Goal: Task Accomplishment & Management: Manage account settings

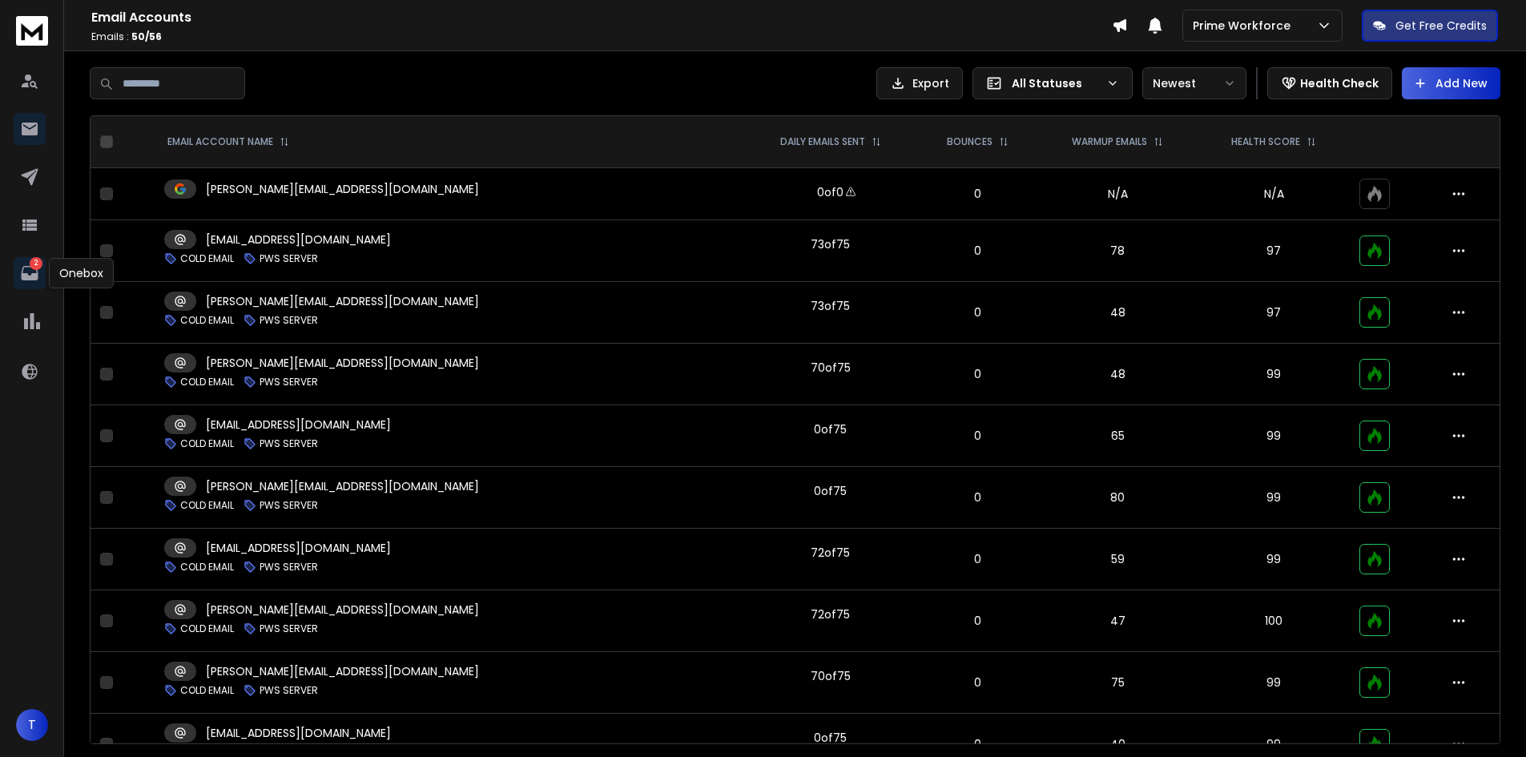
click at [32, 260] on p "2" at bounding box center [36, 263] width 13 height 13
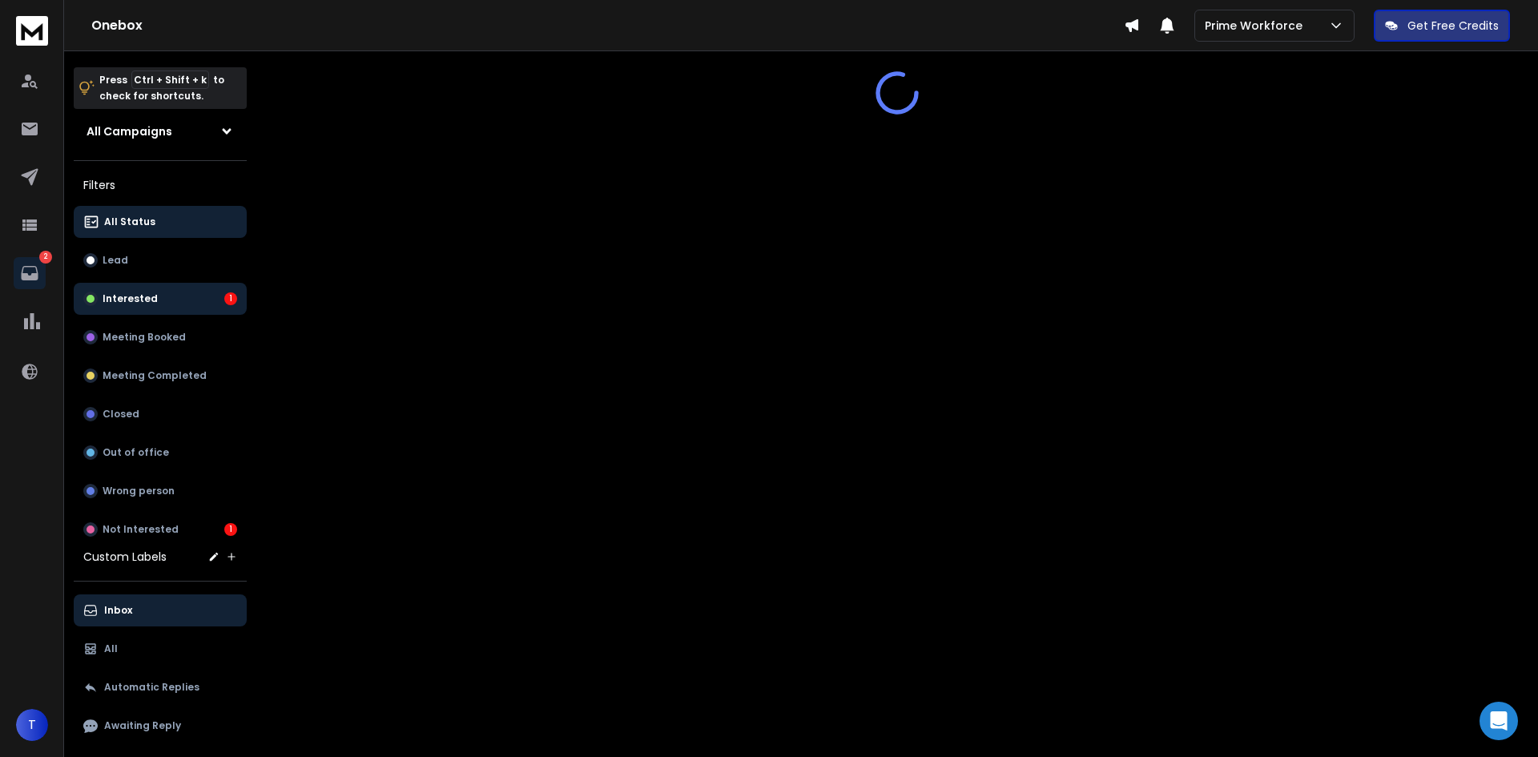
click at [143, 294] on p "Interested" at bounding box center [130, 298] width 55 height 13
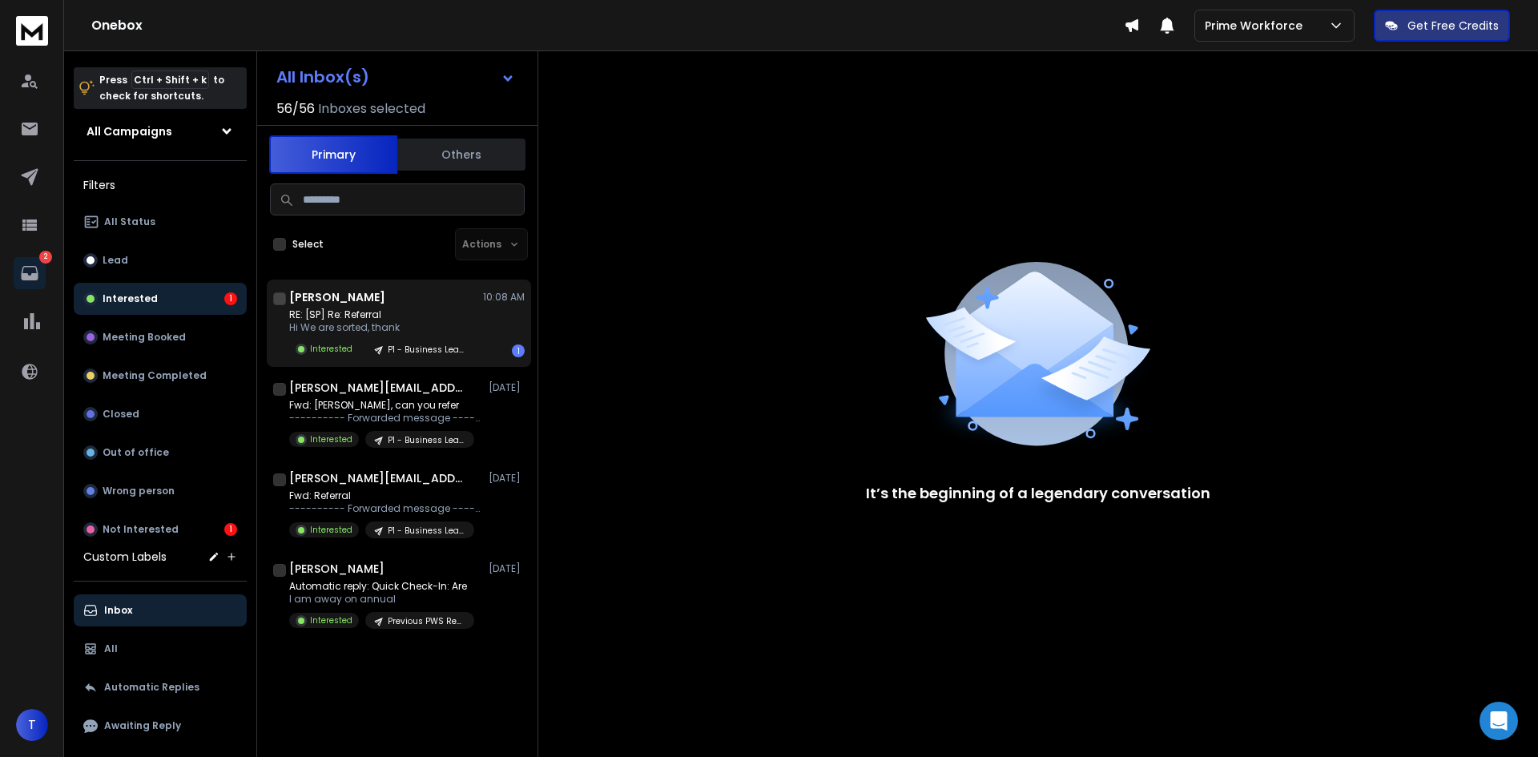
click at [388, 308] on p "RE: [SP] Re: Referral" at bounding box center [381, 314] width 185 height 13
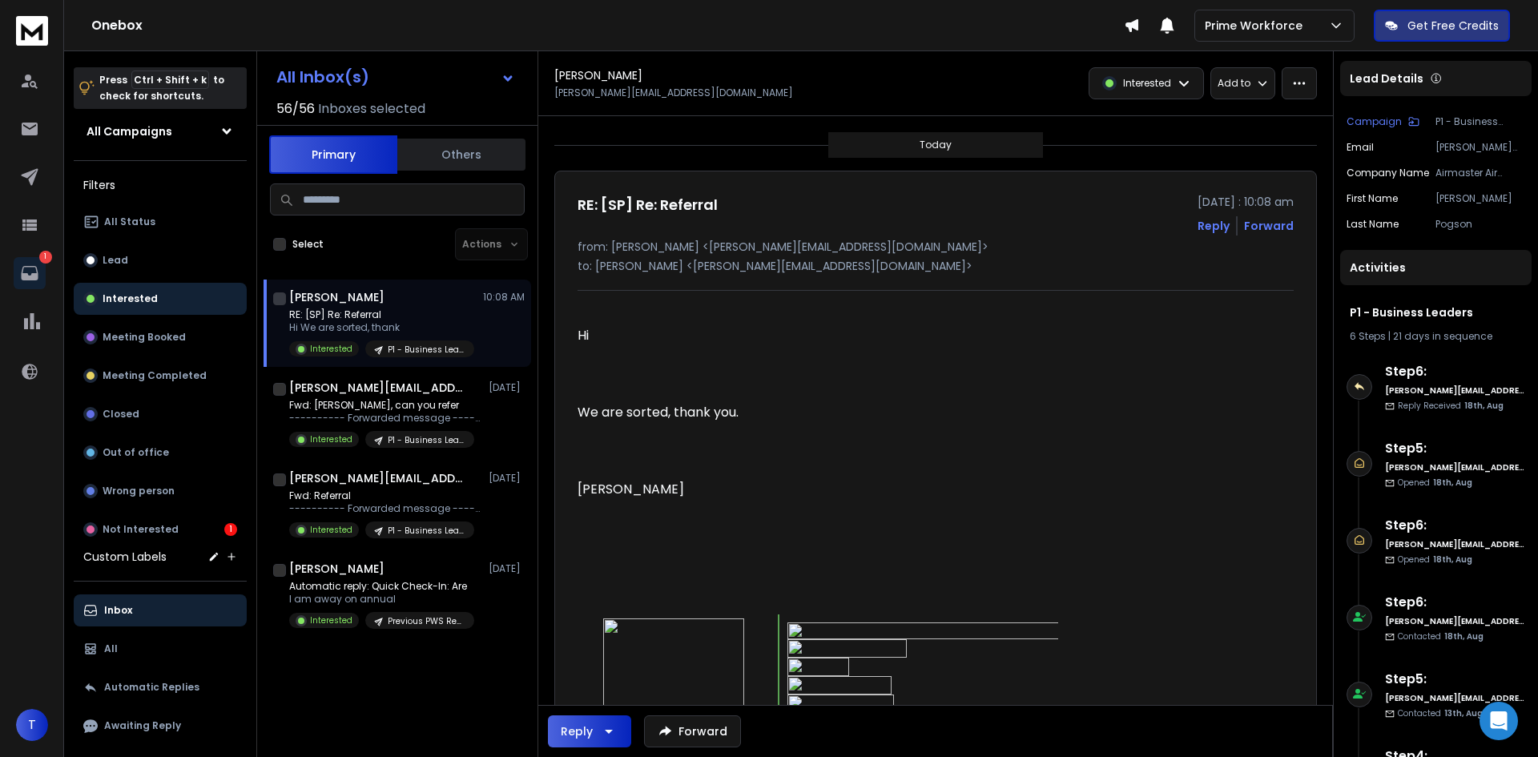
click at [600, 726] on icon "button" at bounding box center [608, 731] width 19 height 19
click at [597, 661] on p "Reply" at bounding box center [588, 658] width 30 height 16
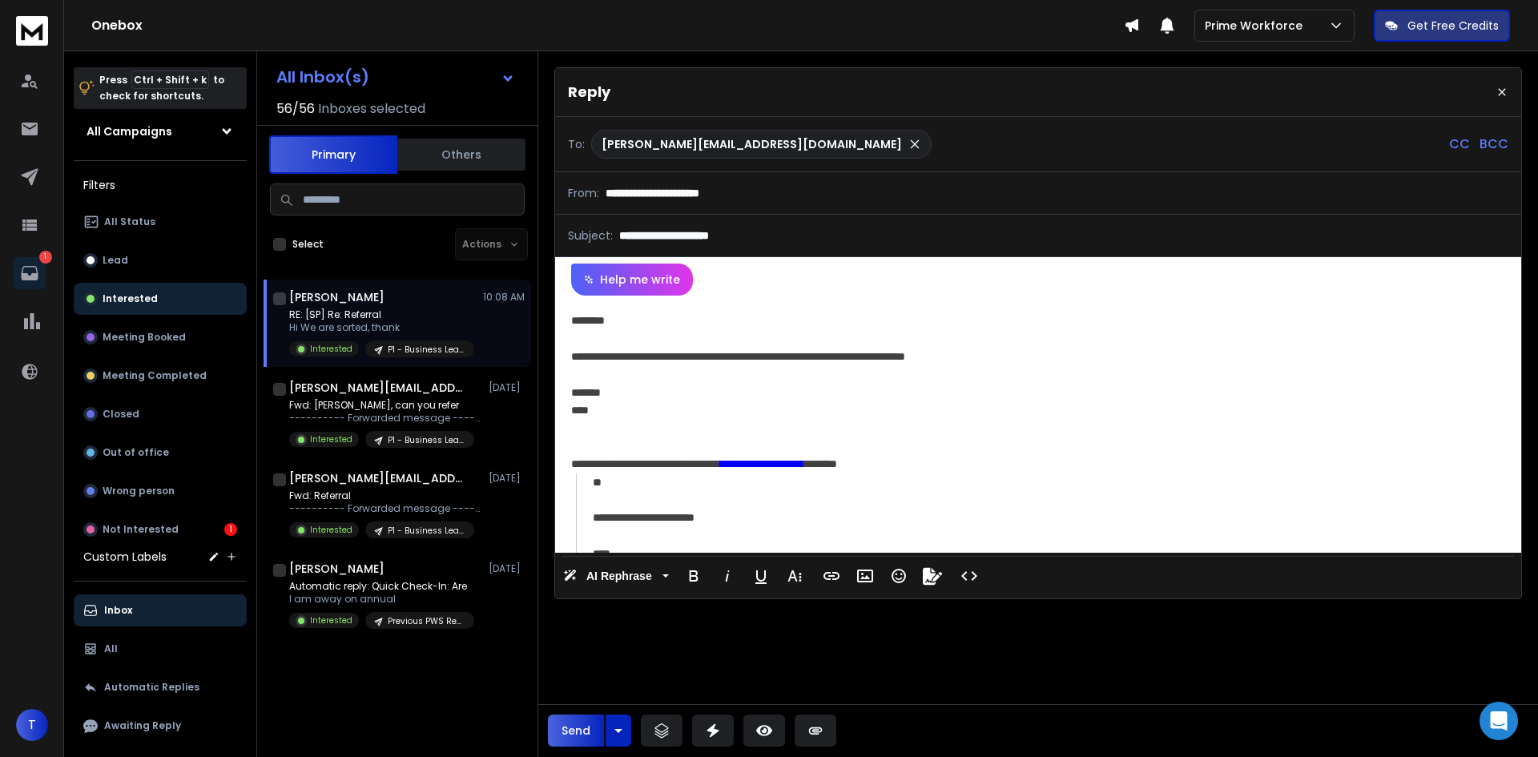
click at [563, 729] on button "Send" at bounding box center [576, 730] width 56 height 32
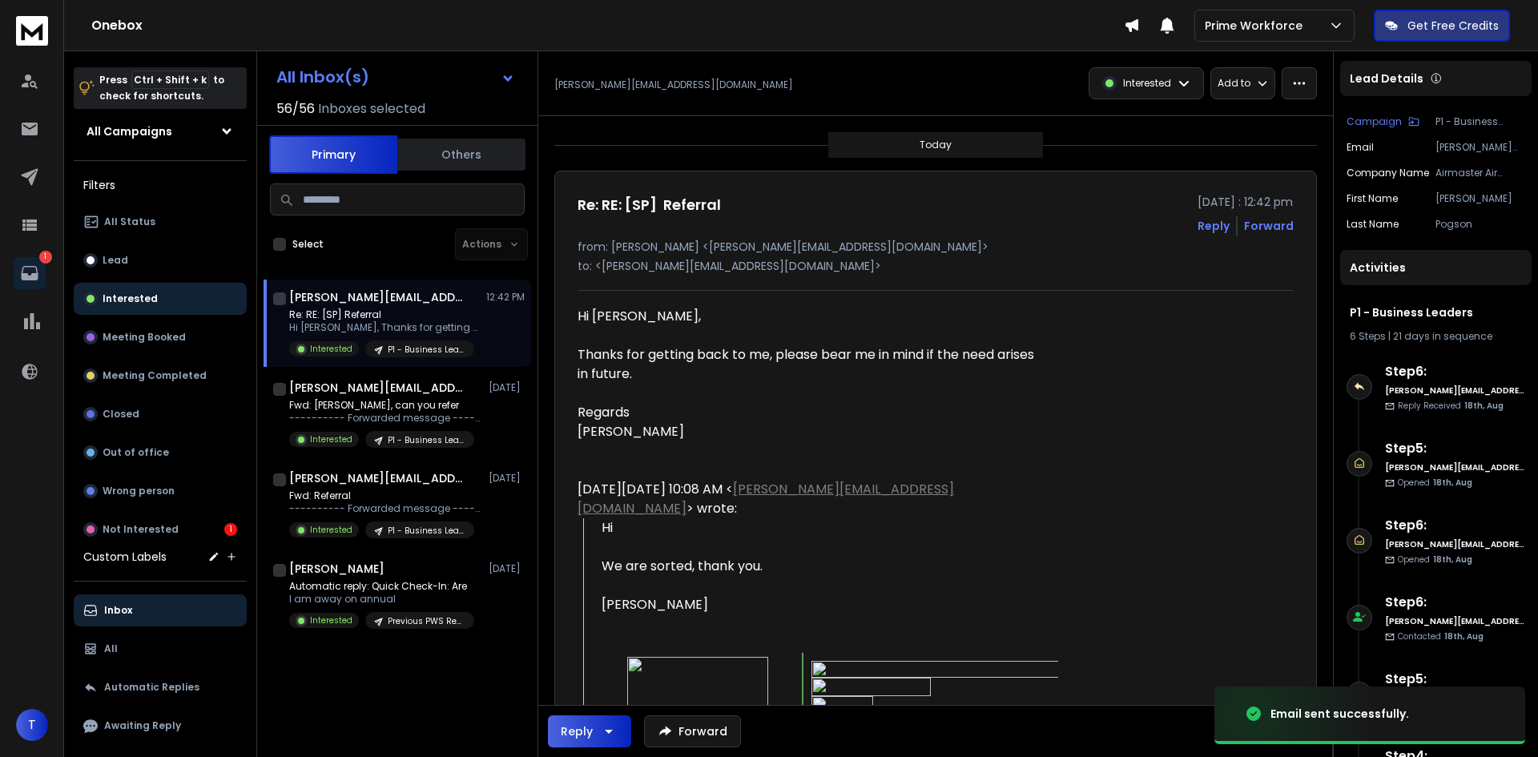
click at [408, 320] on p "Re: RE: [SP] Referral" at bounding box center [385, 314] width 192 height 13
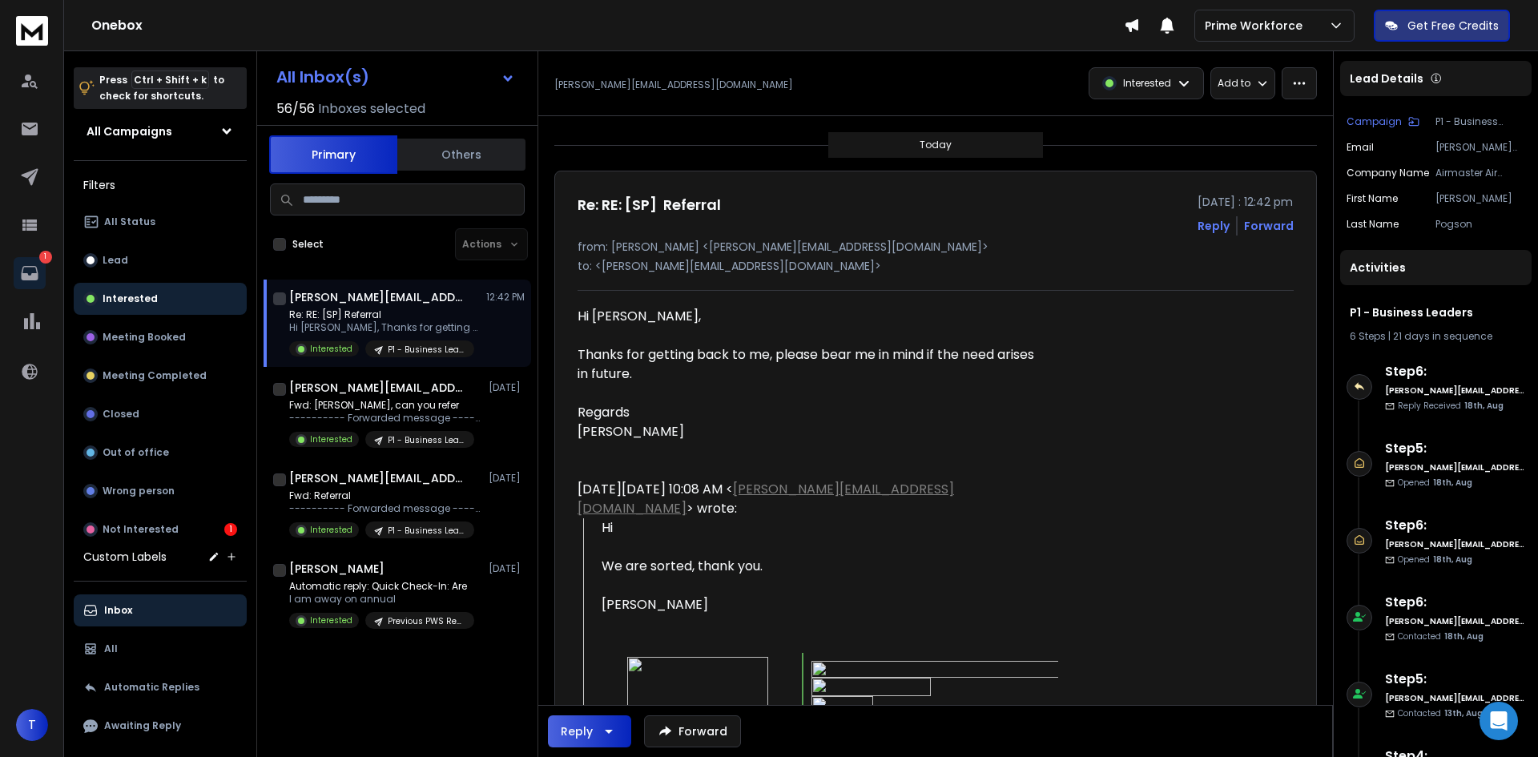
click at [1187, 84] on icon at bounding box center [1184, 84] width 10 height 6
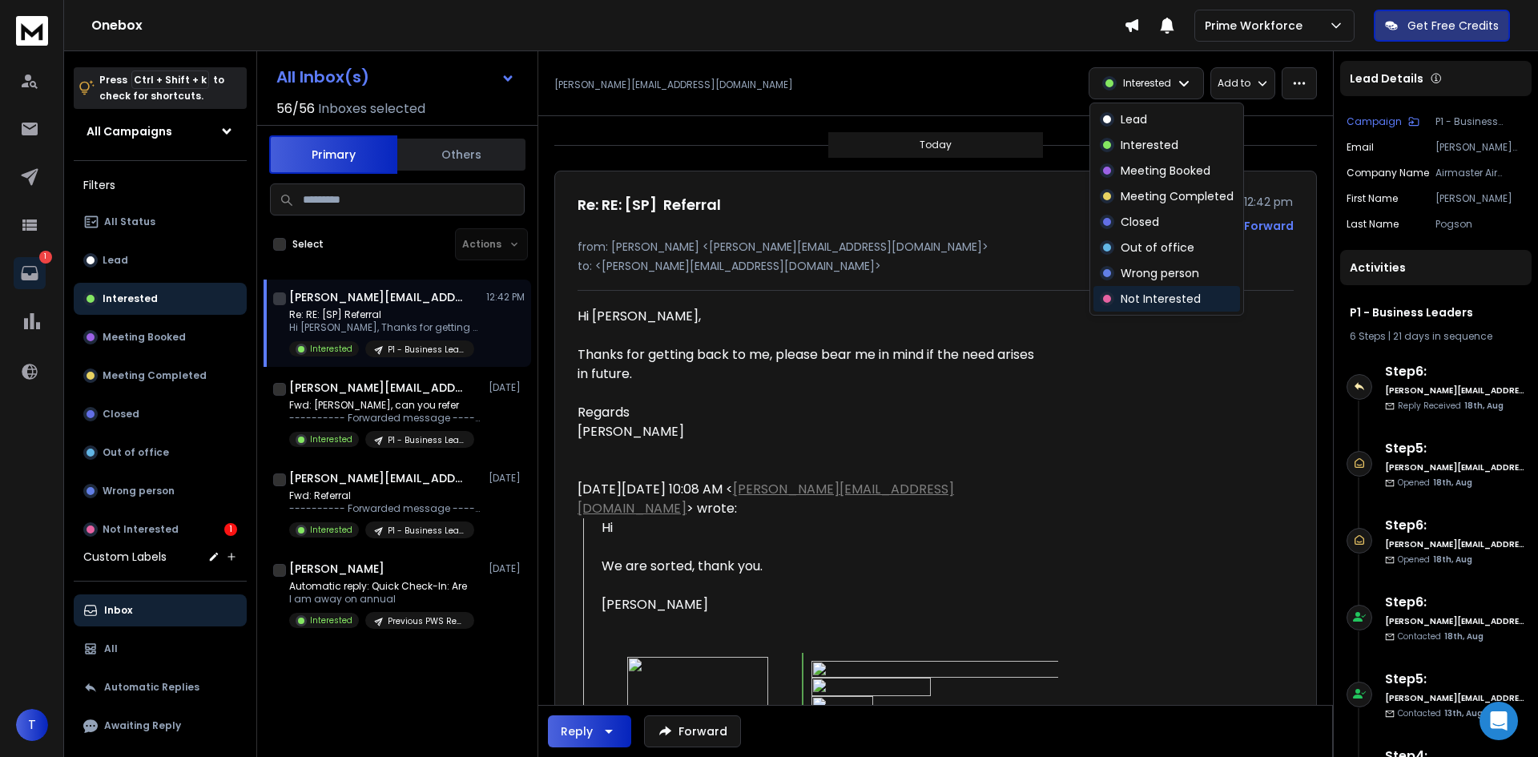
click at [1169, 295] on p "Not Interested" at bounding box center [1161, 299] width 80 height 16
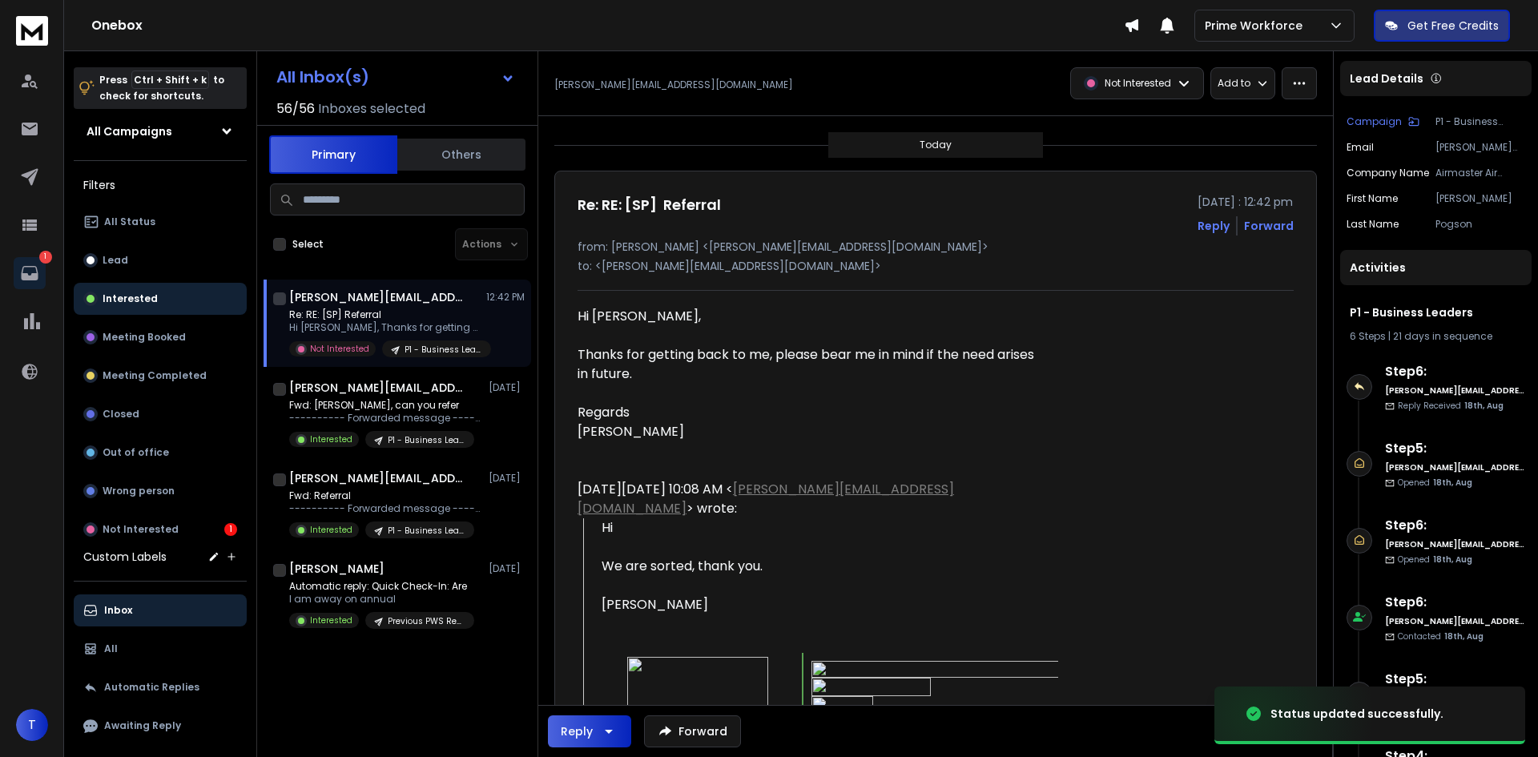
click at [418, 157] on button "Others" at bounding box center [461, 154] width 128 height 35
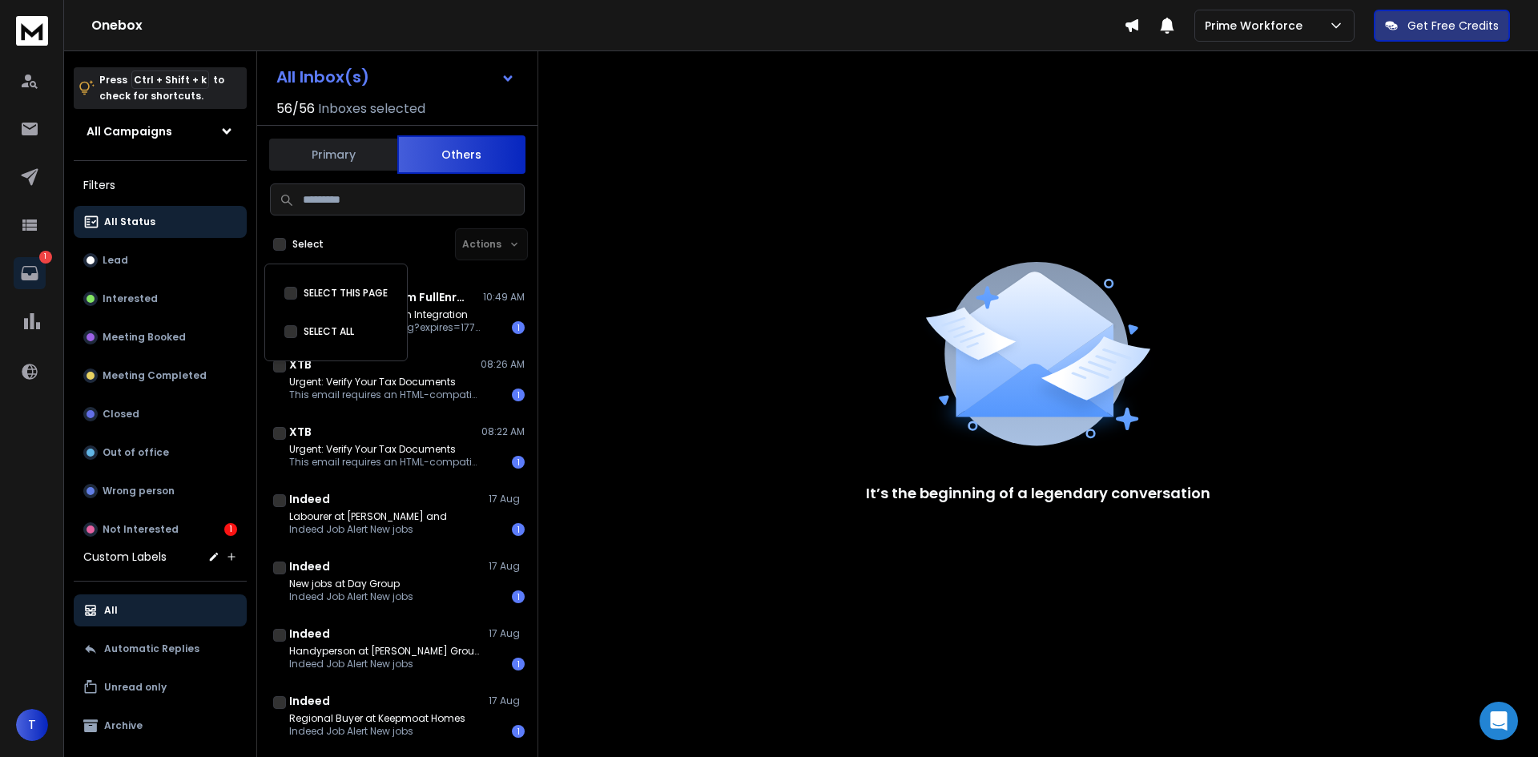
click at [282, 244] on button "SELECT THIS PAGE" at bounding box center [279, 244] width 13 height 13
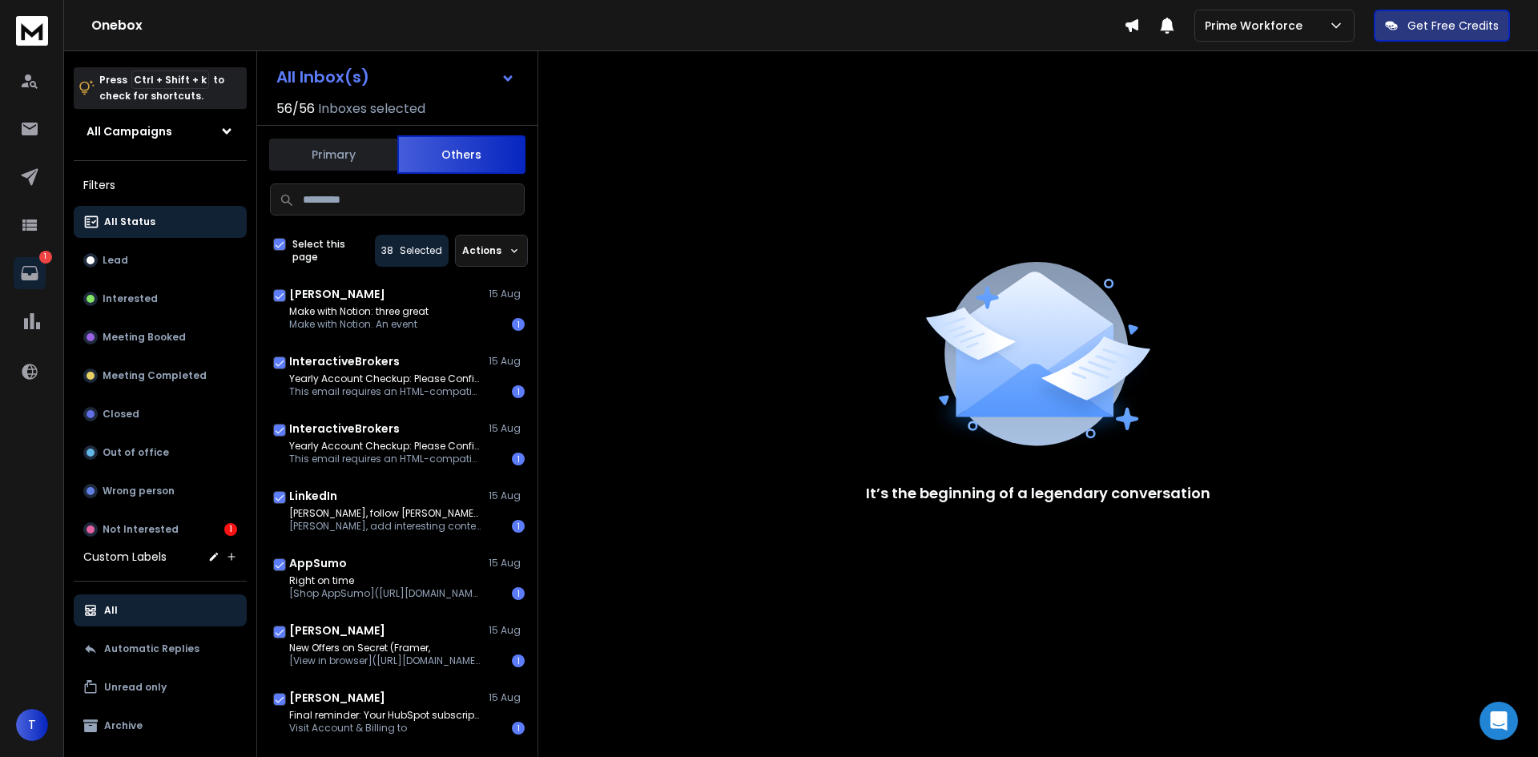
scroll to position [1442, 0]
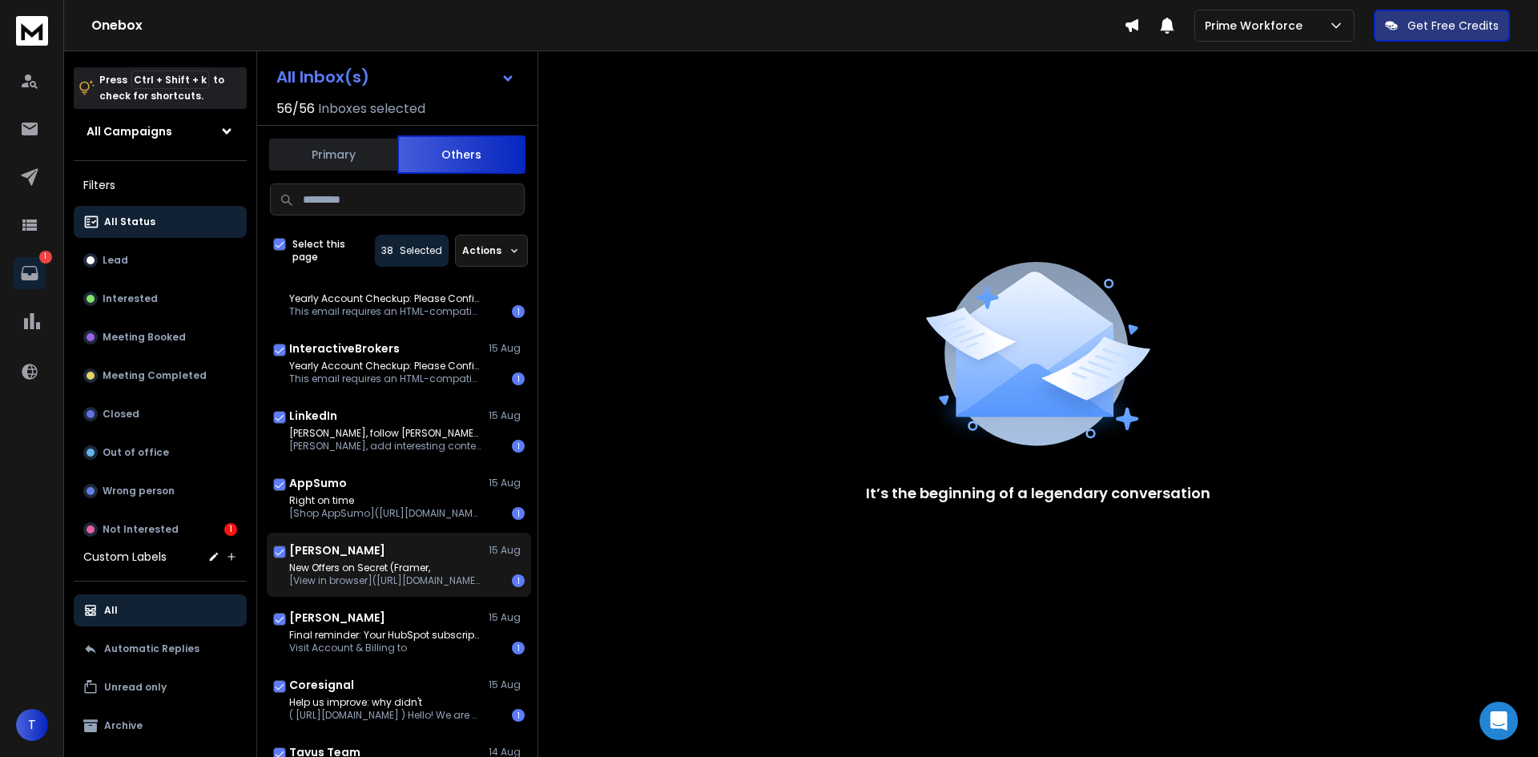
click at [376, 583] on p "[View in browser](https://r.mail.joinsecret.com/mk/mr/sh/7nVTPdZCTJDXPBcJLTMGGb…" at bounding box center [385, 580] width 192 height 13
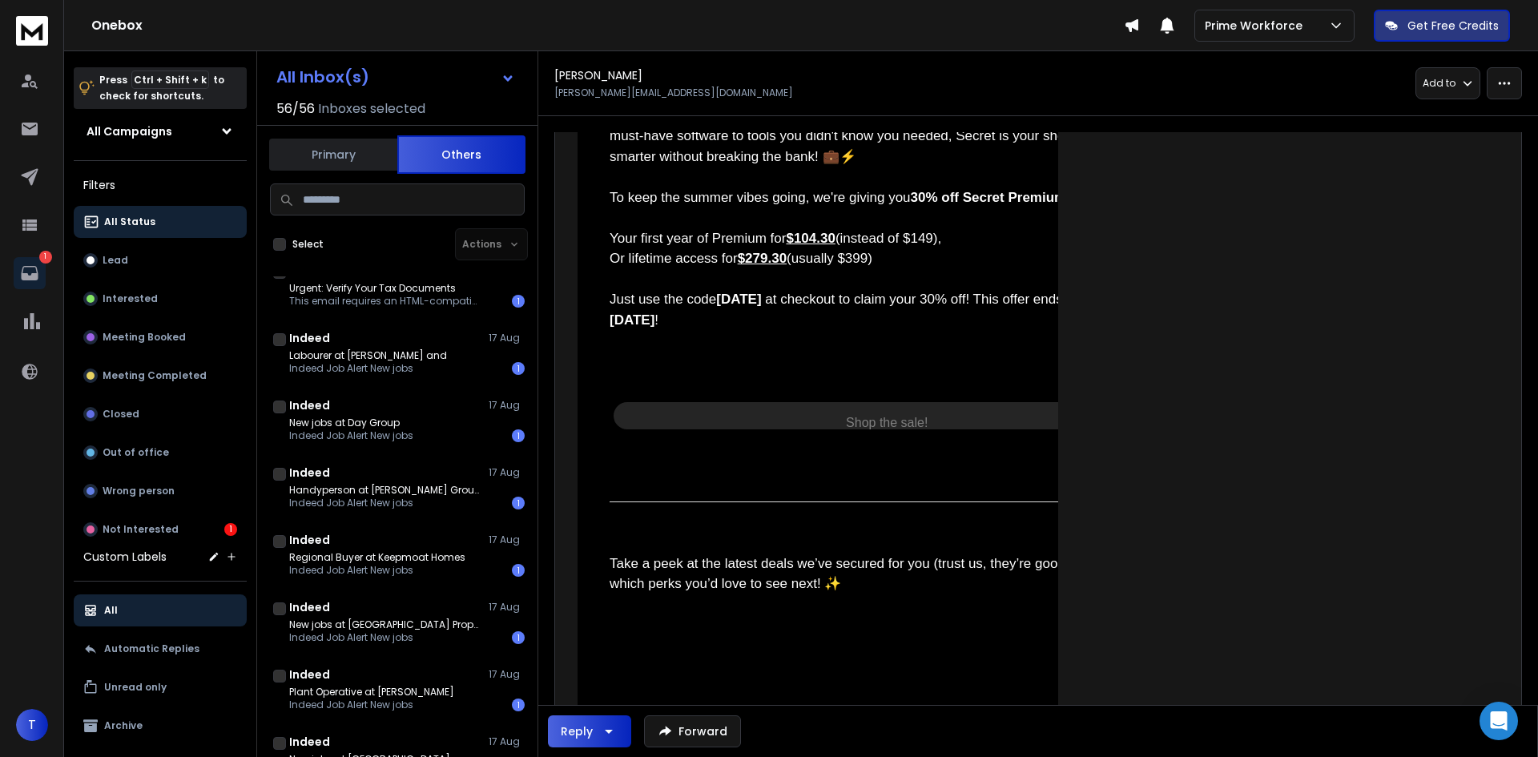
scroll to position [0, 0]
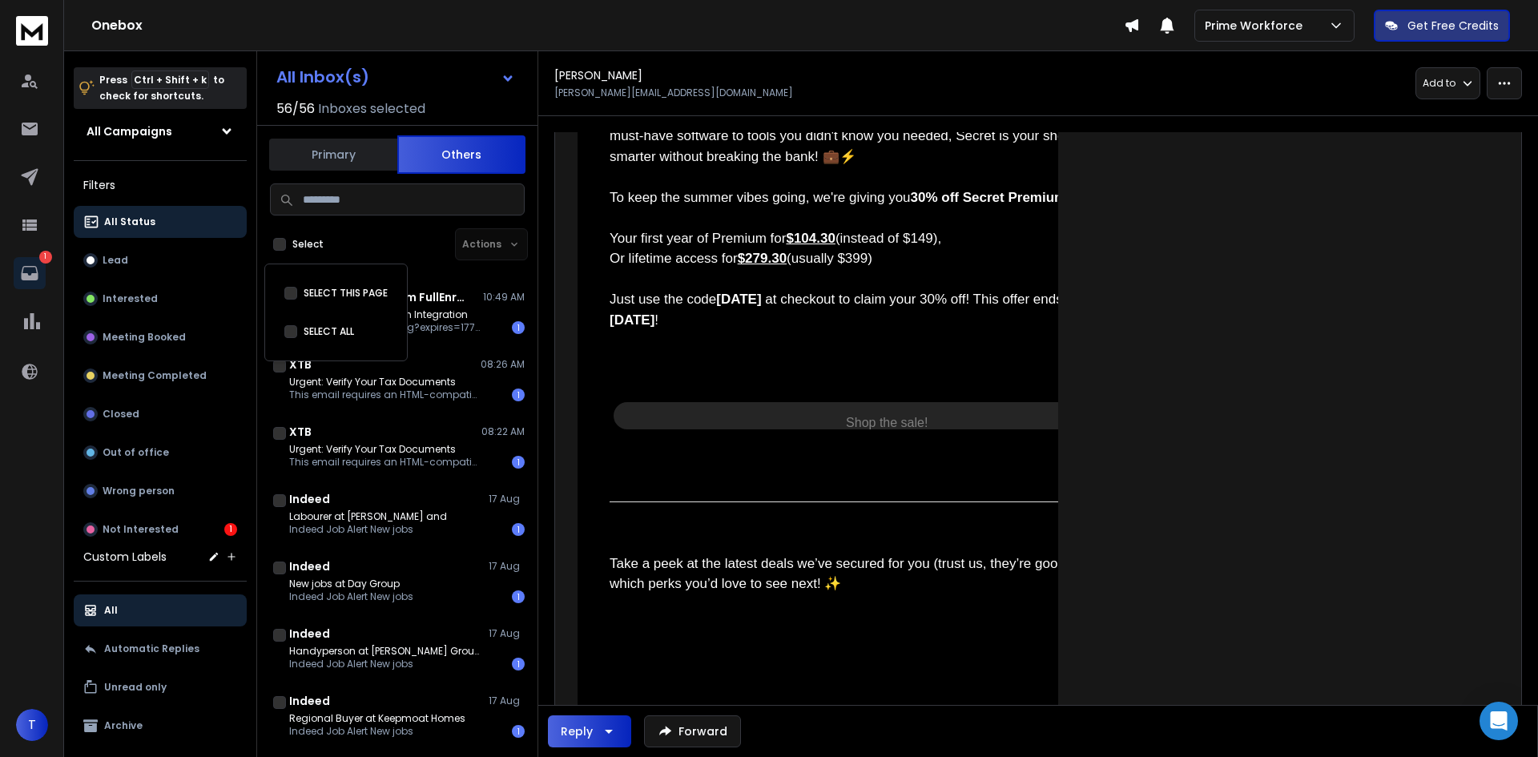
click at [274, 241] on button "SELECT THIS PAGE" at bounding box center [279, 244] width 13 height 13
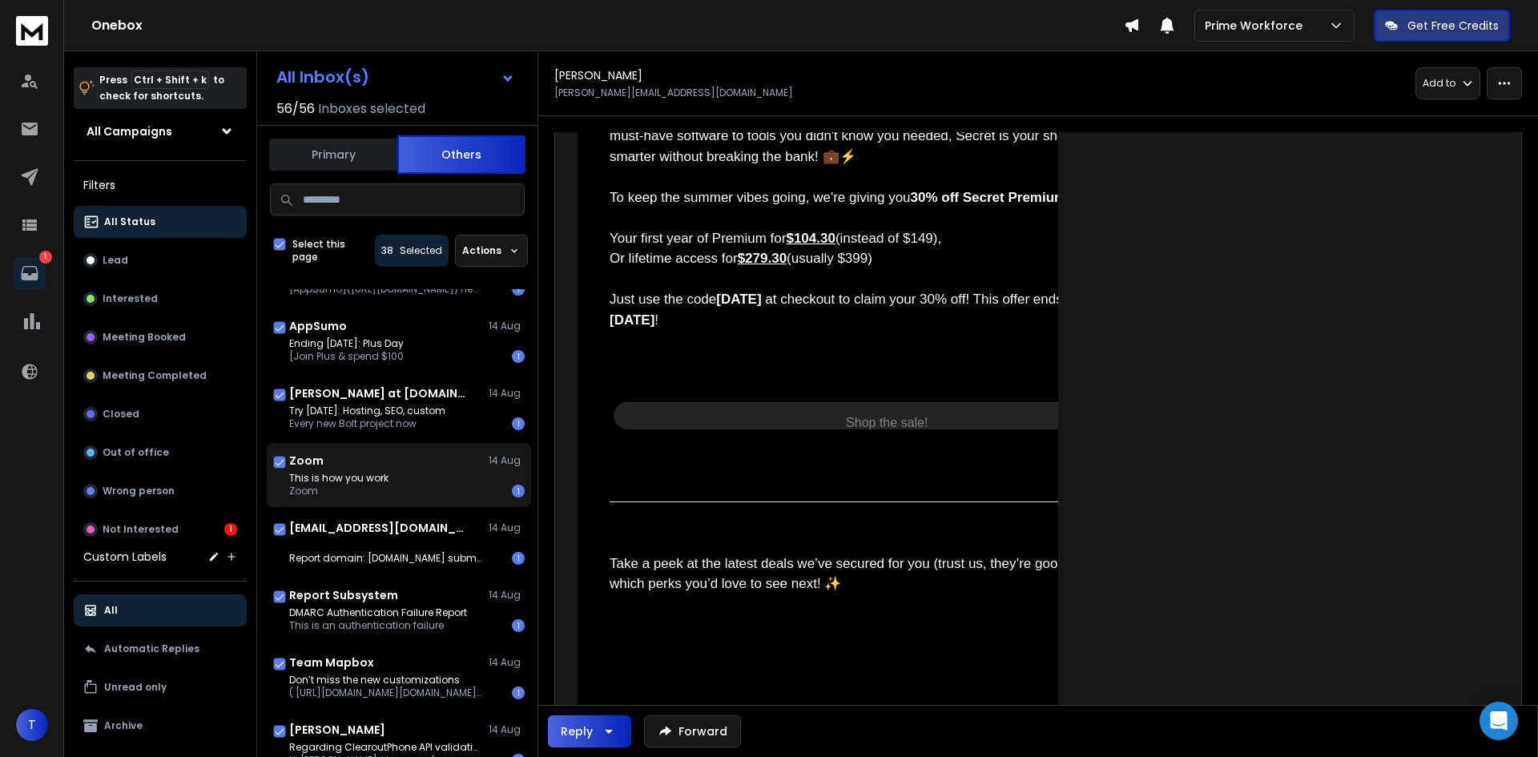
scroll to position [2163, 0]
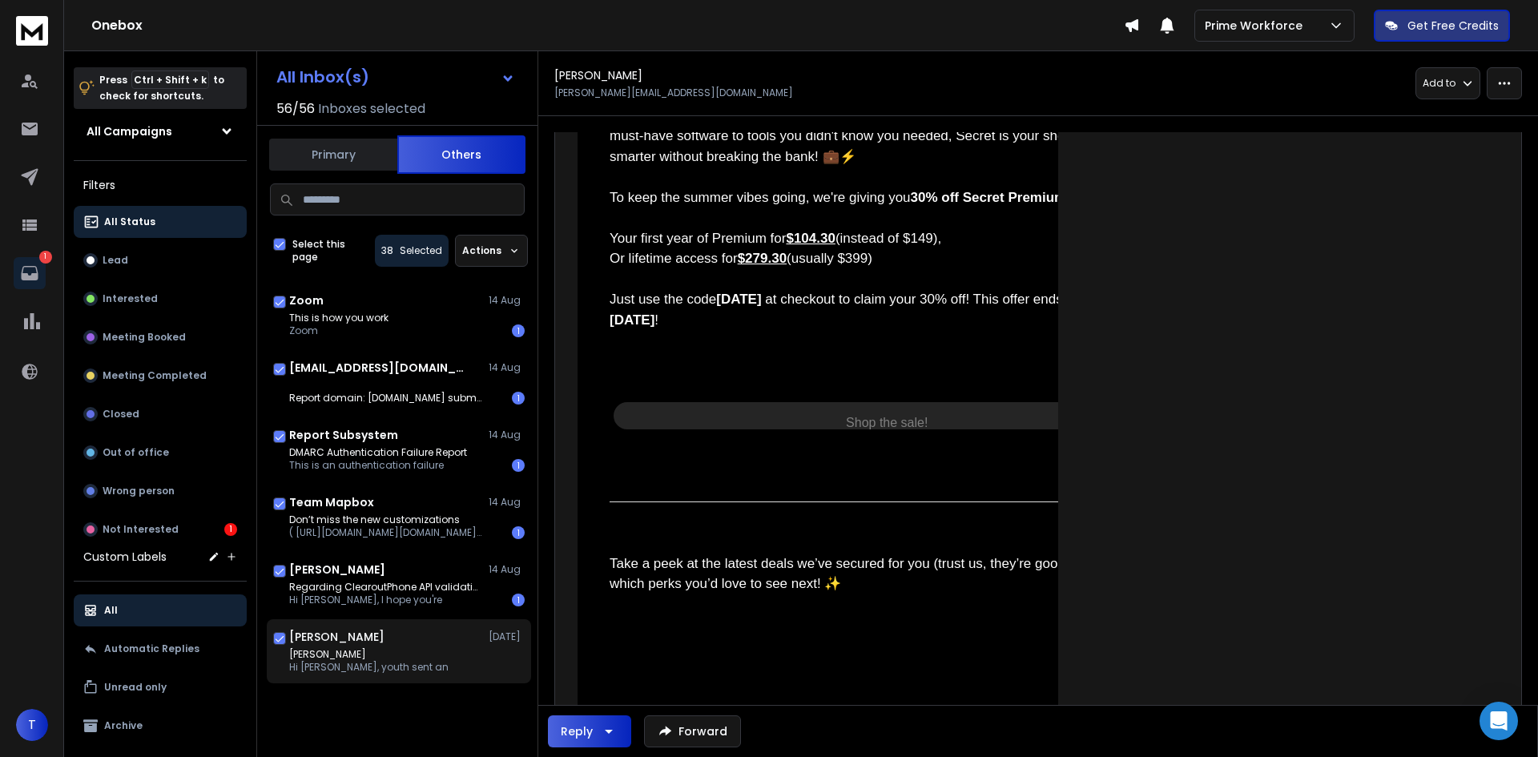
click at [284, 637] on button "button" at bounding box center [279, 638] width 13 height 13
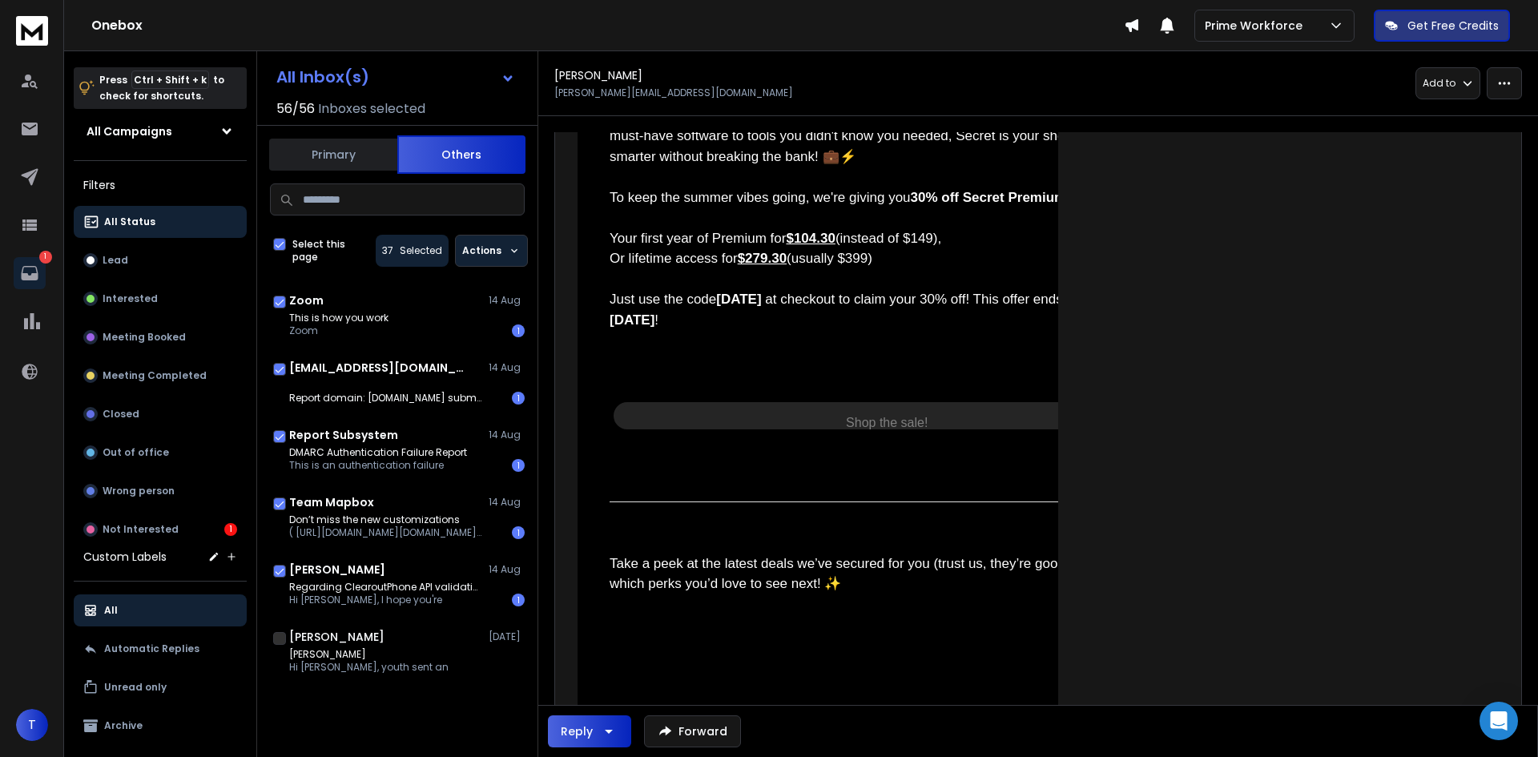
click at [491, 260] on button "Actions" at bounding box center [491, 251] width 73 height 32
click at [488, 282] on div "Delete email" at bounding box center [467, 287] width 92 height 16
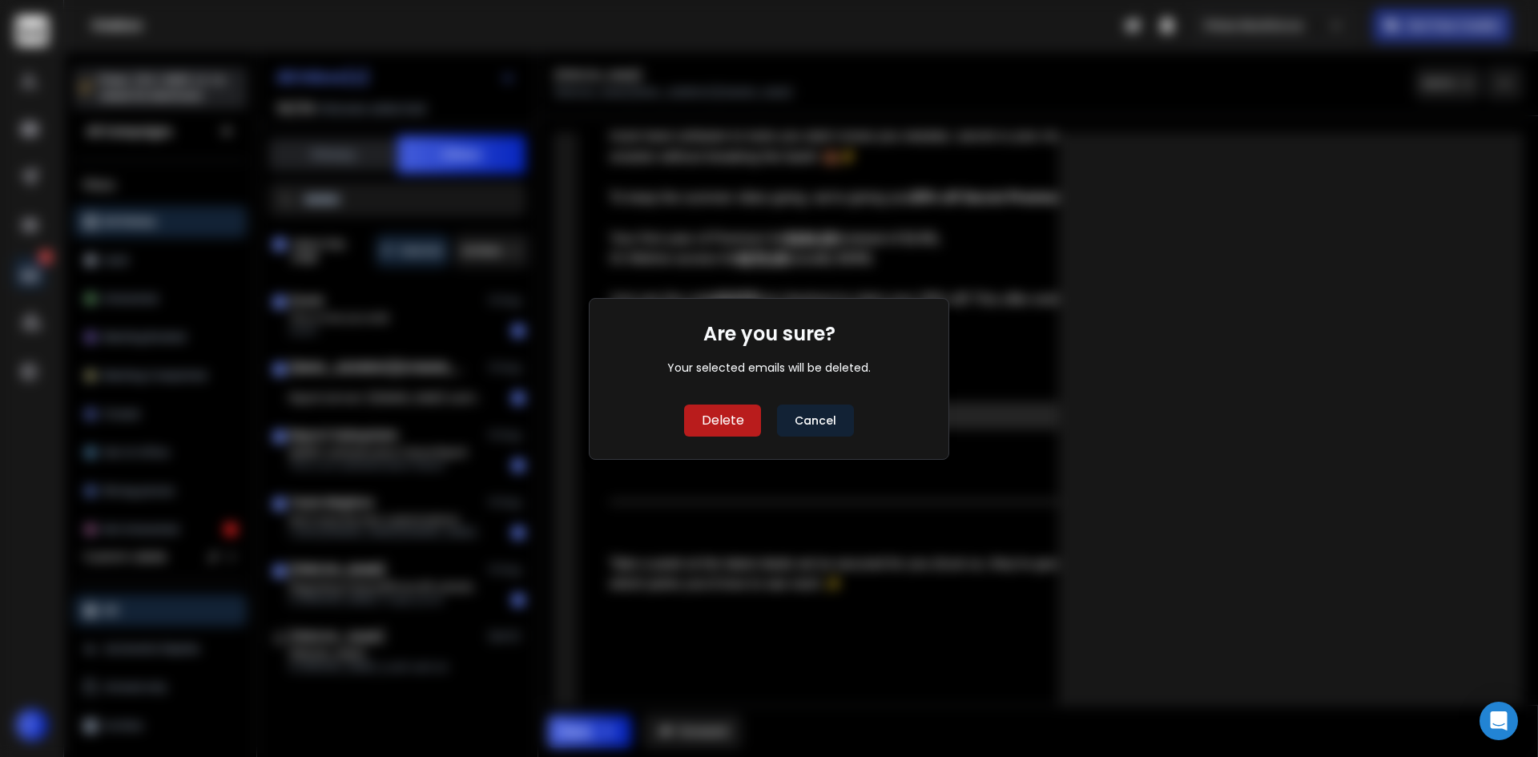
click at [717, 417] on button "Delete" at bounding box center [722, 420] width 77 height 32
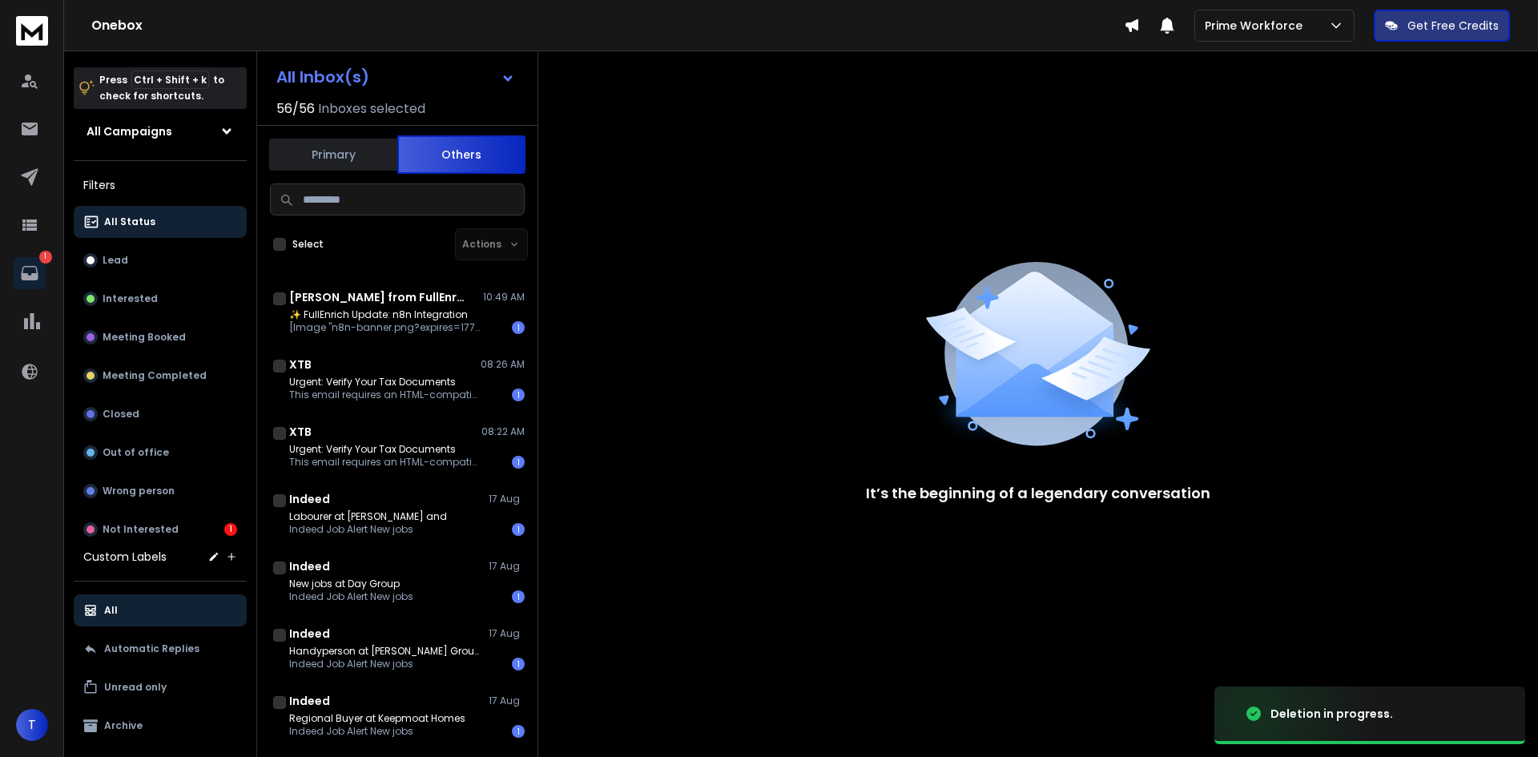
click at [342, 171] on button "Primary" at bounding box center [333, 154] width 128 height 35
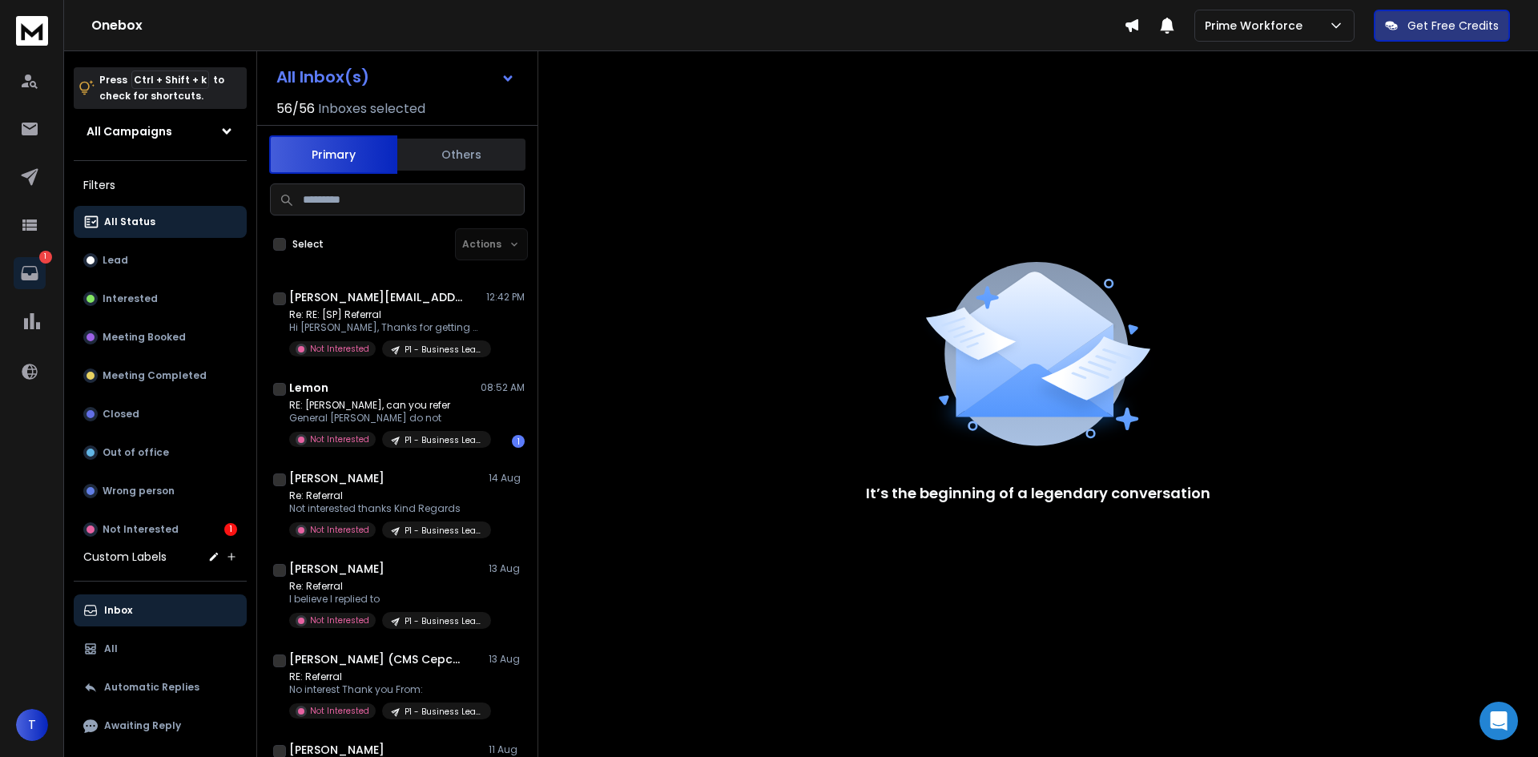
click at [465, 159] on button "Others" at bounding box center [461, 154] width 128 height 35
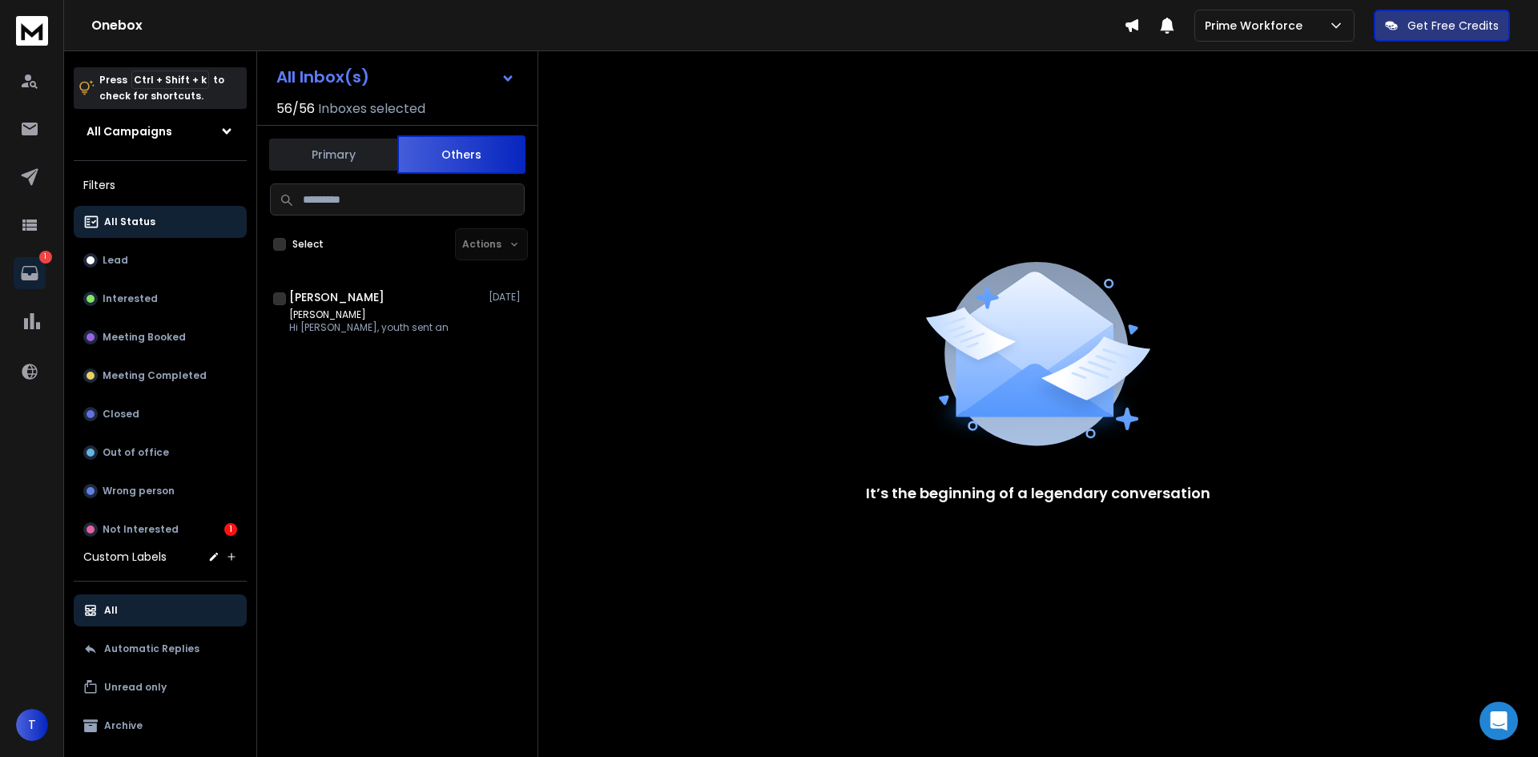
click at [356, 160] on button "Primary" at bounding box center [333, 154] width 128 height 35
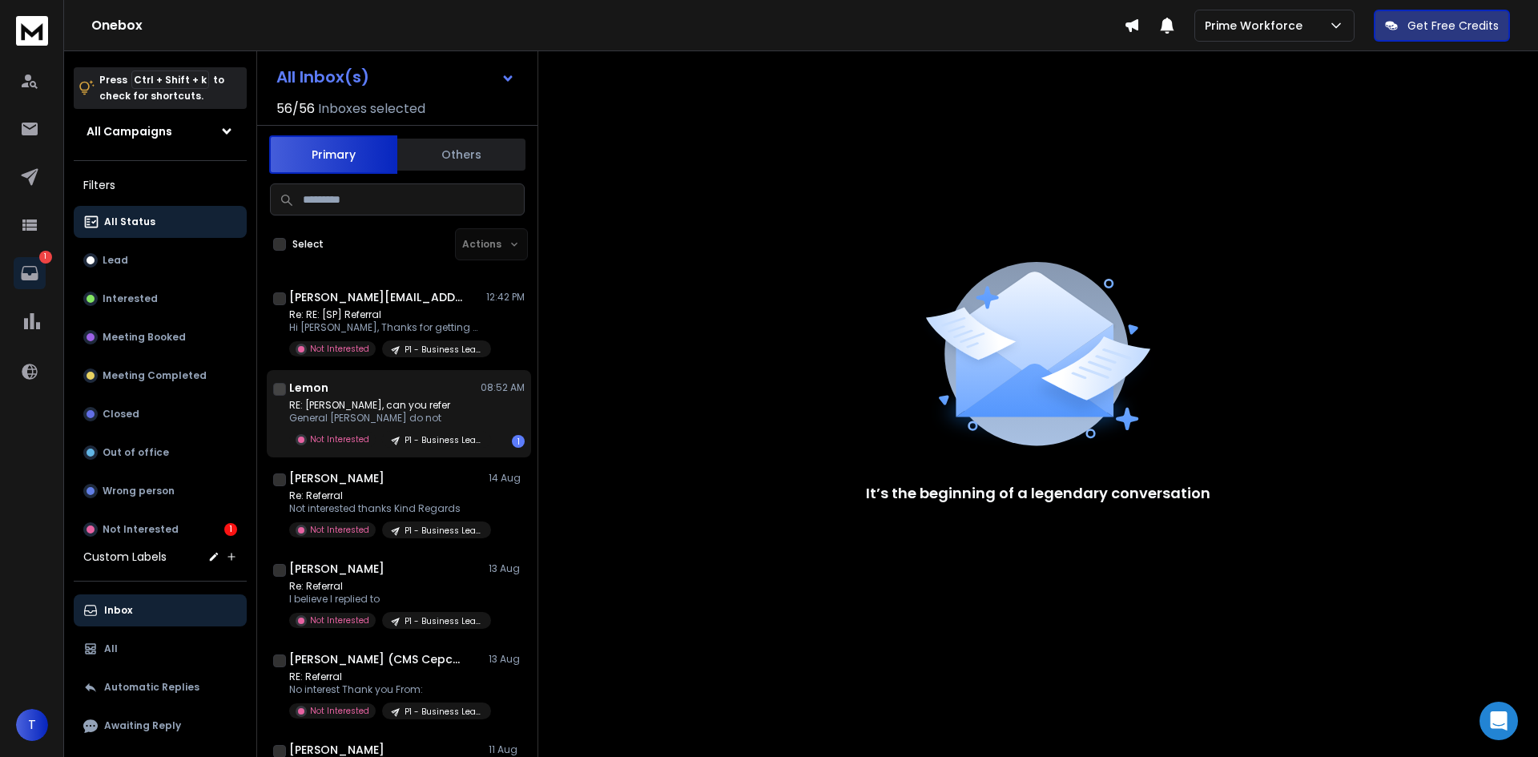
click at [416, 413] on p "General [PERSON_NAME] do not" at bounding box center [385, 418] width 192 height 13
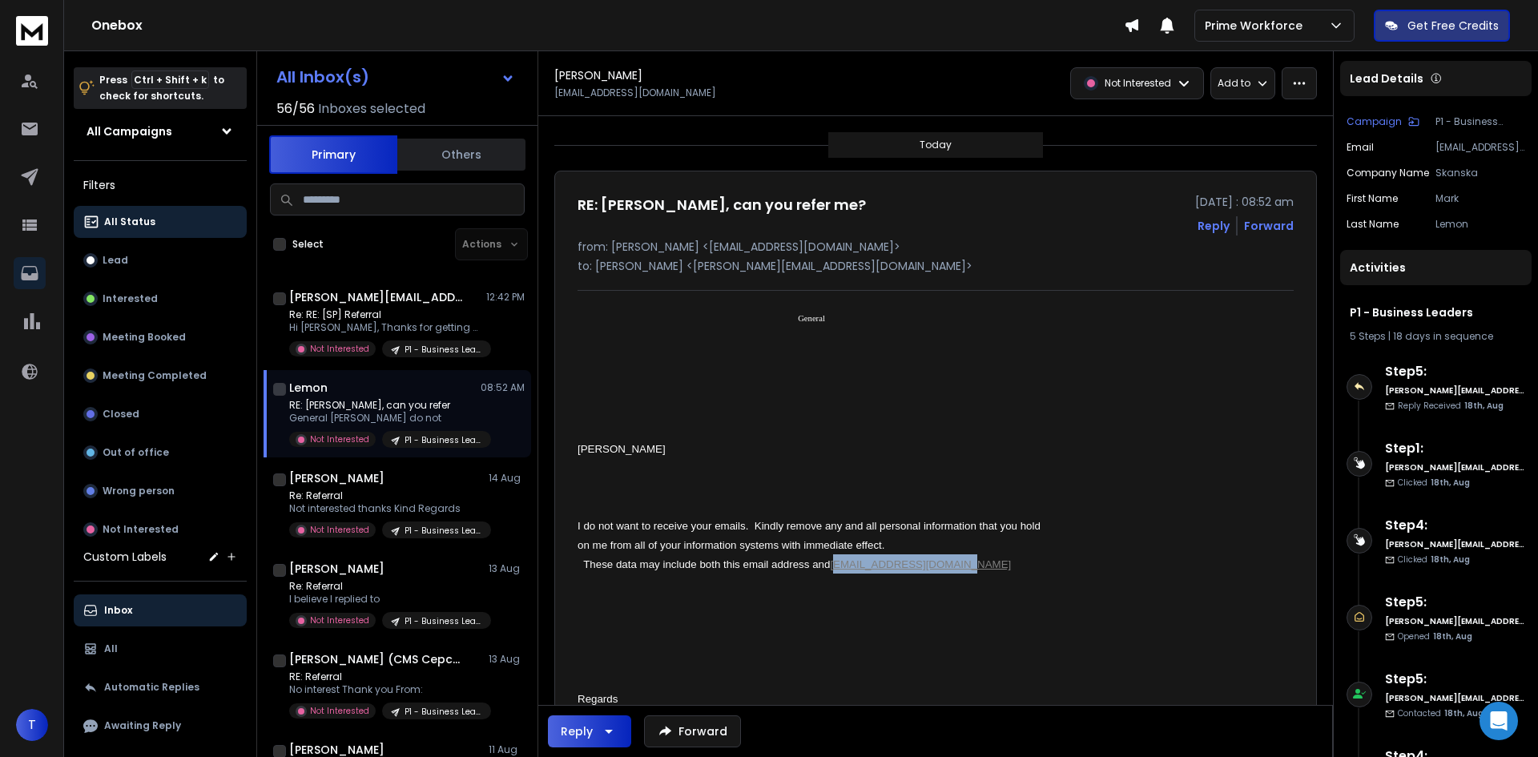
drag, startPoint x: 722, startPoint y: 596, endPoint x: 576, endPoint y: 602, distance: 145.9
copy link "[EMAIL_ADDRESS][DOMAIN_NAME]"
drag, startPoint x: 827, startPoint y: 247, endPoint x: 694, endPoint y: 248, distance: 132.2
click at [694, 248] on p "from: Lemon, Mark <mark.lemon@skanska.se>" at bounding box center [936, 247] width 716 height 16
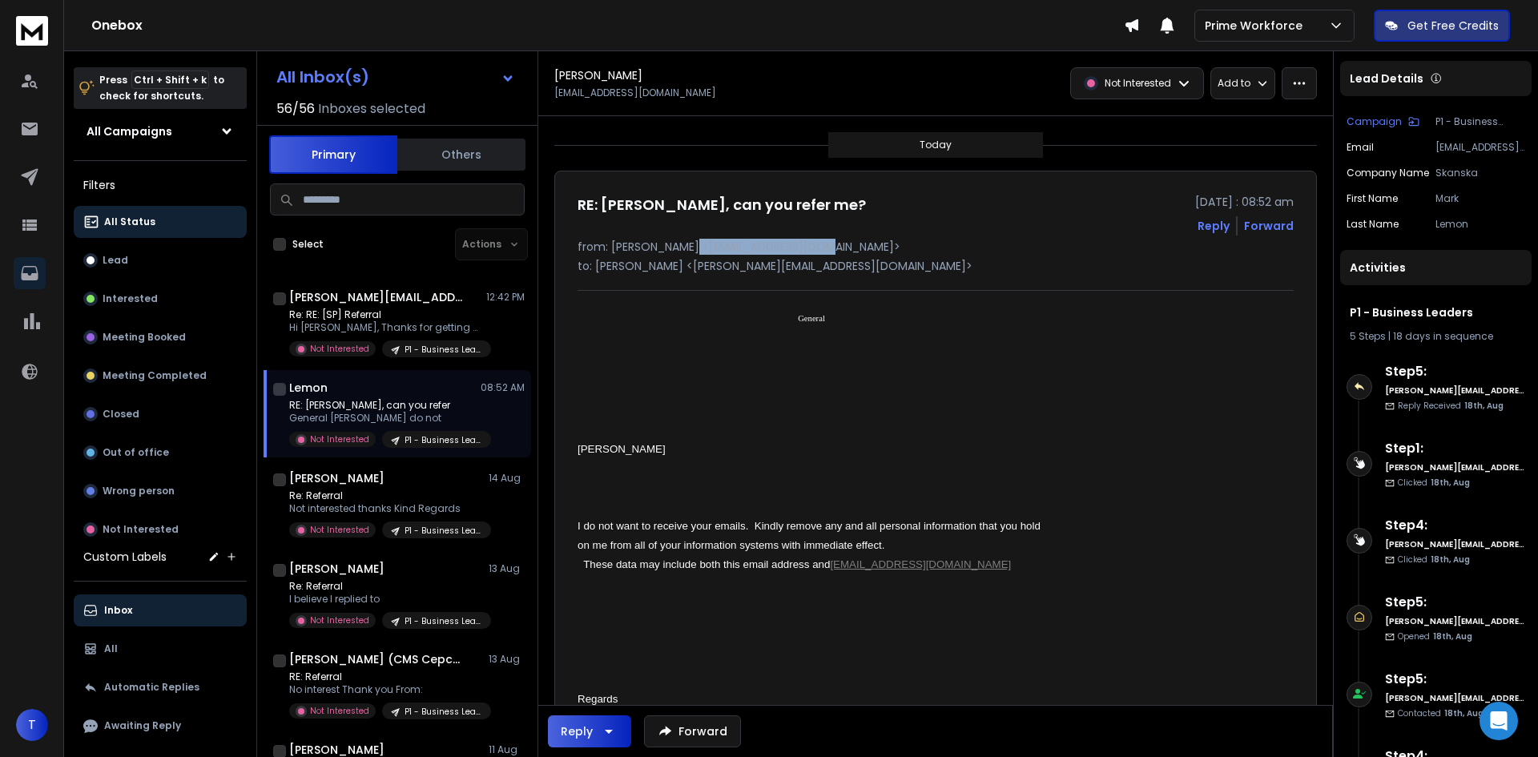
copy p "[EMAIL_ADDRESS][DOMAIN_NAME]"
click at [124, 236] on button "All Status" at bounding box center [160, 222] width 173 height 32
click at [132, 255] on button "Lead" at bounding box center [160, 260] width 173 height 32
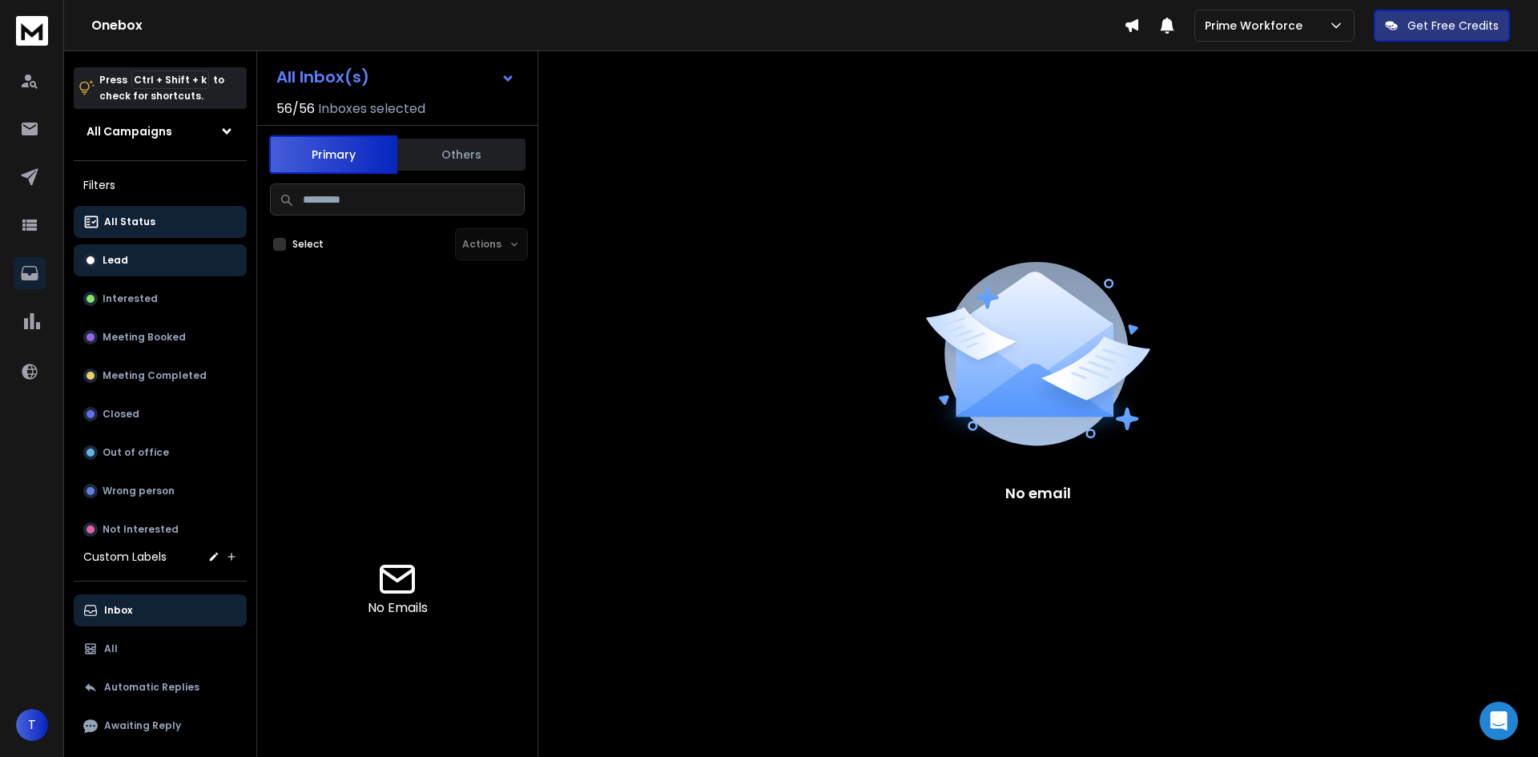
click at [132, 227] on p "All Status" at bounding box center [129, 221] width 51 height 13
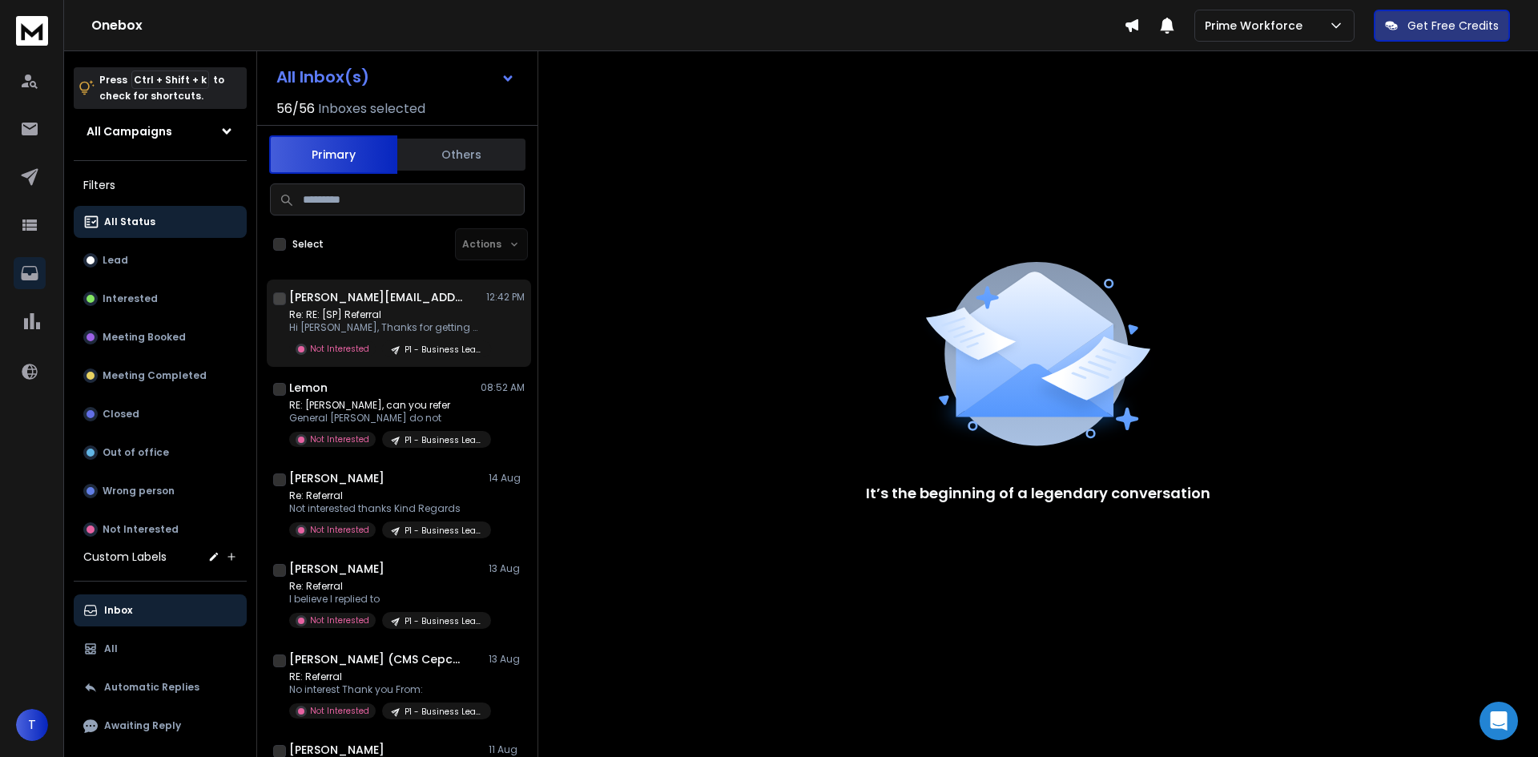
click at [412, 322] on p "Hi [PERSON_NAME], Thanks for getting back" at bounding box center [385, 327] width 192 height 13
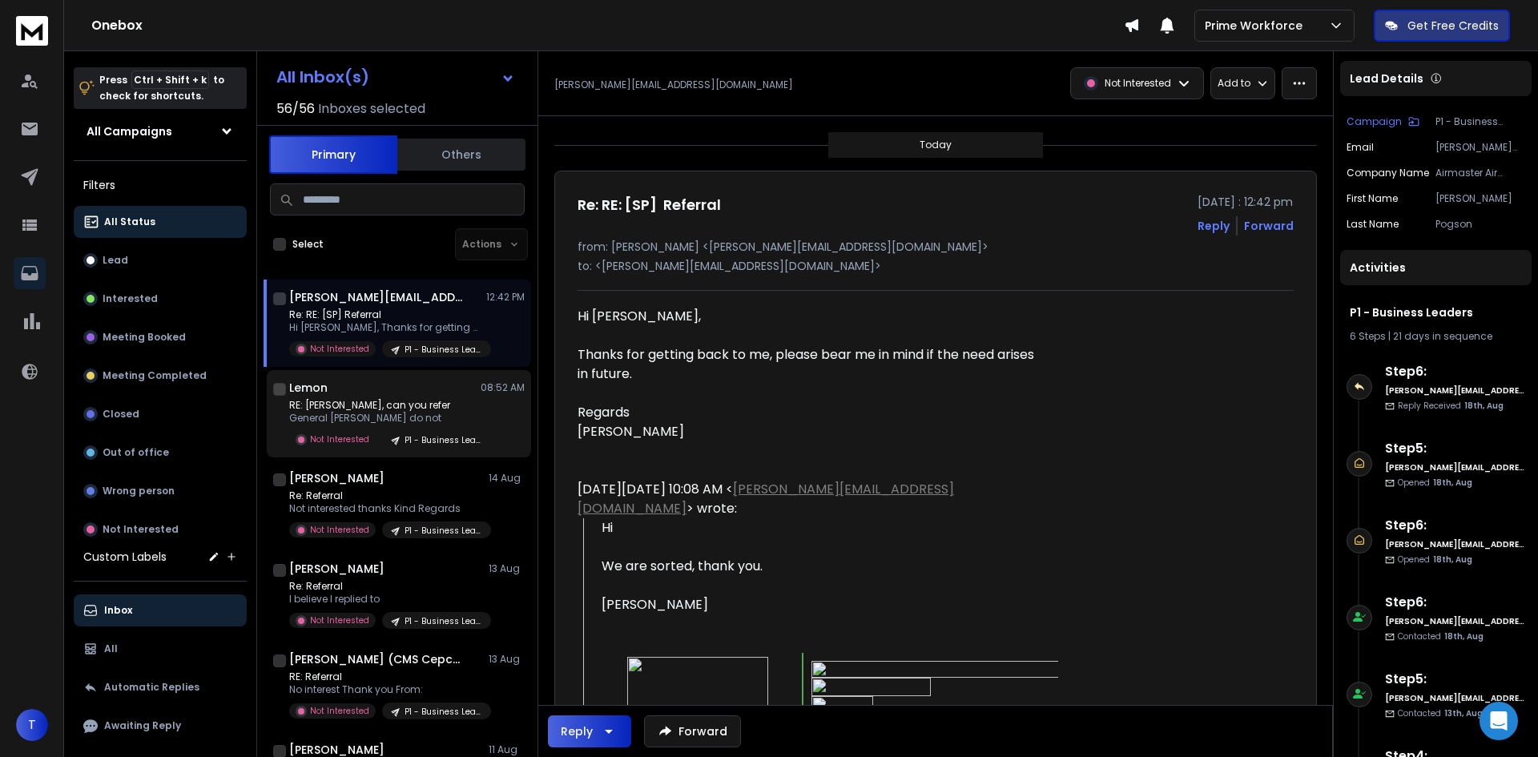
click at [442, 405] on p "RE: [PERSON_NAME], can you refer" at bounding box center [385, 405] width 192 height 13
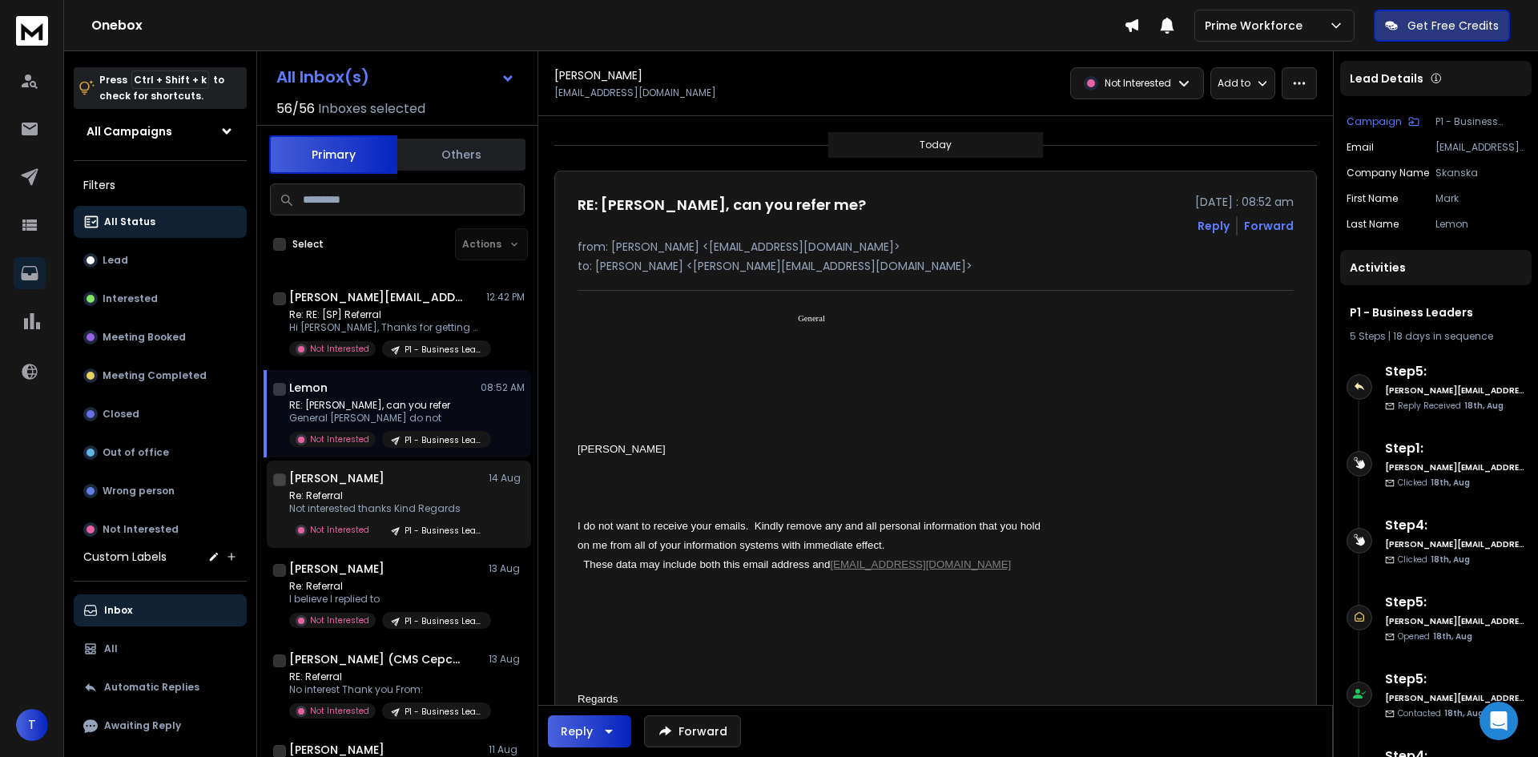
click at [414, 485] on div "Kyle Stokes 14 Aug" at bounding box center [406, 478] width 235 height 16
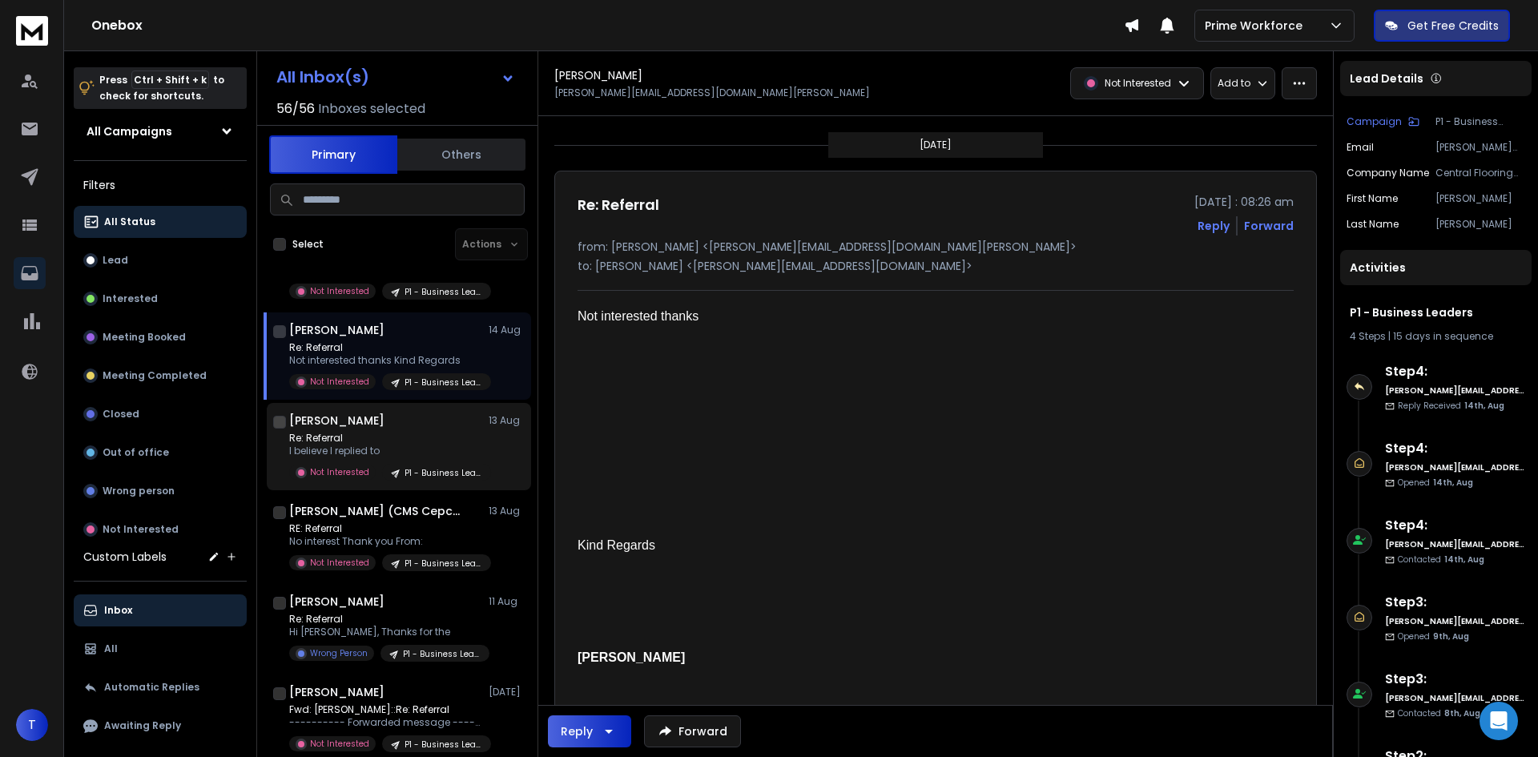
scroll to position [160, 0]
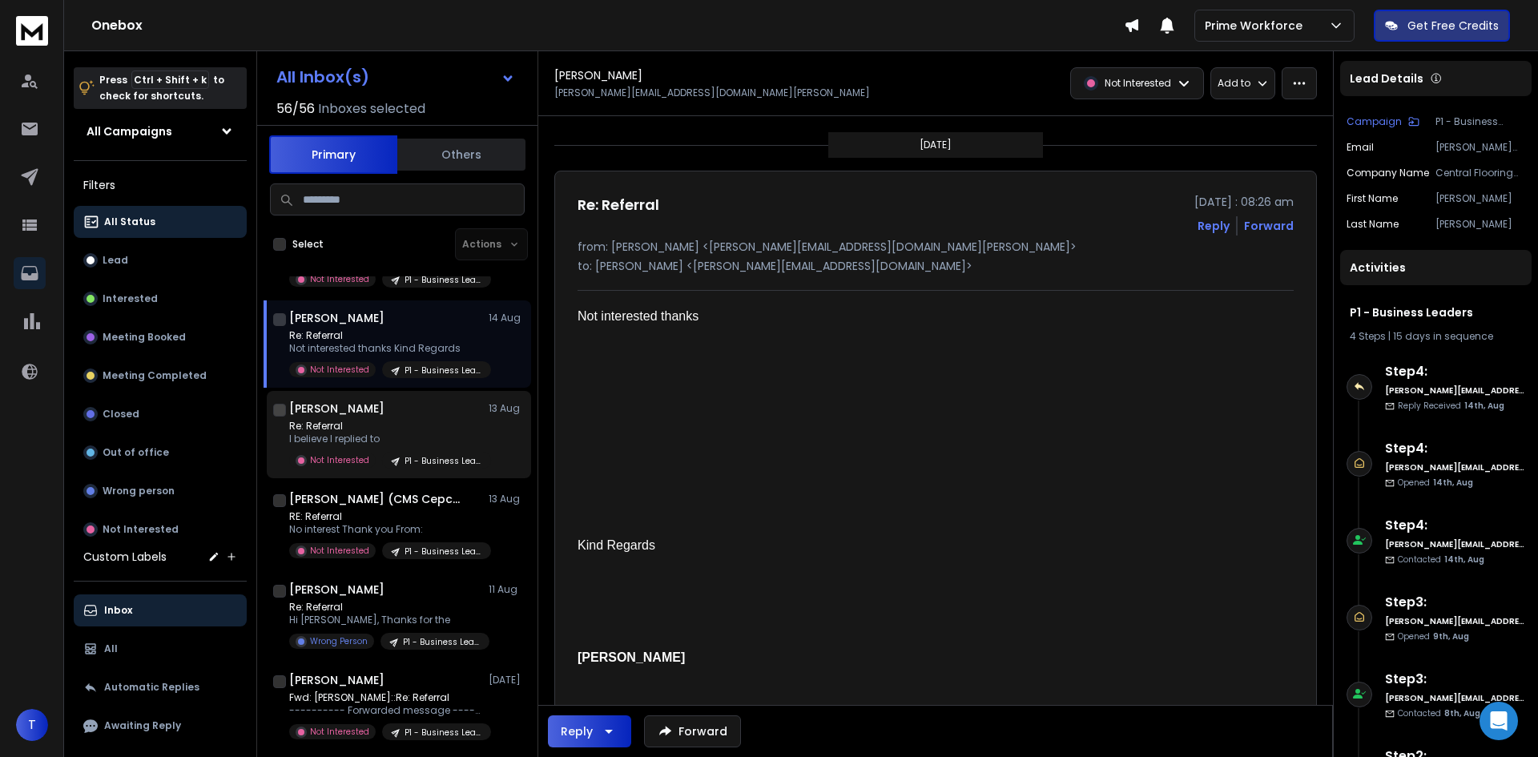
click at [407, 436] on p "I believe I replied to" at bounding box center [385, 439] width 192 height 13
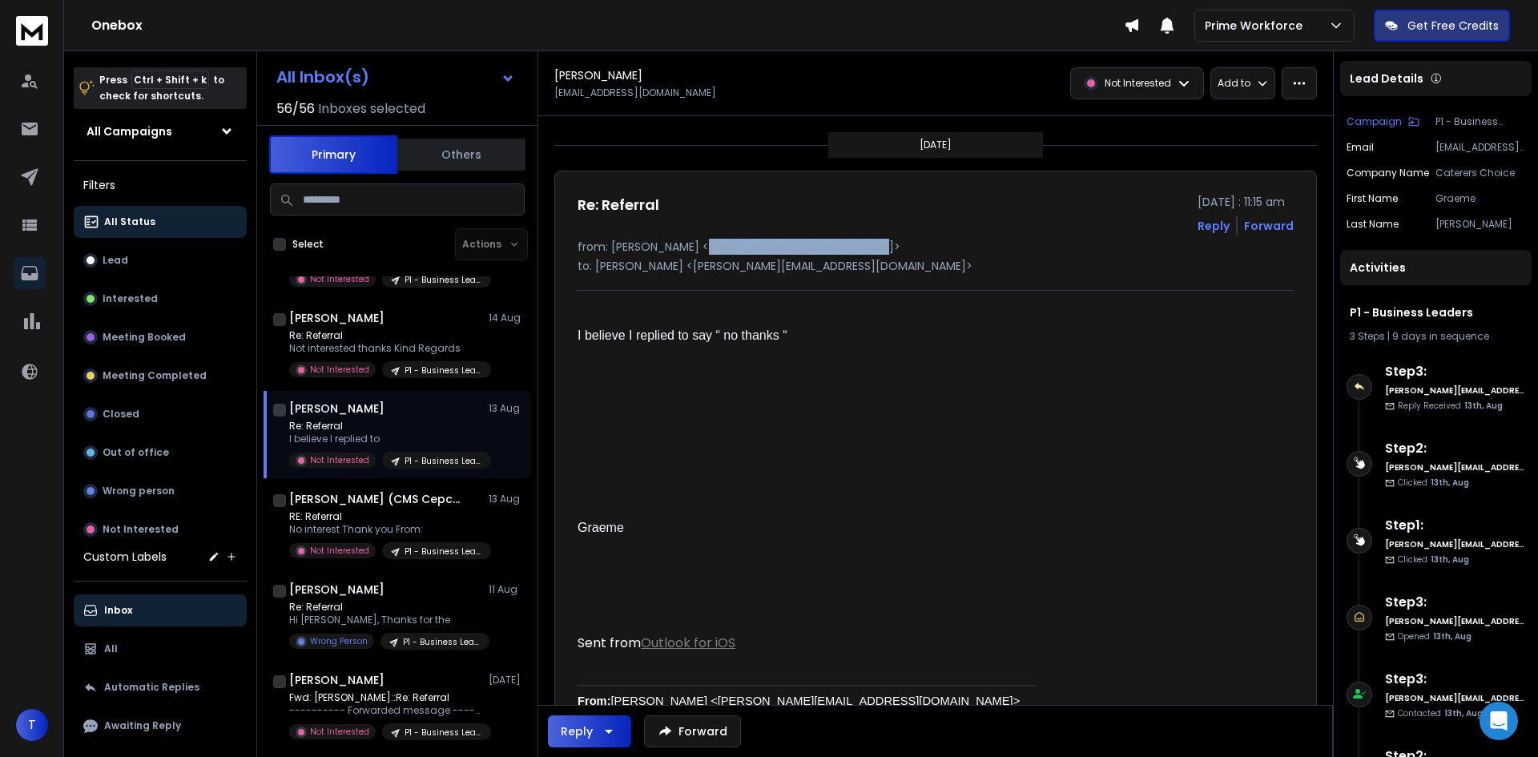
drag, startPoint x: 876, startPoint y: 243, endPoint x: 705, endPoint y: 252, distance: 171.6
click at [705, 252] on p "from: Graeme Morris <Graeme@catererschoice.co.uk>" at bounding box center [936, 247] width 716 height 16
copy p "[EMAIL_ADDRESS][DOMAIN_NAME]"
click at [394, 440] on p "I believe I replied to" at bounding box center [385, 439] width 192 height 13
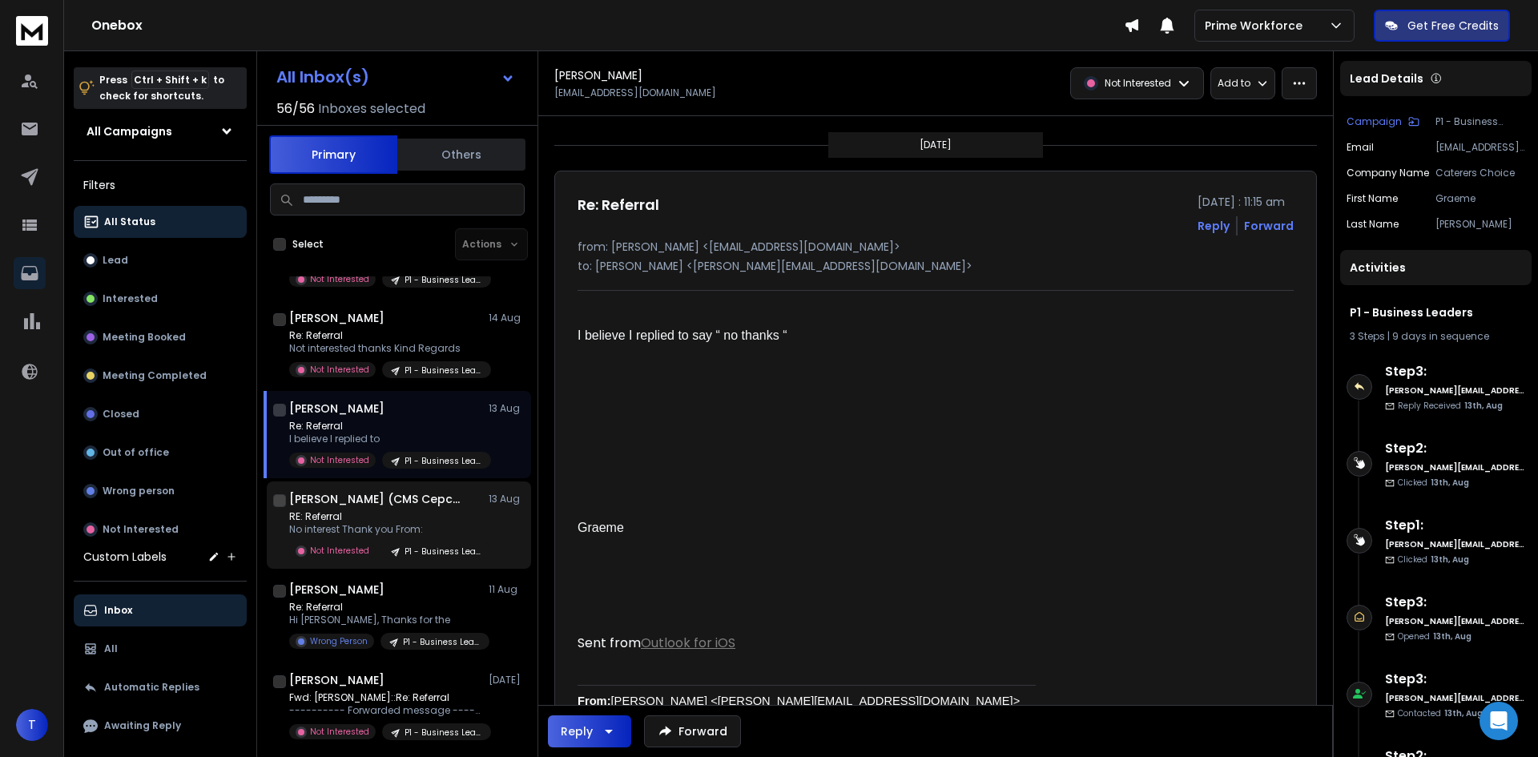
scroll to position [240, 0]
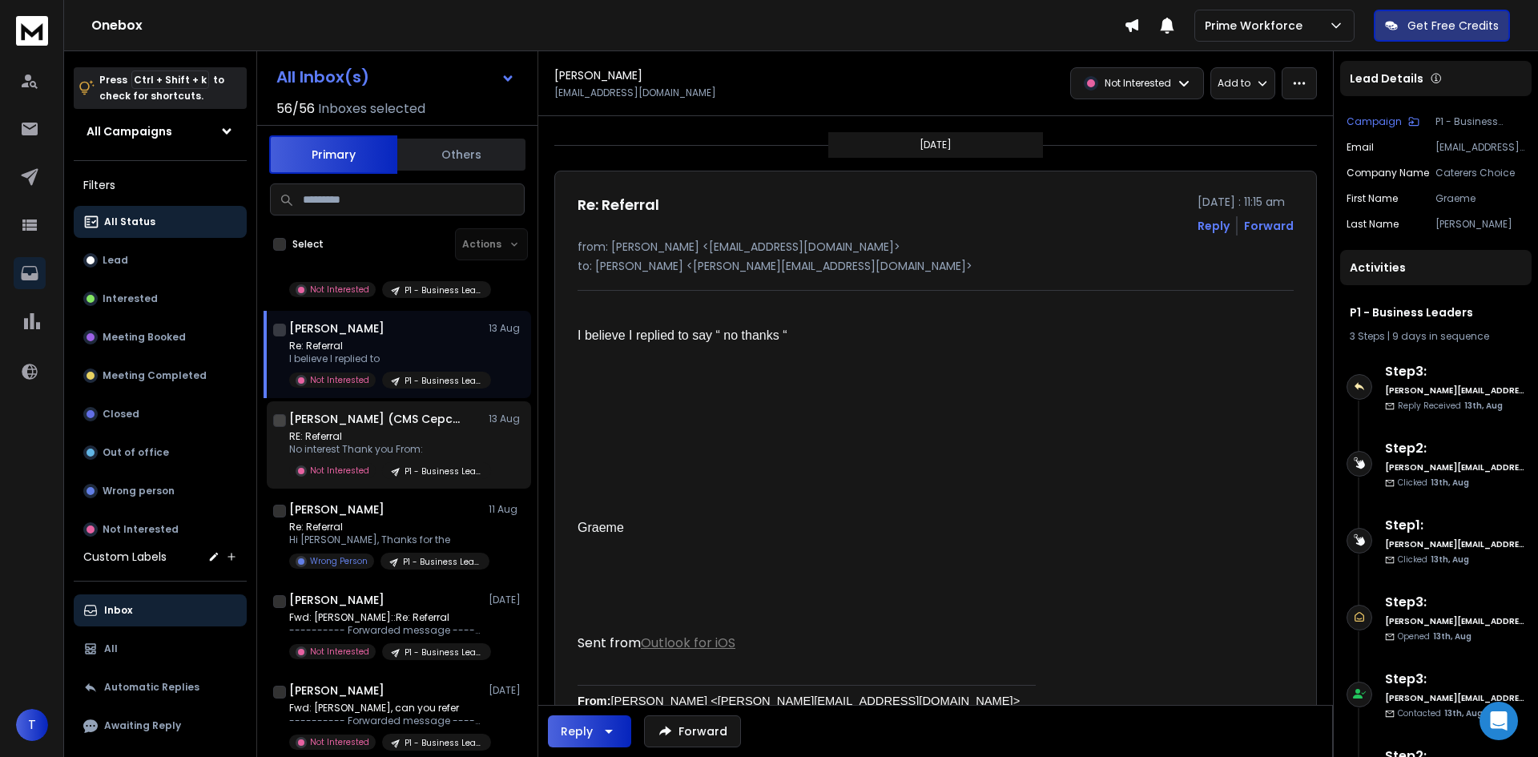
click at [369, 442] on p "RE: Referral" at bounding box center [385, 436] width 192 height 13
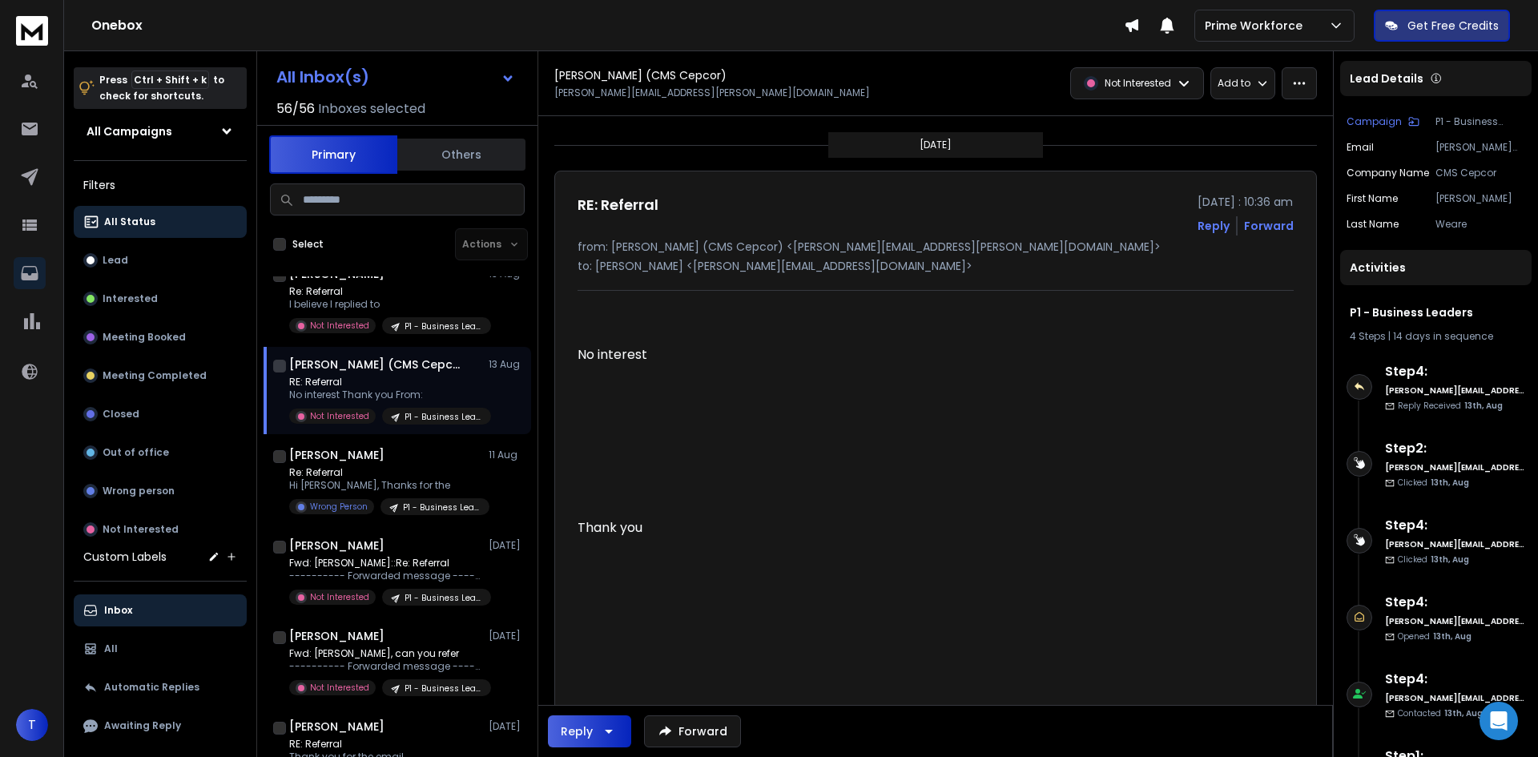
scroll to position [320, 0]
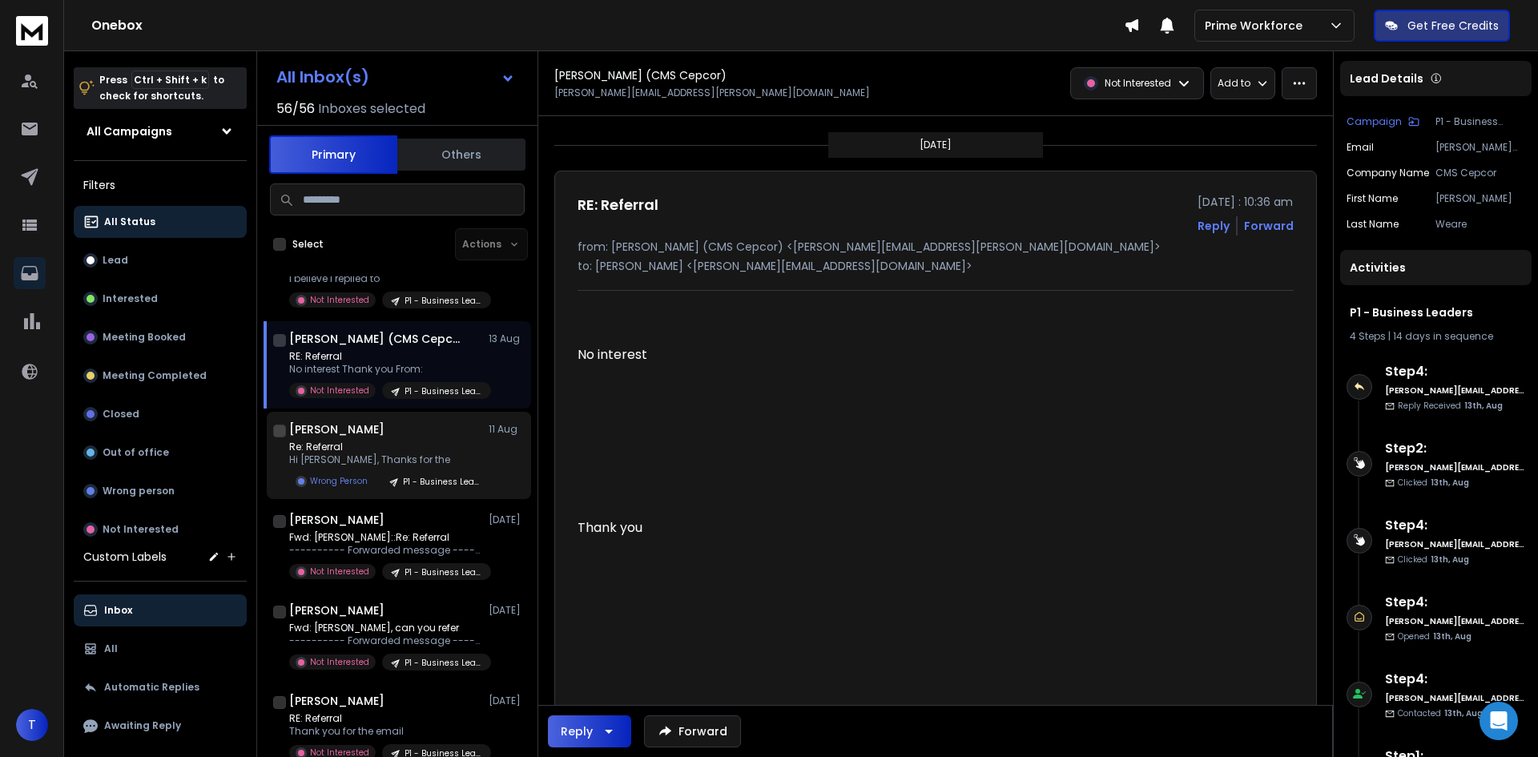
click at [380, 454] on p "Hi [PERSON_NAME], Thanks for the" at bounding box center [385, 459] width 192 height 13
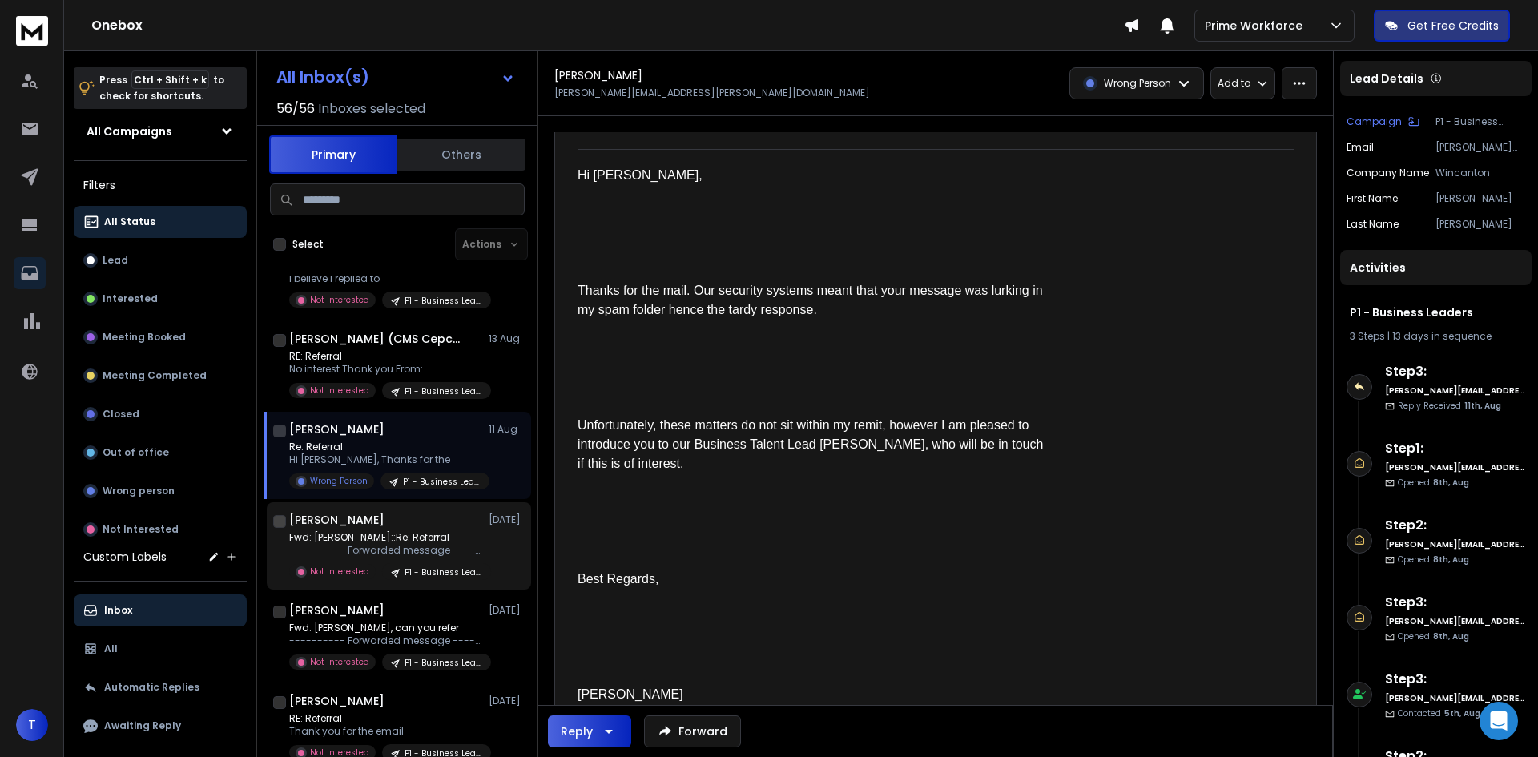
scroll to position [400, 0]
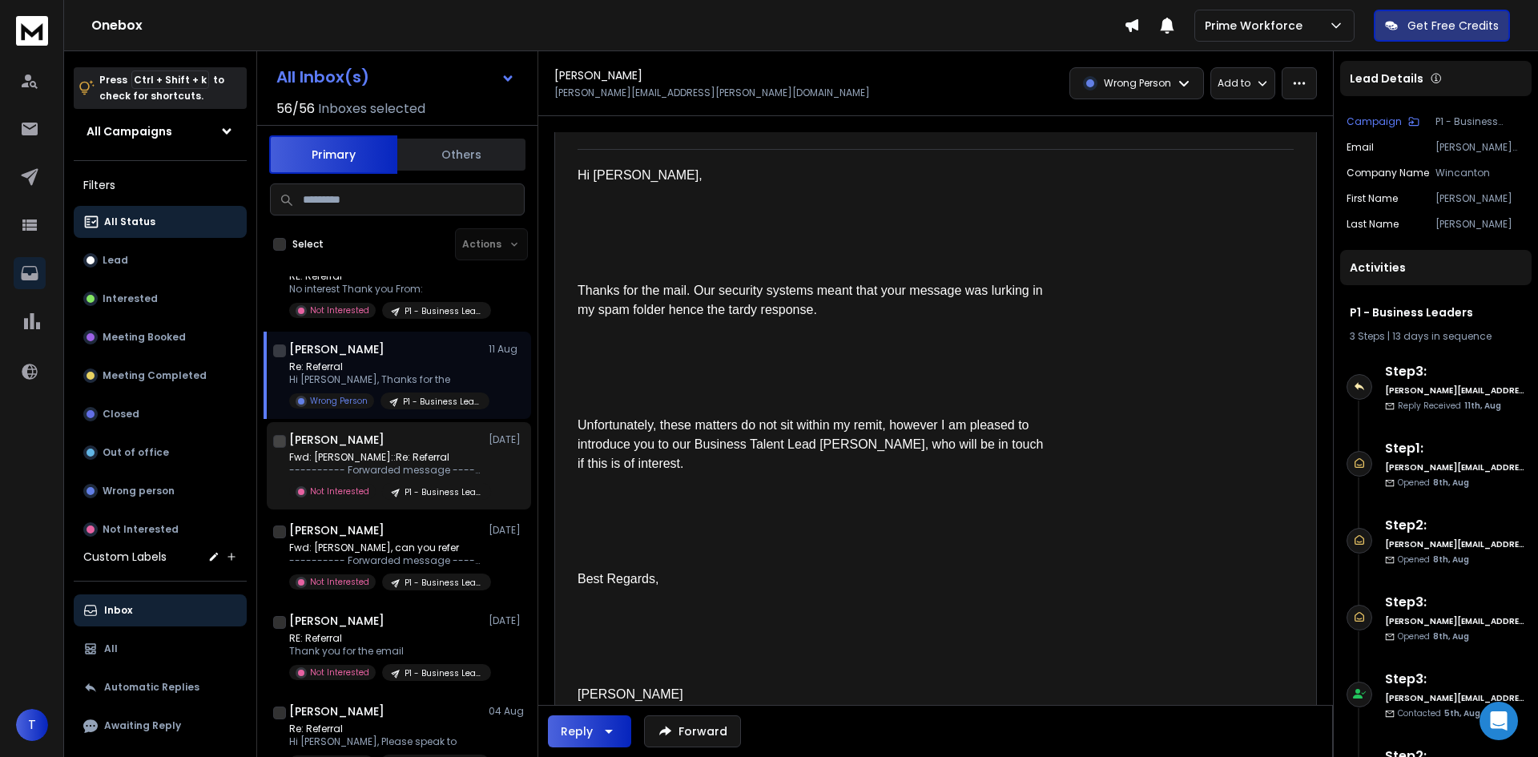
click at [410, 460] on p "Fwd: [PERSON_NAME]::Re: Referral" at bounding box center [385, 457] width 192 height 13
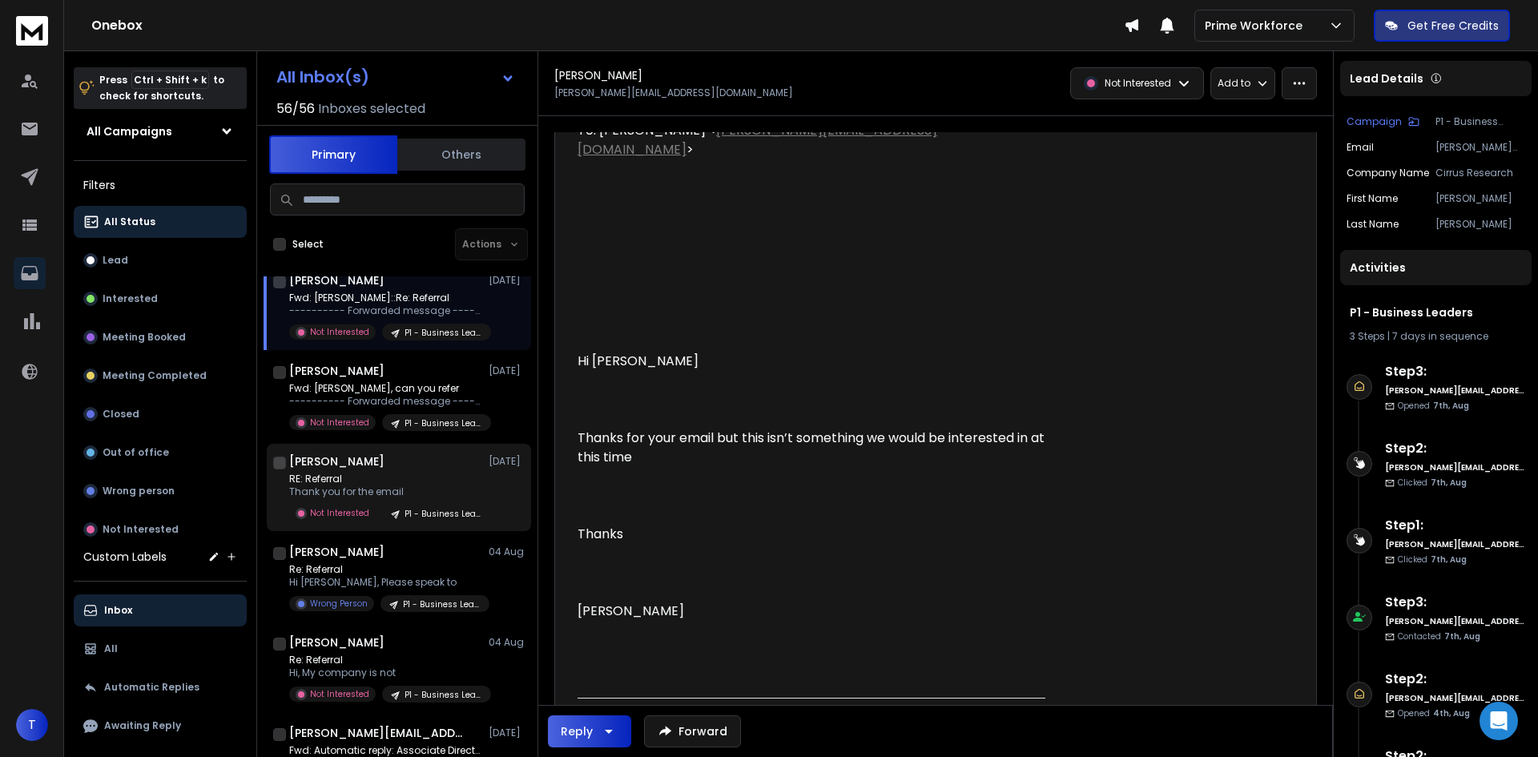
scroll to position [561, 0]
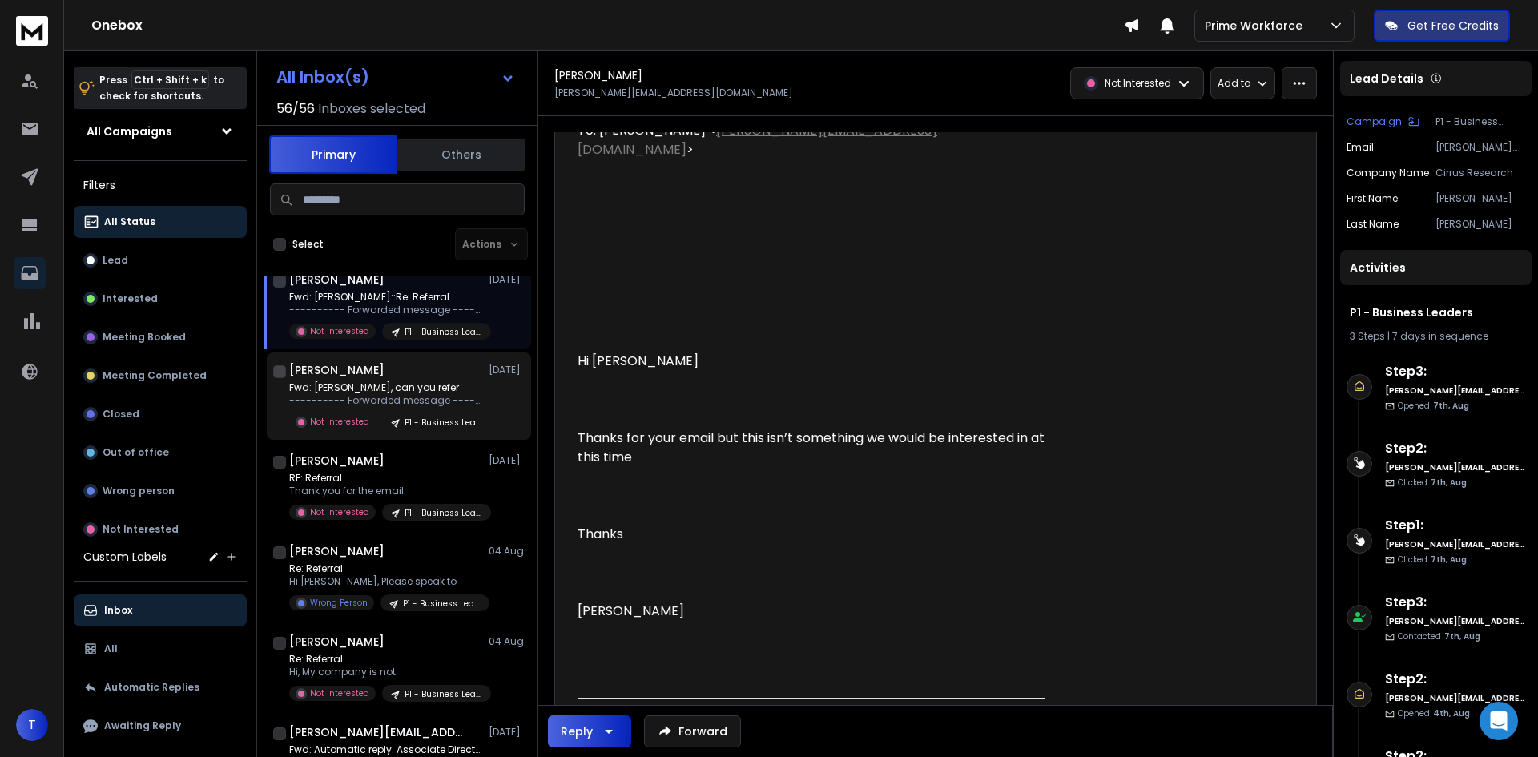
click at [388, 404] on p "---------- Forwarded message --------- From:" at bounding box center [385, 400] width 192 height 13
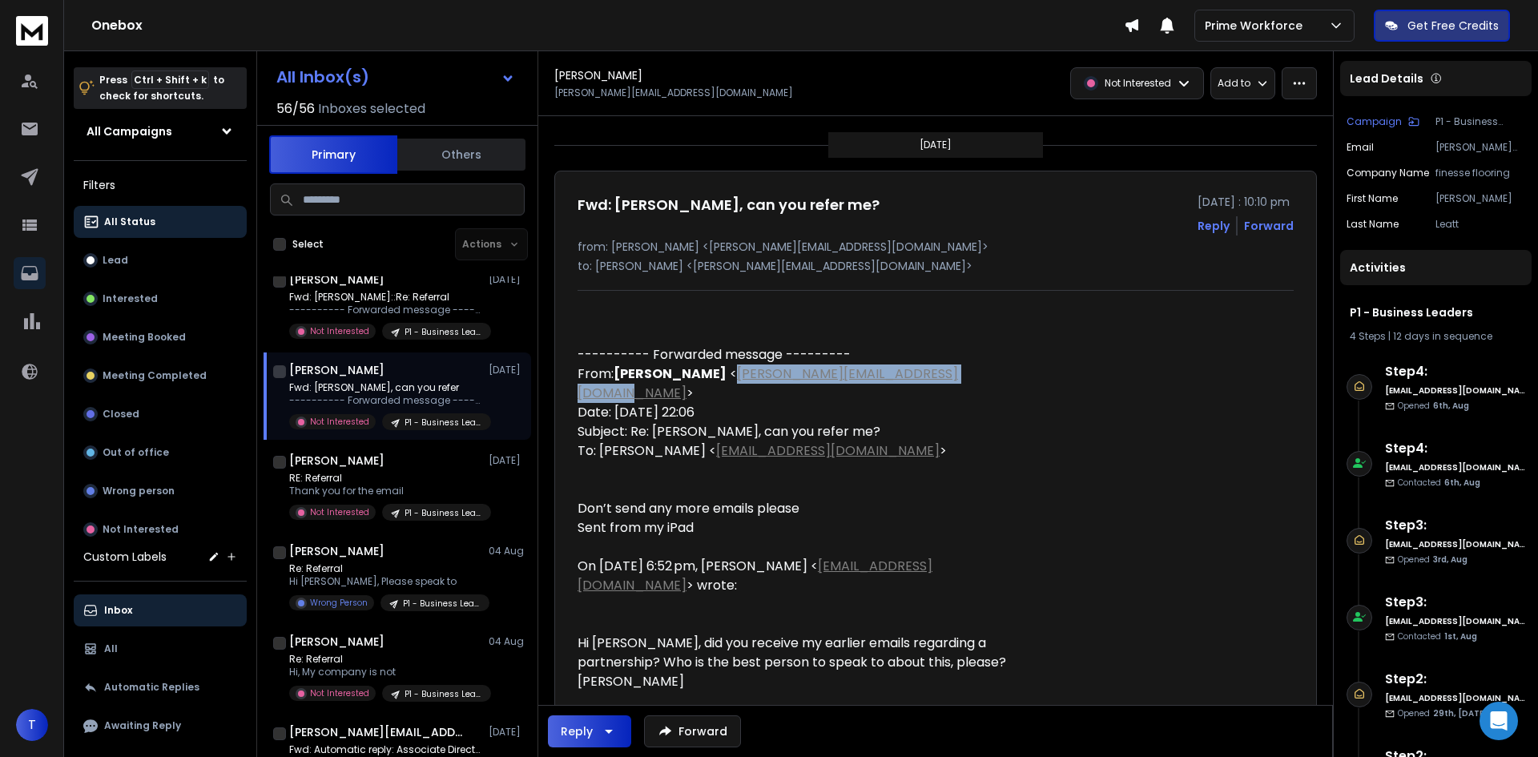
drag, startPoint x: 912, startPoint y: 373, endPoint x: 671, endPoint y: 373, distance: 241.1
click at [671, 373] on span "< jimmy@contractflooringsolutions.net >" at bounding box center [768, 383] width 380 height 38
copy link "[PERSON_NAME][EMAIL_ADDRESS][DOMAIN_NAME]"
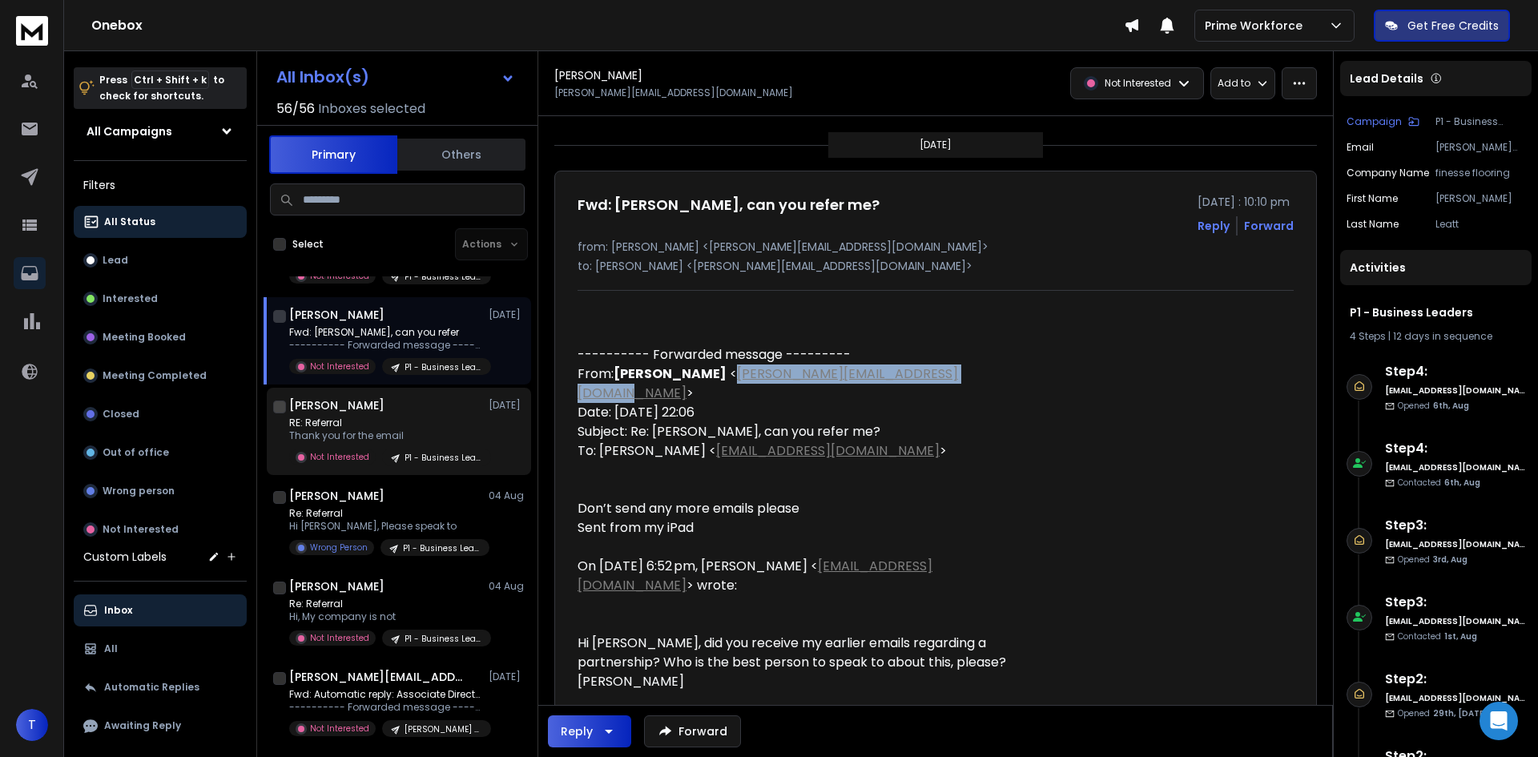
scroll to position [641, 0]
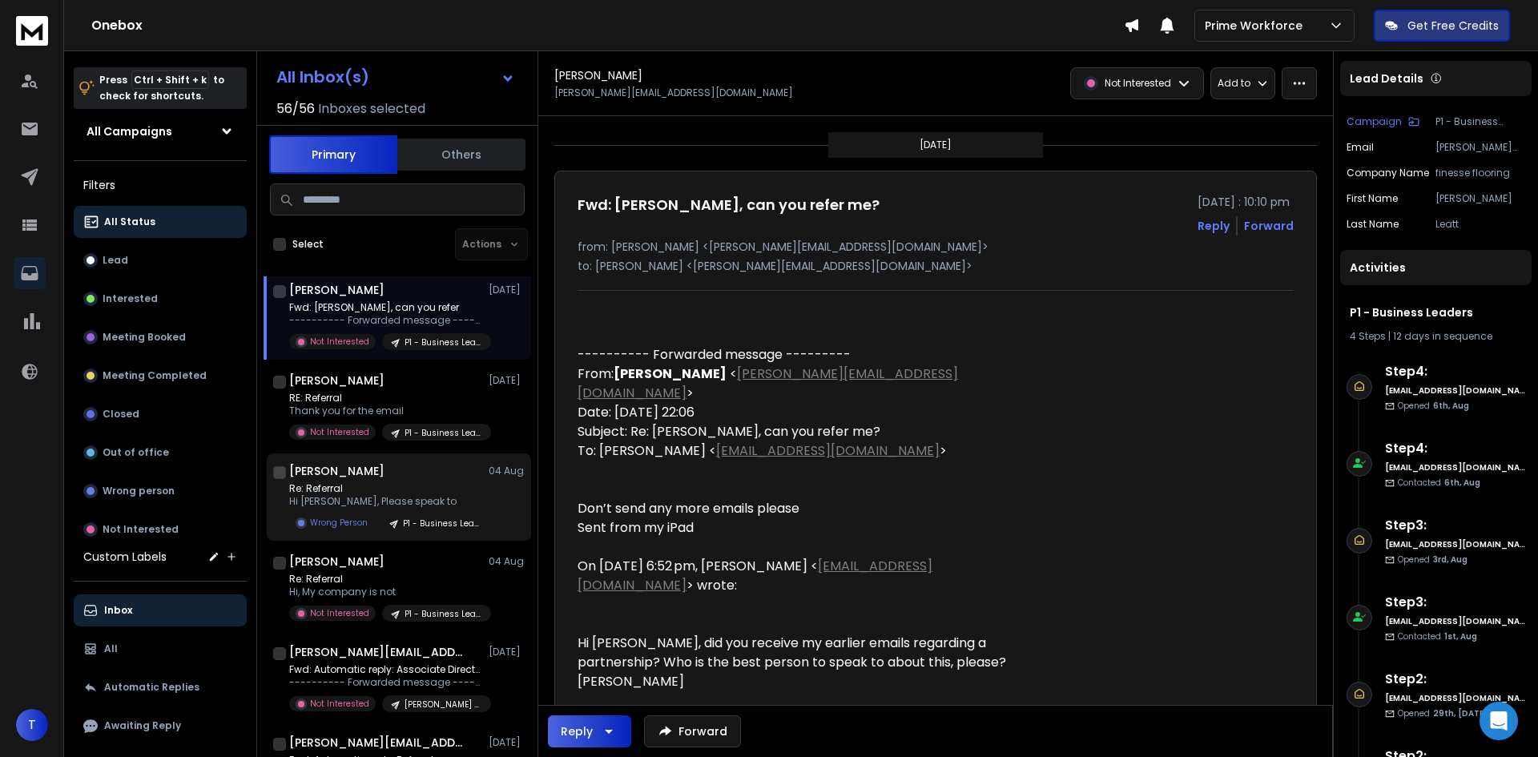
click at [376, 494] on p "Re: Referral" at bounding box center [385, 488] width 192 height 13
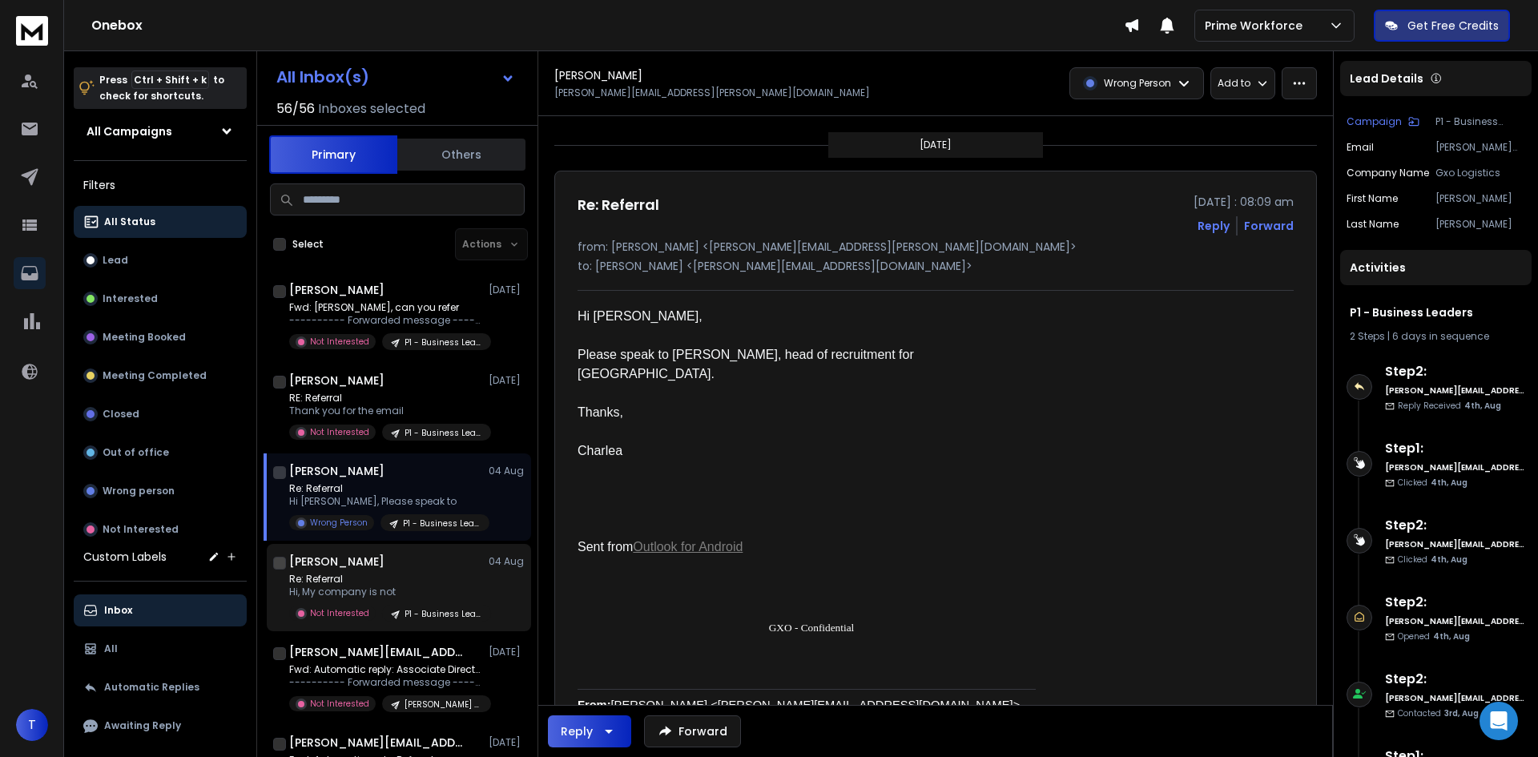
click at [384, 577] on p "Re: Referral" at bounding box center [385, 579] width 192 height 13
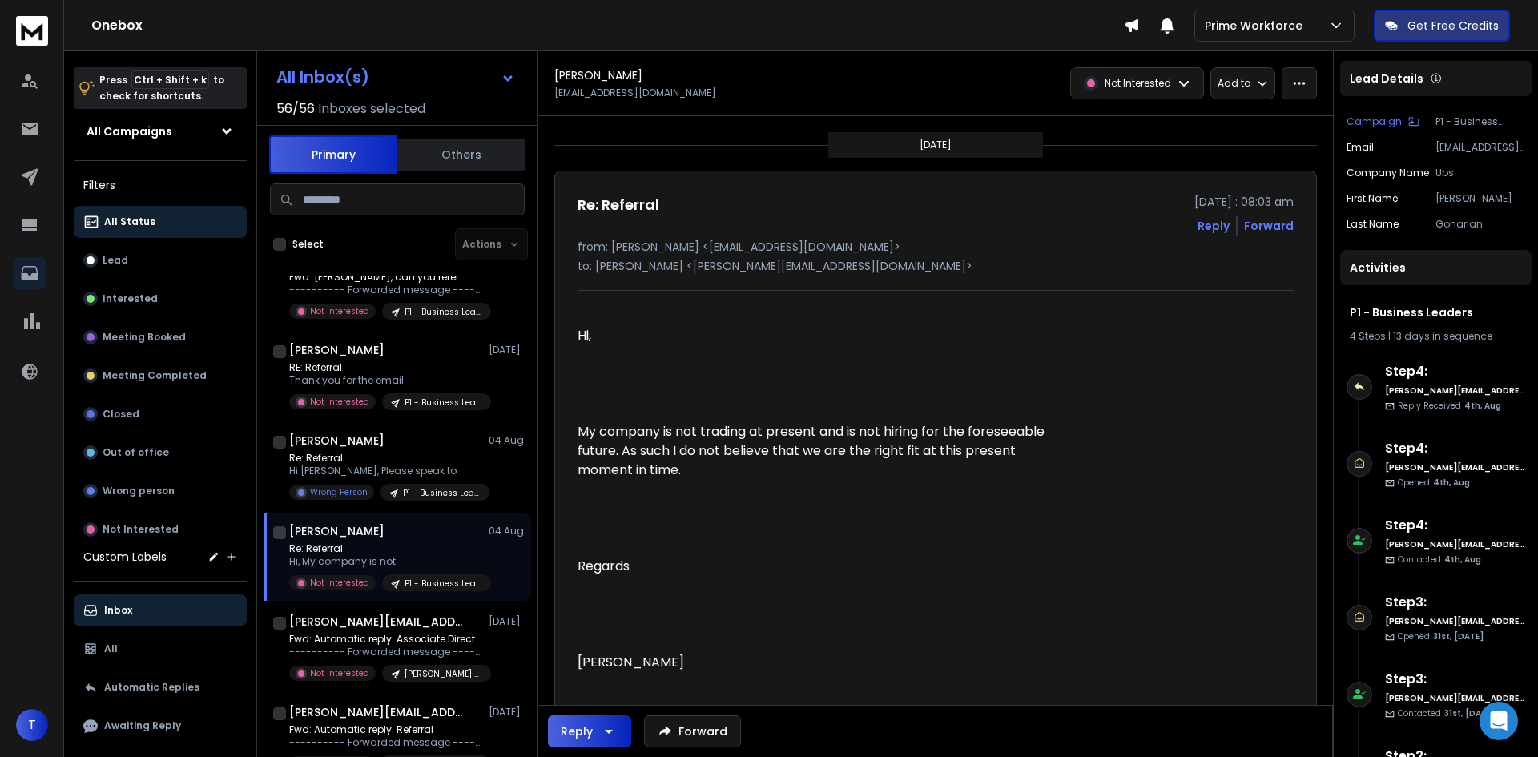
scroll to position [721, 0]
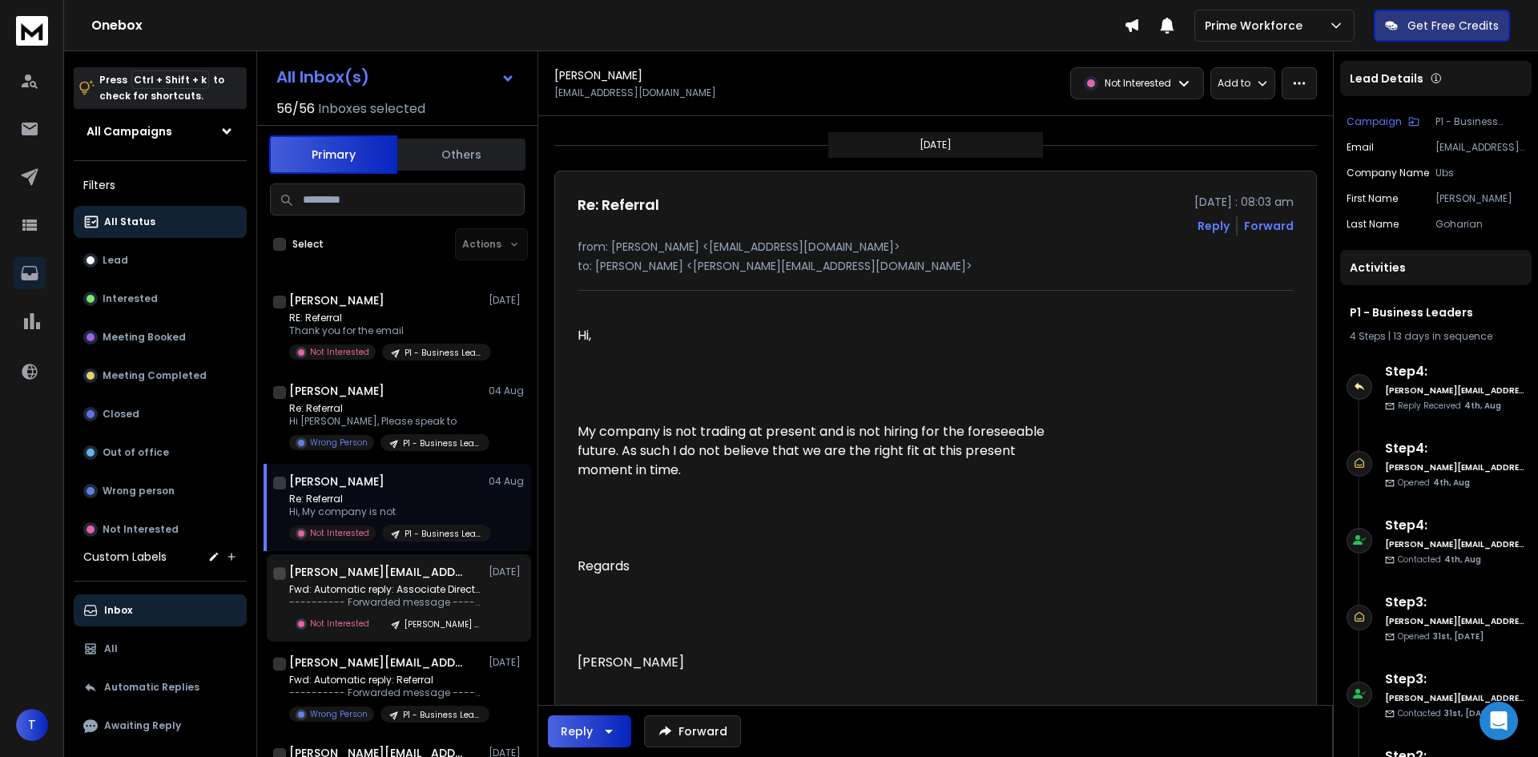
click at [404, 573] on h1 "[PERSON_NAME][EMAIL_ADDRESS][DOMAIN_NAME]" at bounding box center [377, 572] width 176 height 16
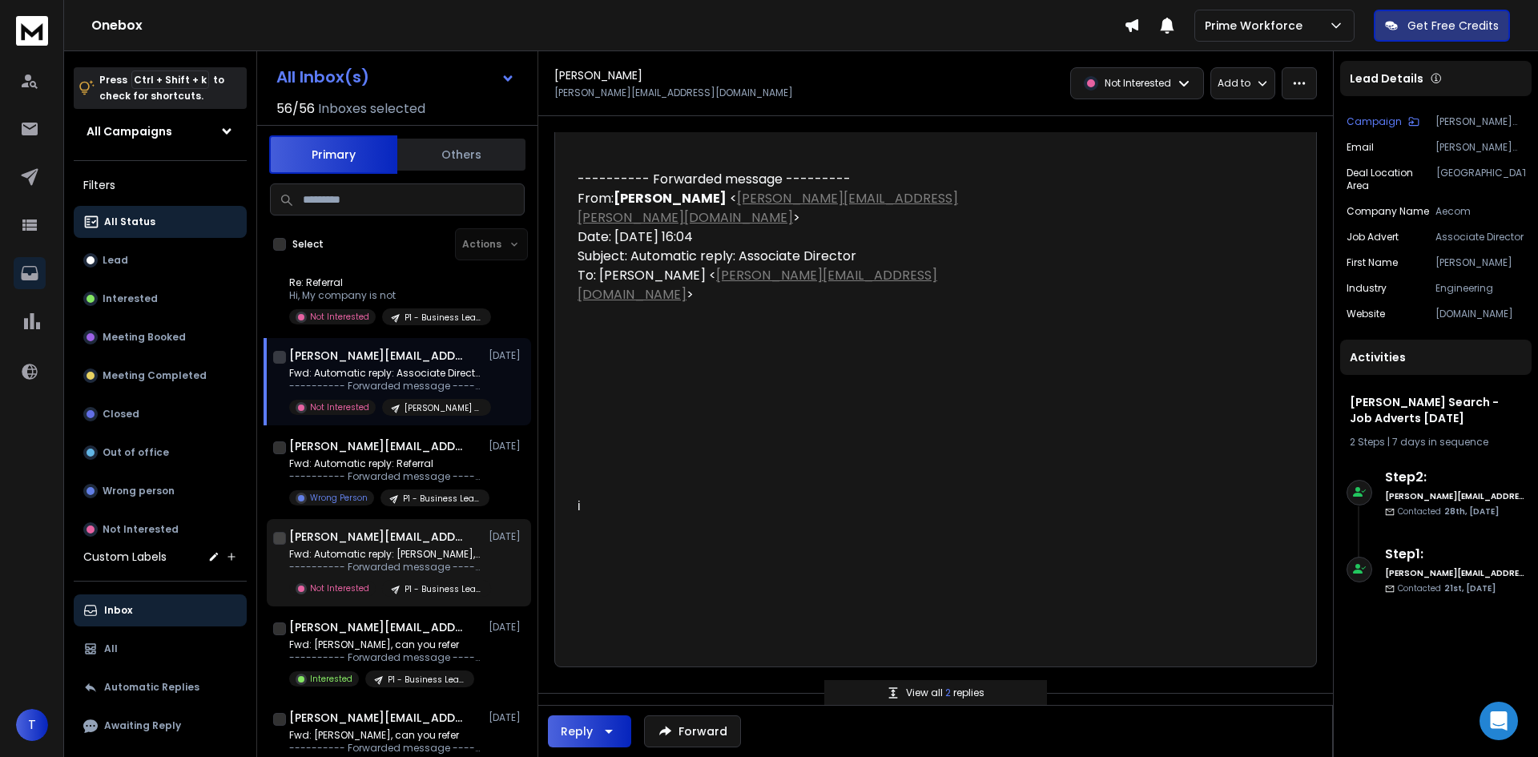
scroll to position [961, 0]
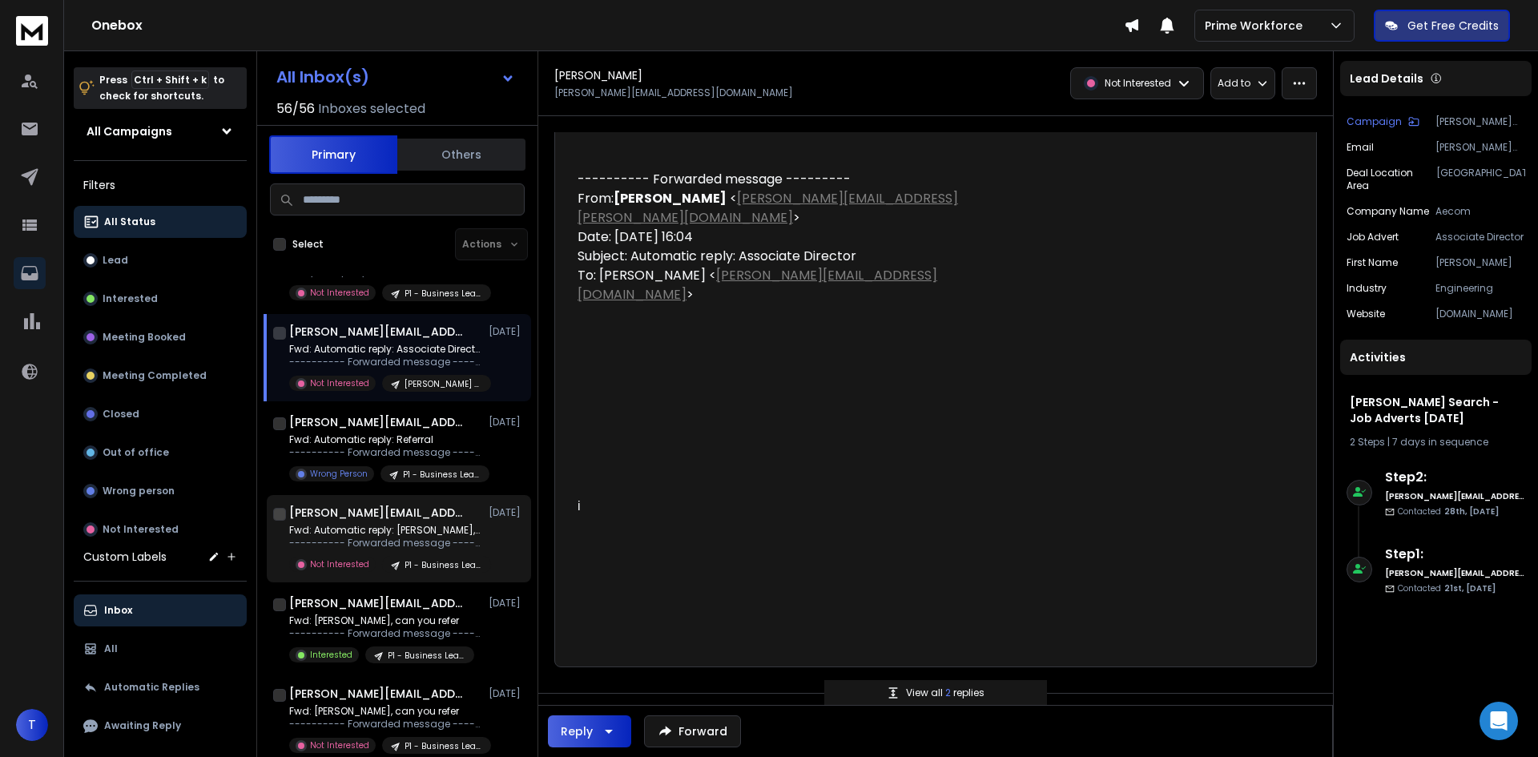
click at [378, 529] on p "Fwd: Automatic reply: [PERSON_NAME], can" at bounding box center [385, 530] width 192 height 13
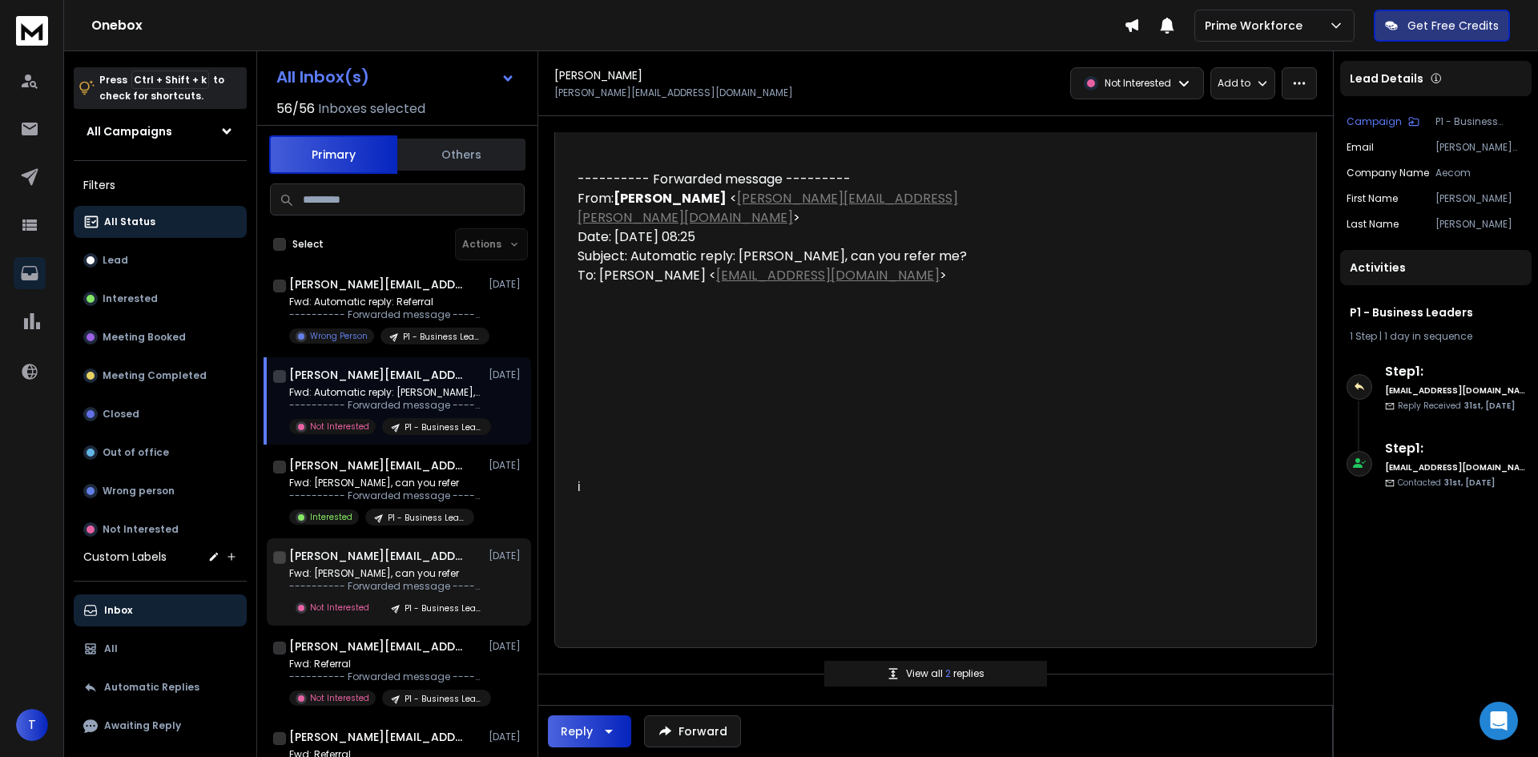
scroll to position [1121, 0]
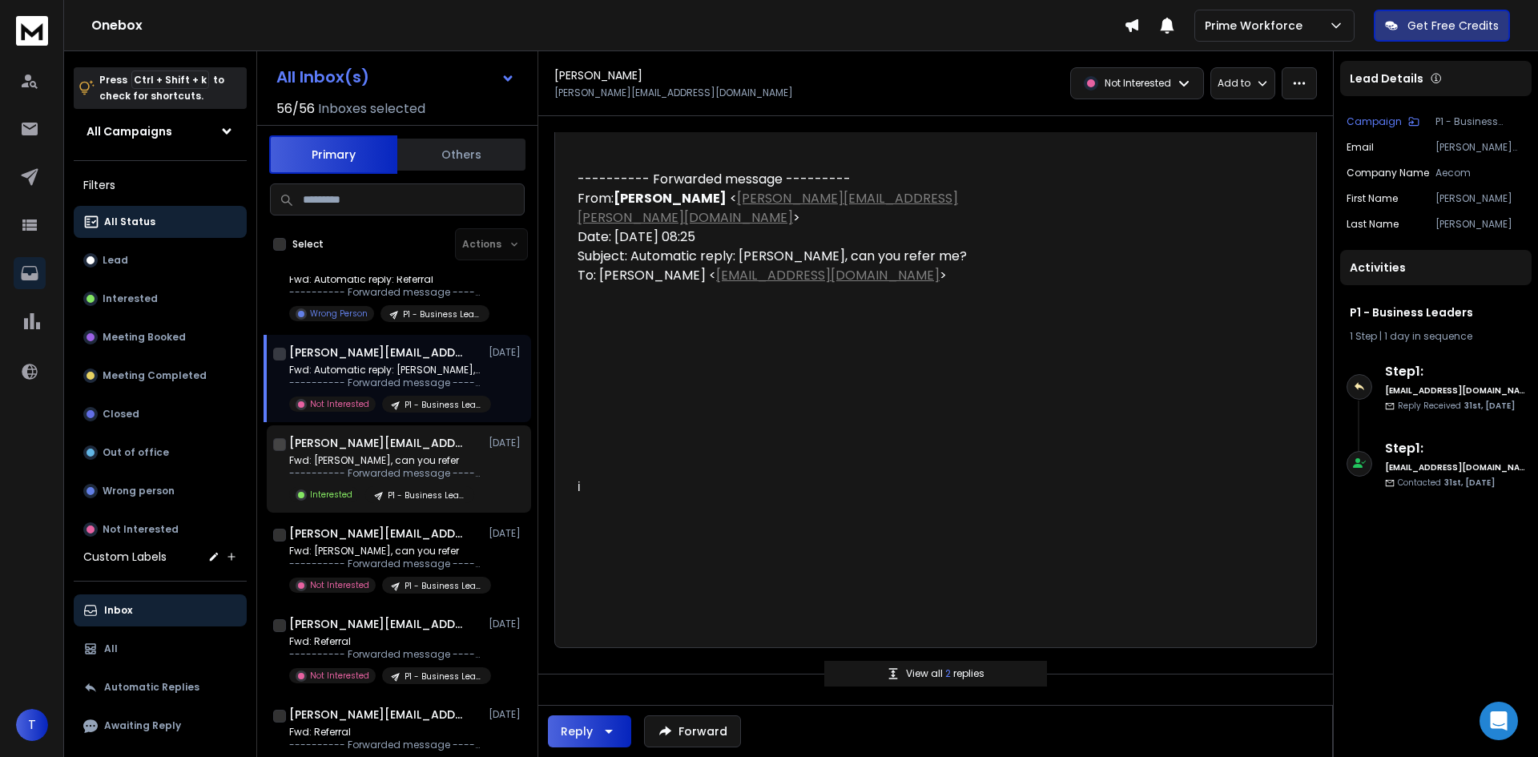
click at [417, 468] on p "---------- Forwarded message --------- From:" at bounding box center [385, 473] width 192 height 13
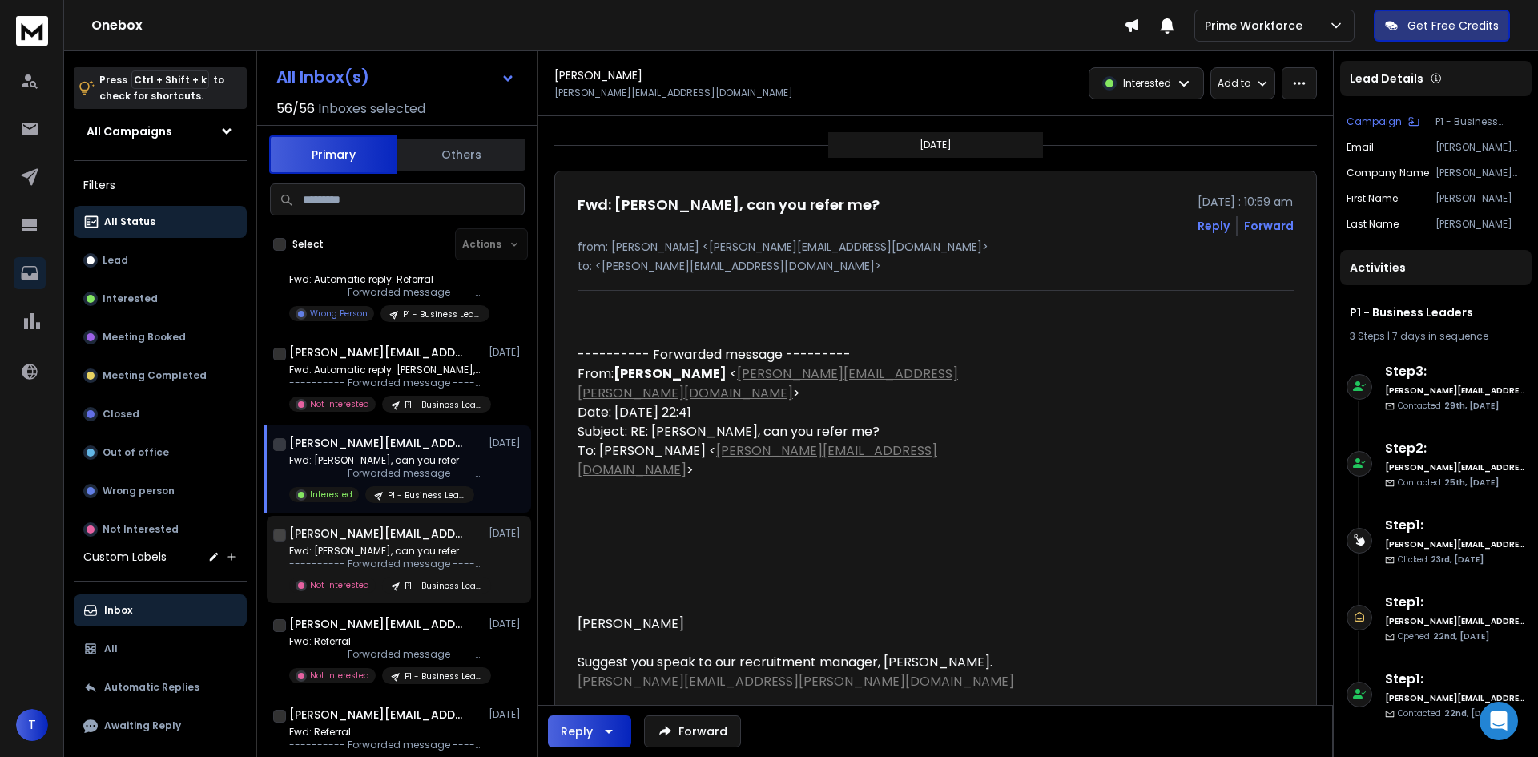
click at [408, 541] on div "terry@prime-workforce.com 31 Jul Fwd: Amelia, can you refer ---------- Forwarde…" at bounding box center [406, 559] width 235 height 68
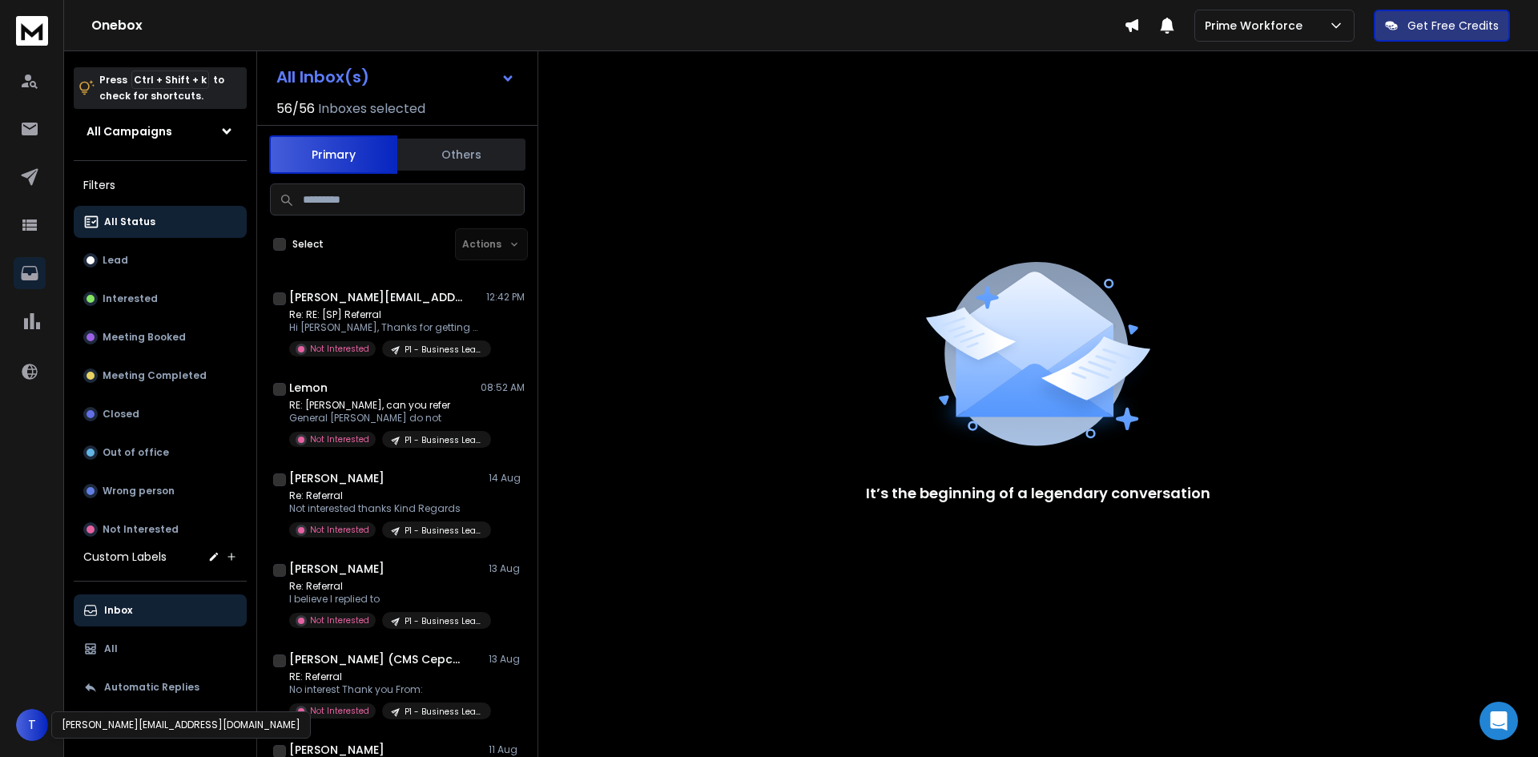
click at [30, 725] on span "T" at bounding box center [32, 725] width 32 height 32
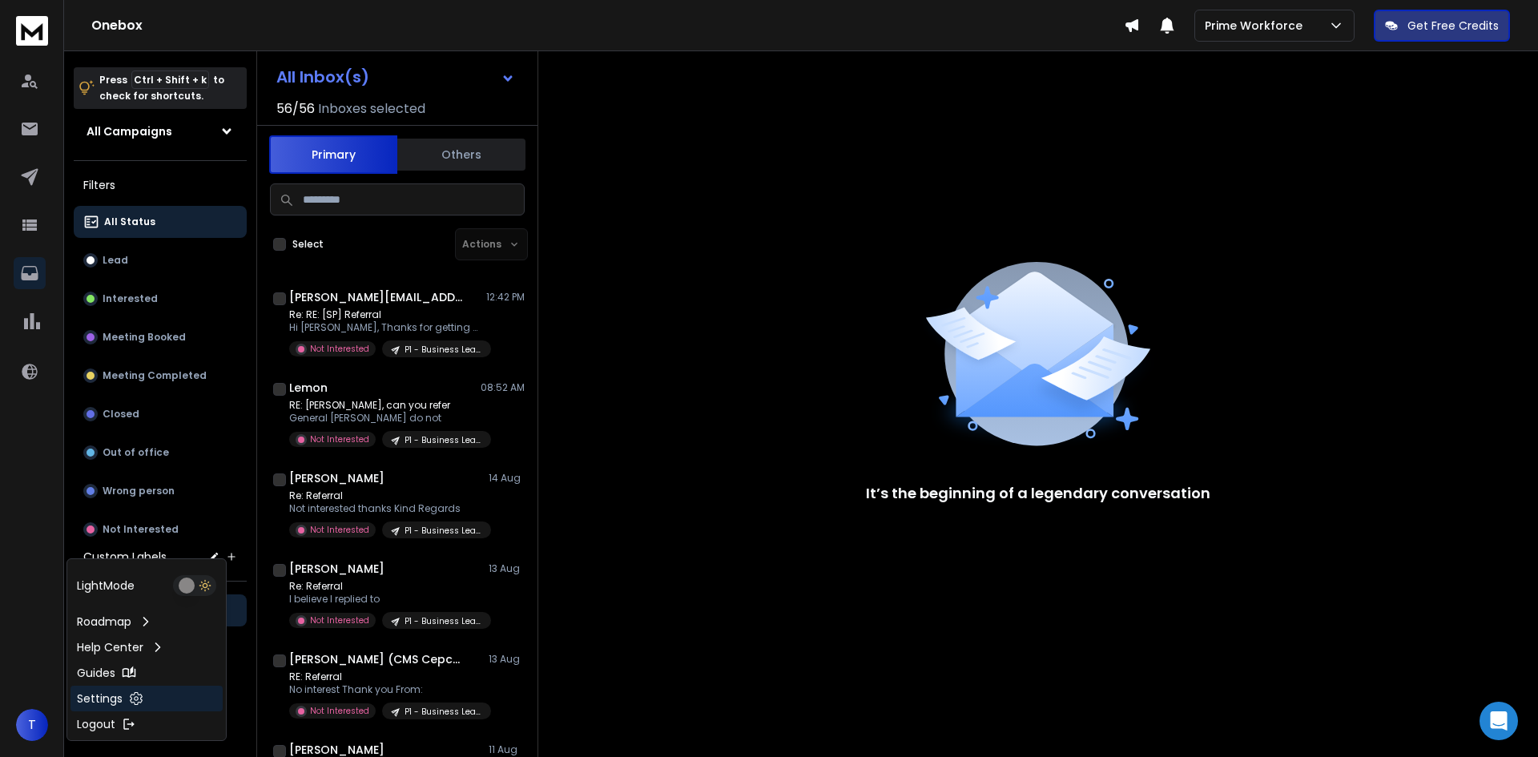
click at [107, 690] on p "Settings" at bounding box center [100, 698] width 46 height 16
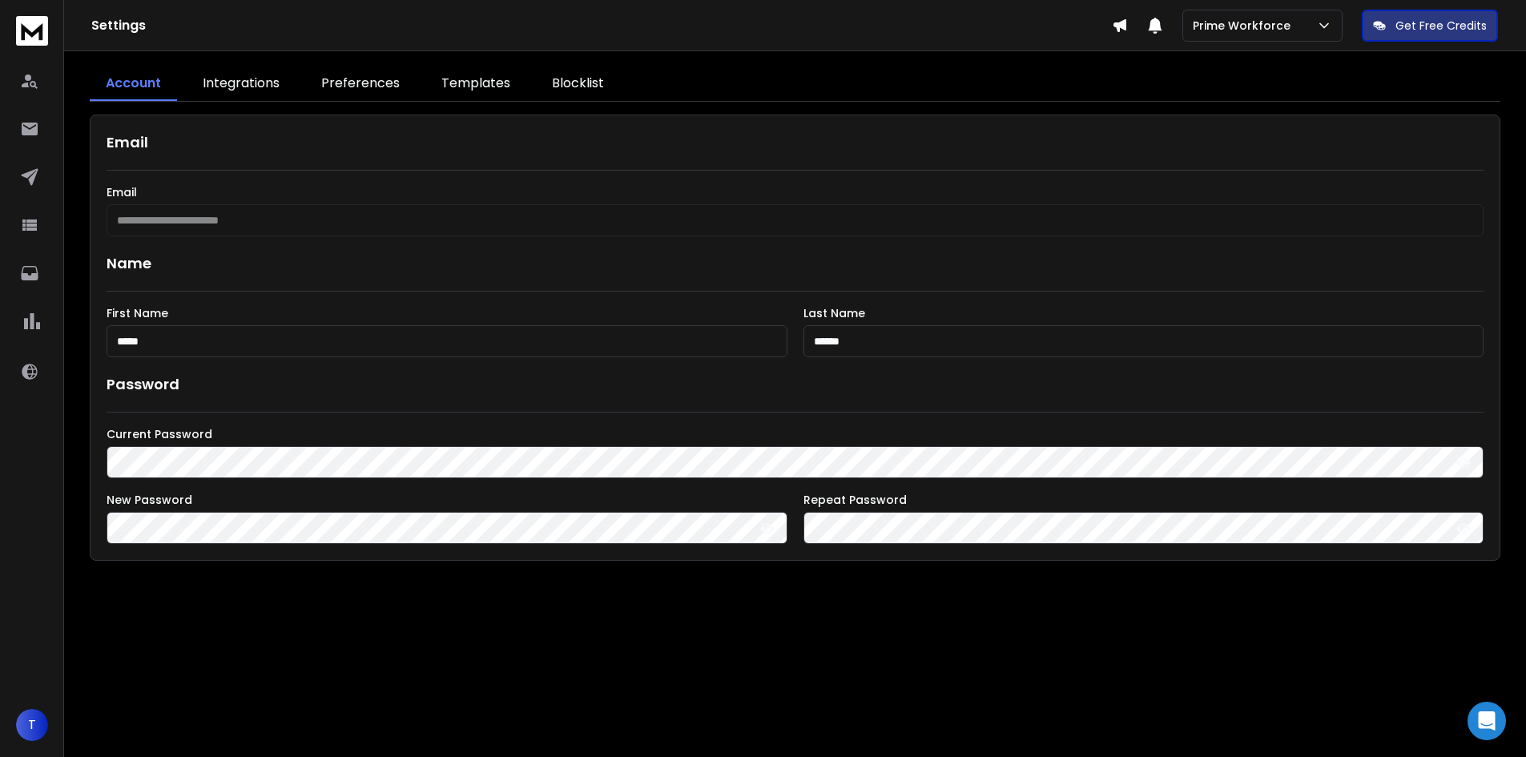
click at [265, 83] on link "Integrations" at bounding box center [241, 84] width 109 height 34
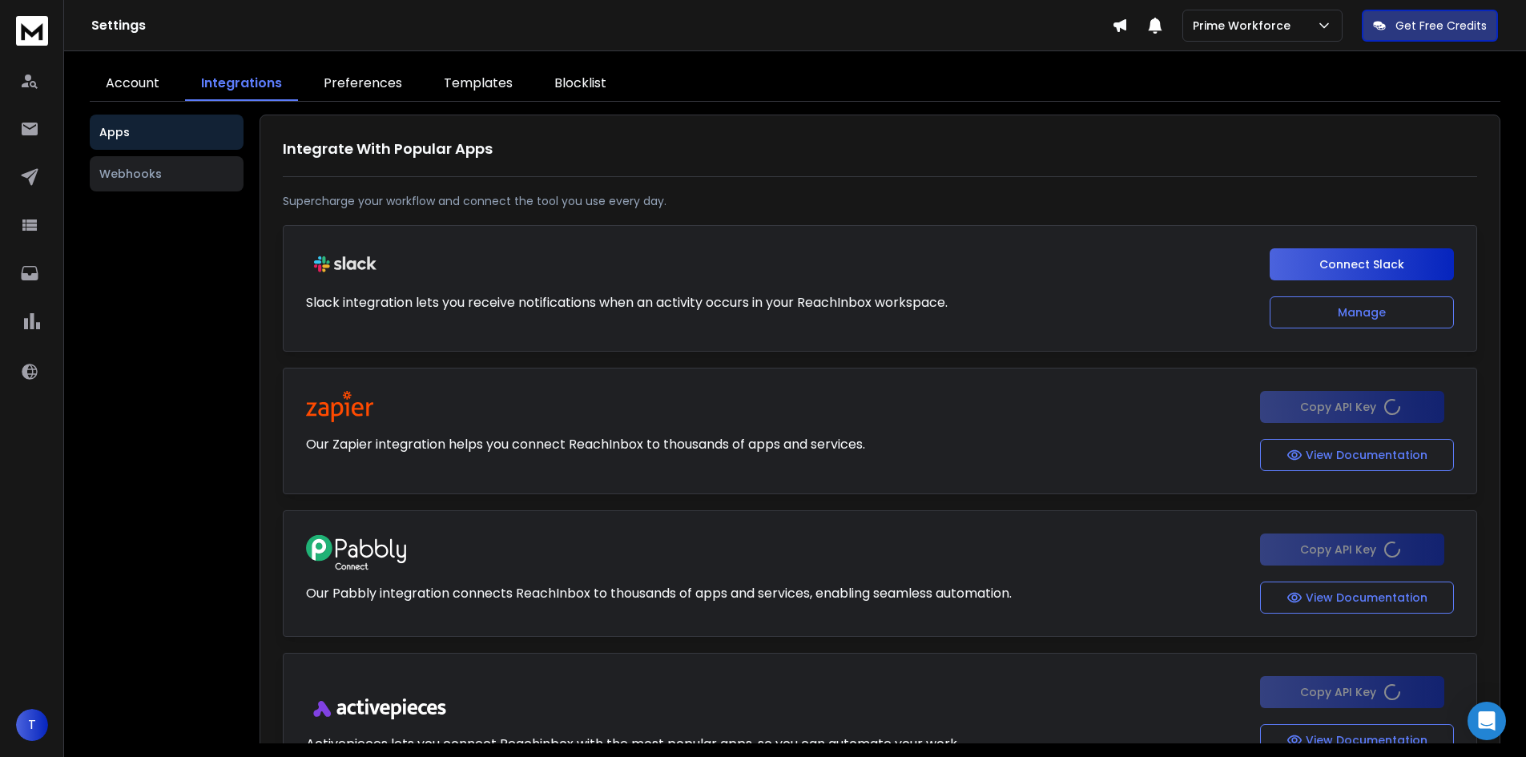
click at [353, 81] on link "Preferences" at bounding box center [363, 84] width 111 height 34
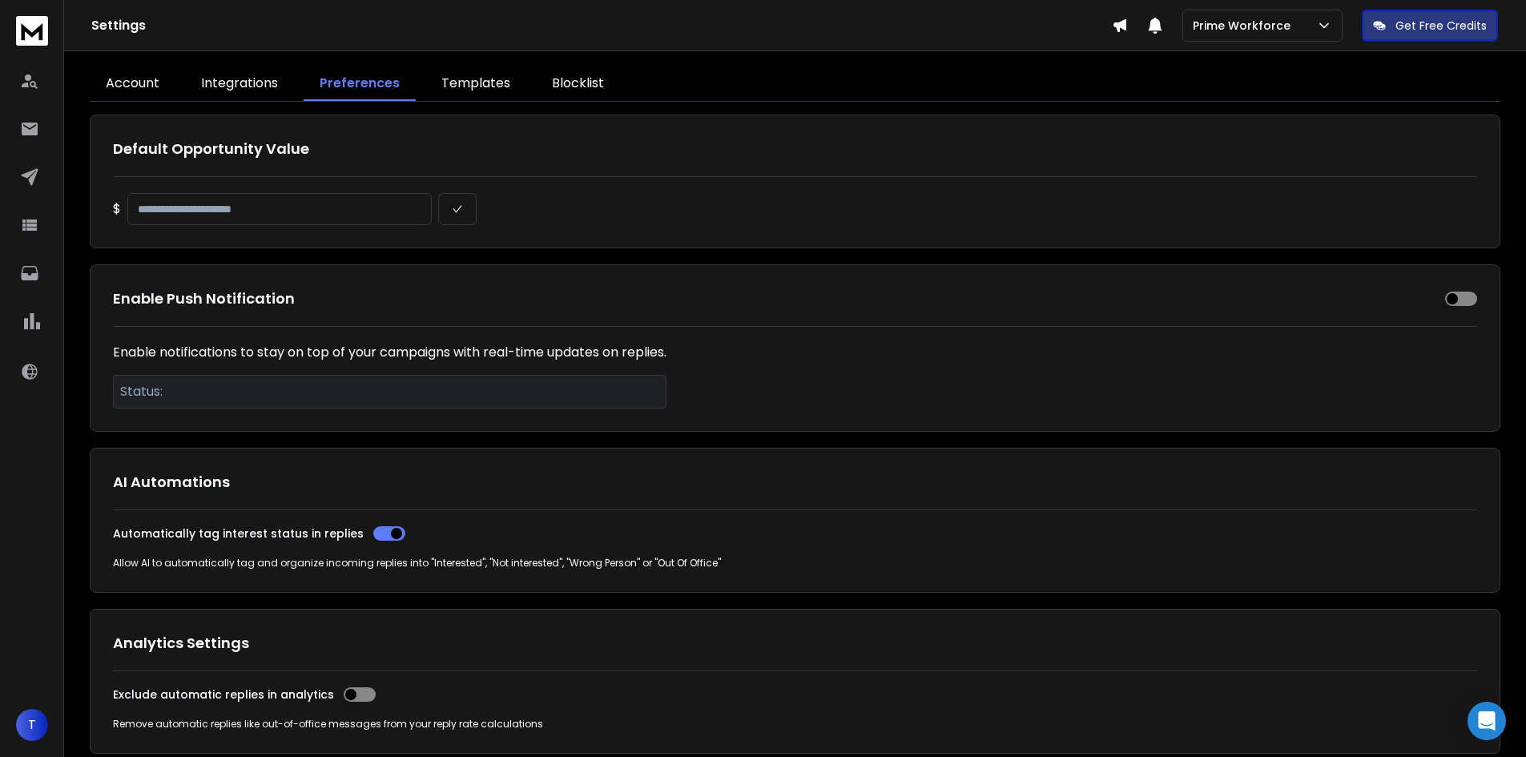
click at [449, 81] on link "Templates" at bounding box center [475, 84] width 101 height 34
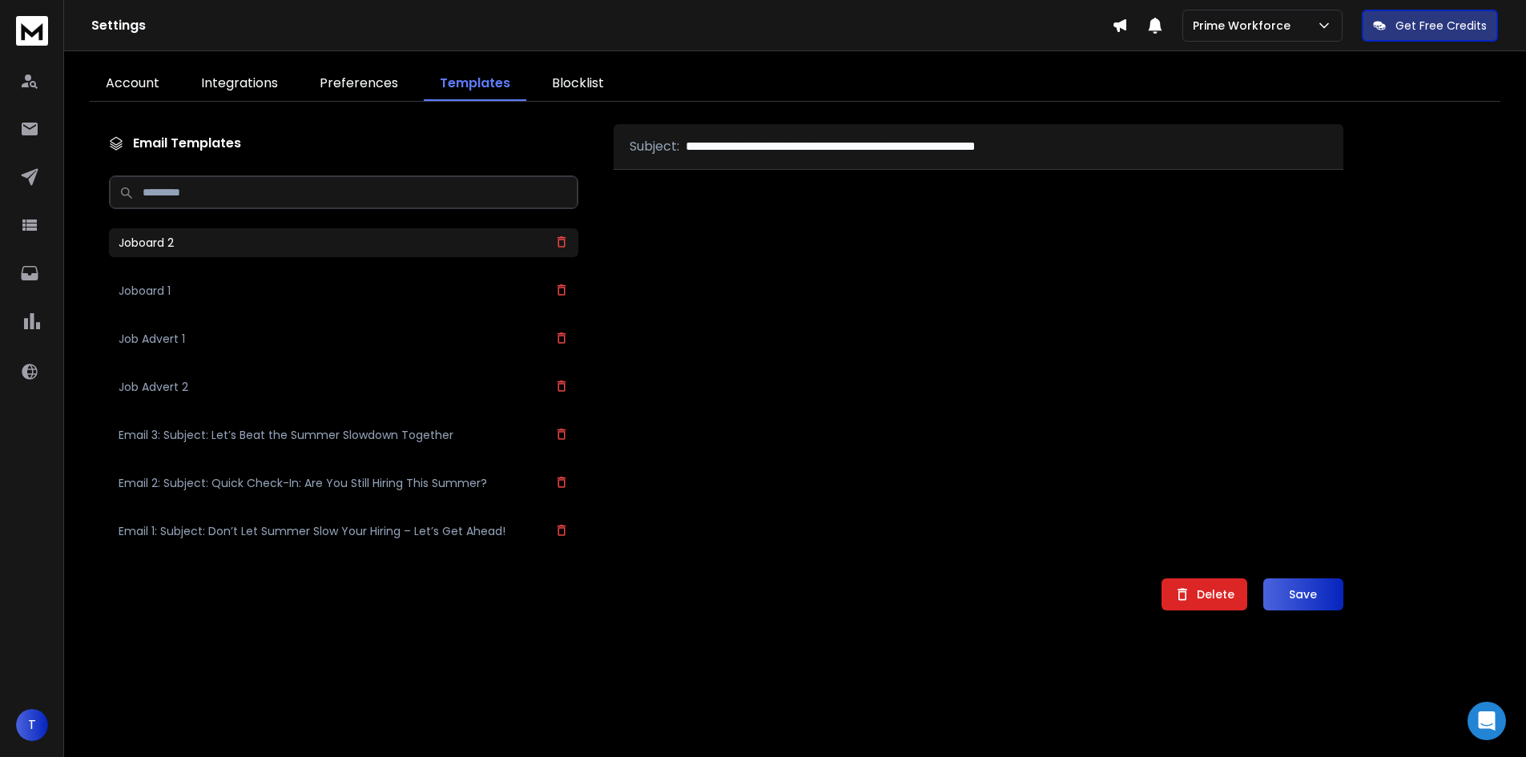
click at [556, 82] on link "Blocklist" at bounding box center [578, 84] width 84 height 34
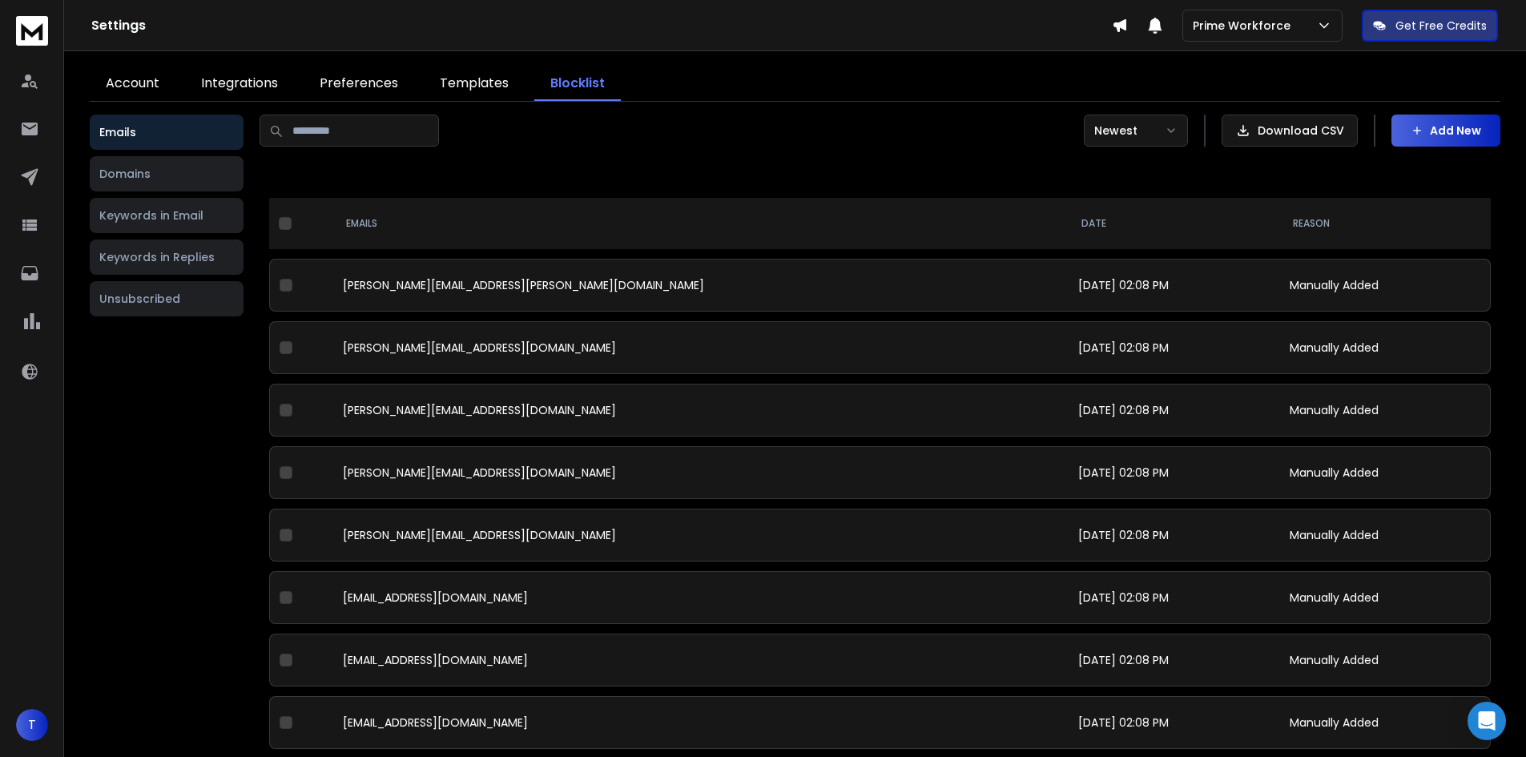
click at [1392, 117] on button "Add New" at bounding box center [1445, 131] width 109 height 32
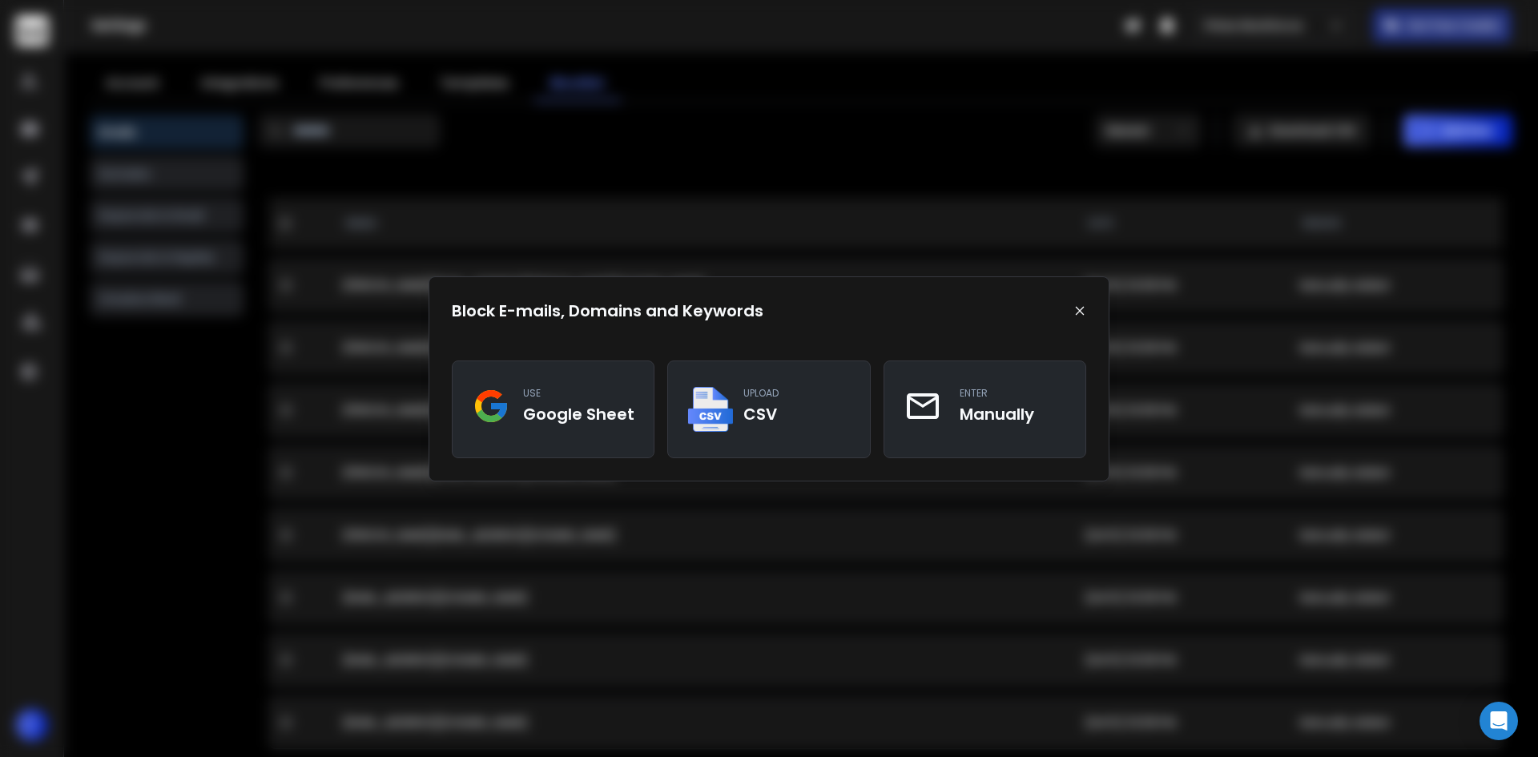
click at [945, 424] on div at bounding box center [925, 409] width 43 height 45
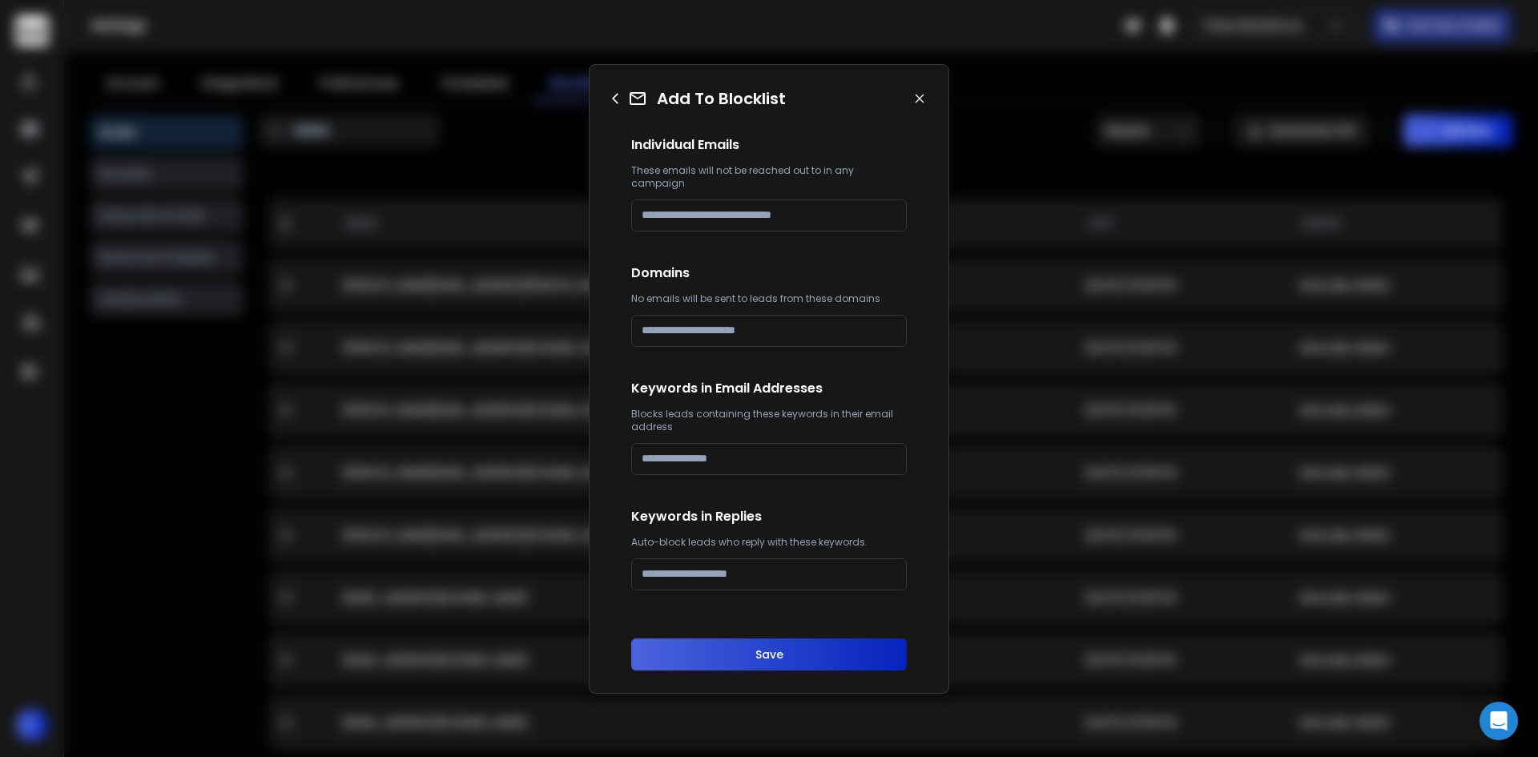
click at [653, 201] on input at bounding box center [769, 215] width 276 height 32
paste input "**********"
type input "**********"
click at [765, 650] on button "Save" at bounding box center [769, 654] width 276 height 32
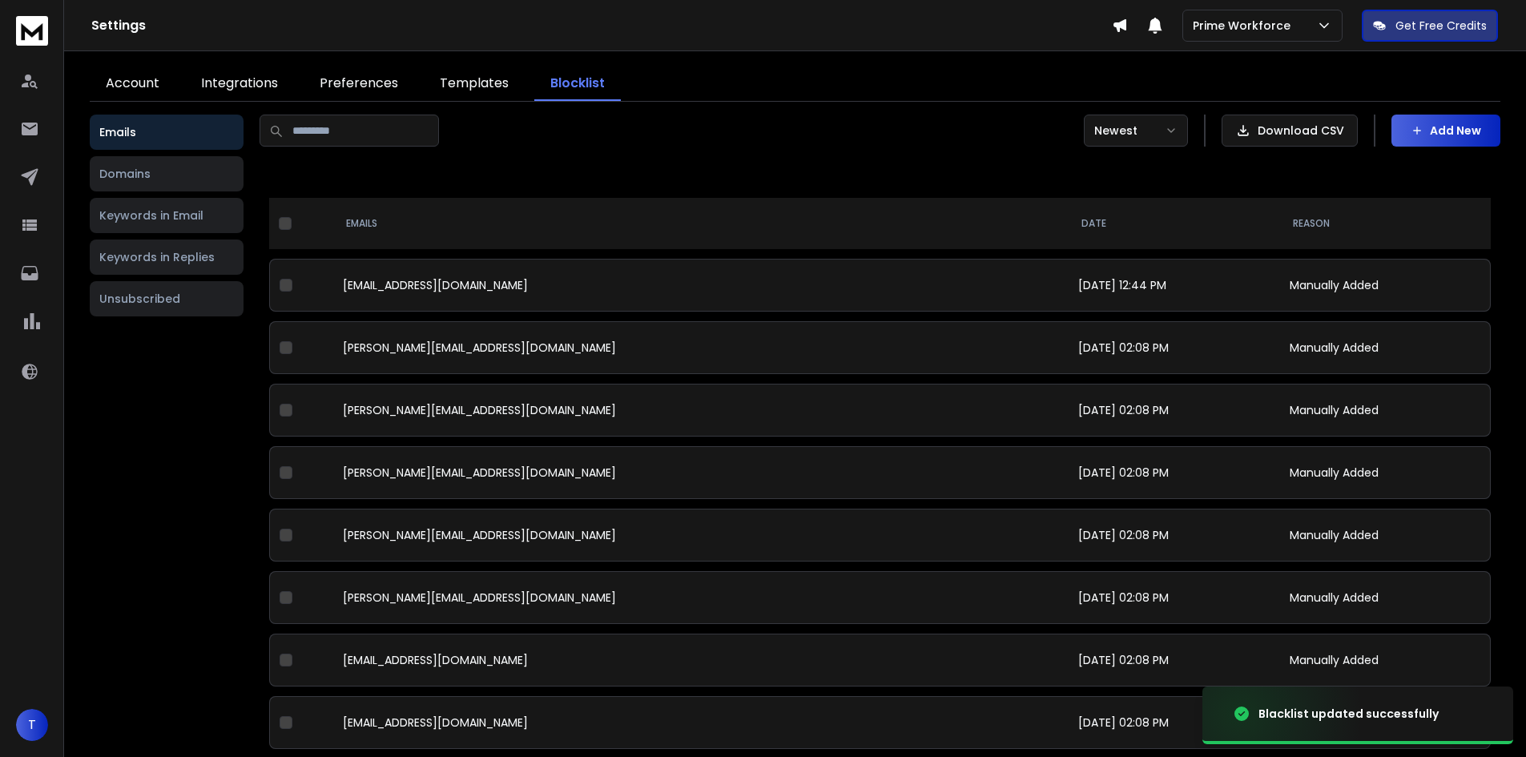
click at [1423, 127] on button "Add New" at bounding box center [1445, 131] width 109 height 32
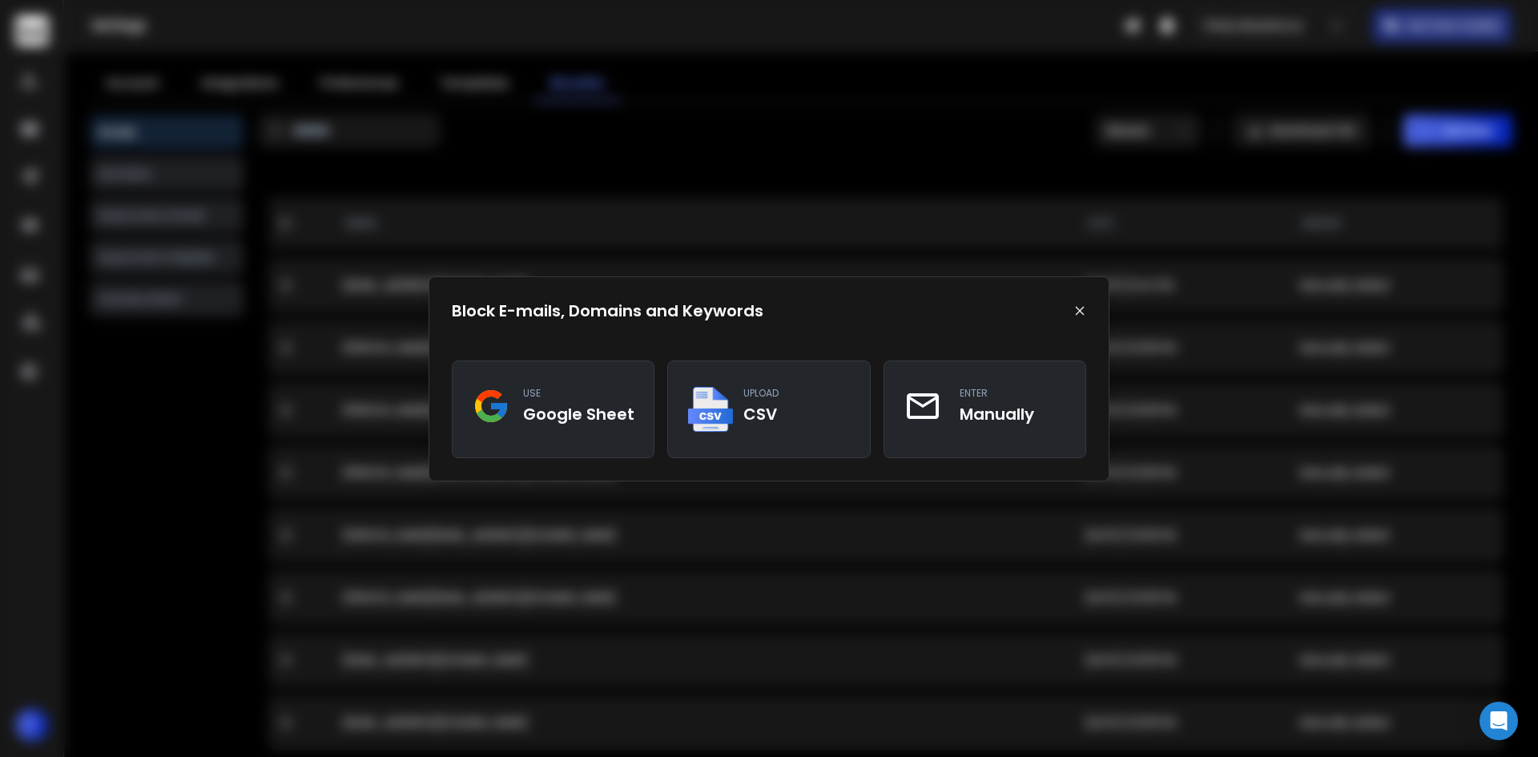
click at [960, 407] on h3 "Manually" at bounding box center [997, 414] width 74 height 22
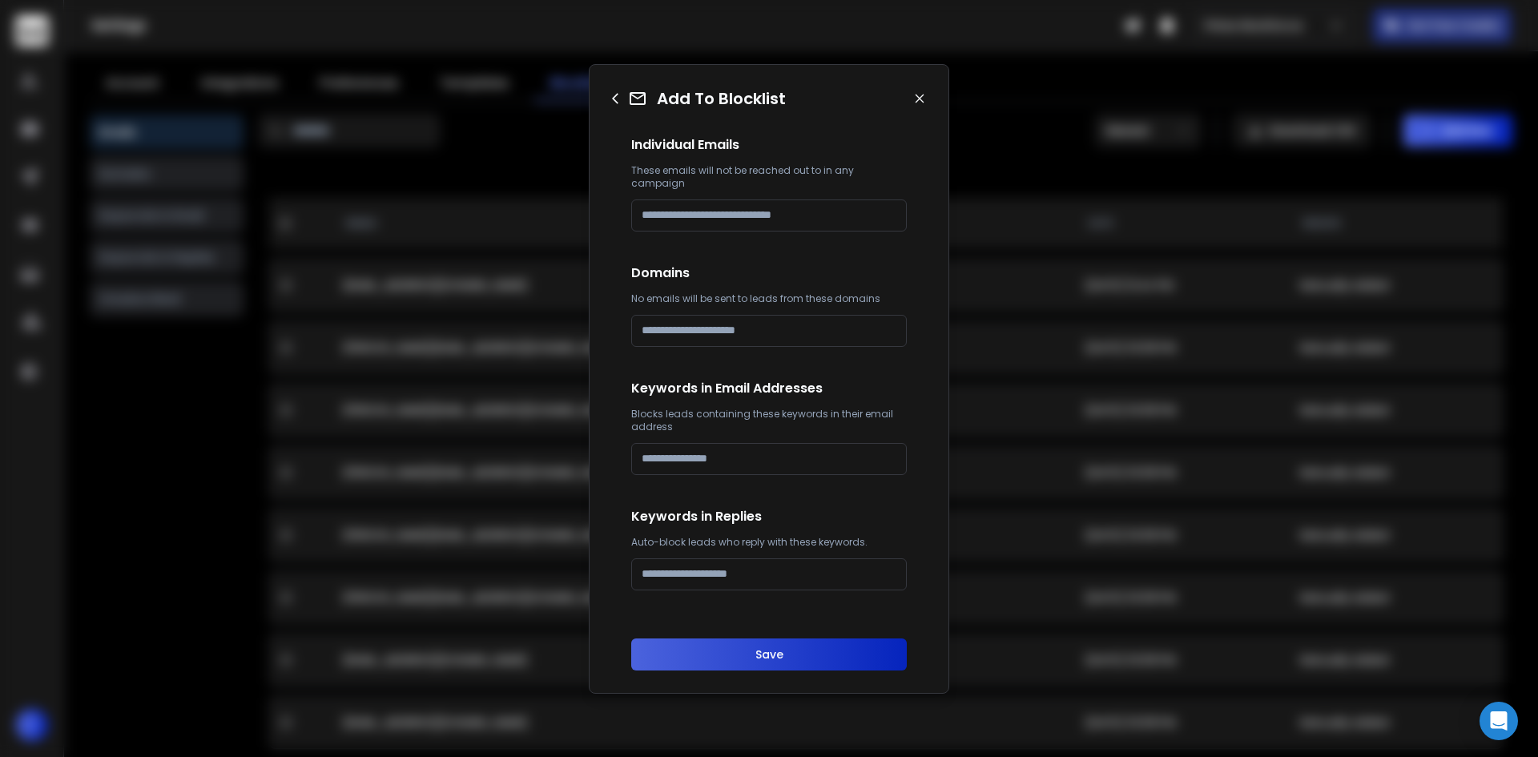
click at [665, 223] on input at bounding box center [769, 215] width 276 height 32
paste input "**********"
type input "**********"
click at [771, 656] on button "Save" at bounding box center [769, 654] width 276 height 32
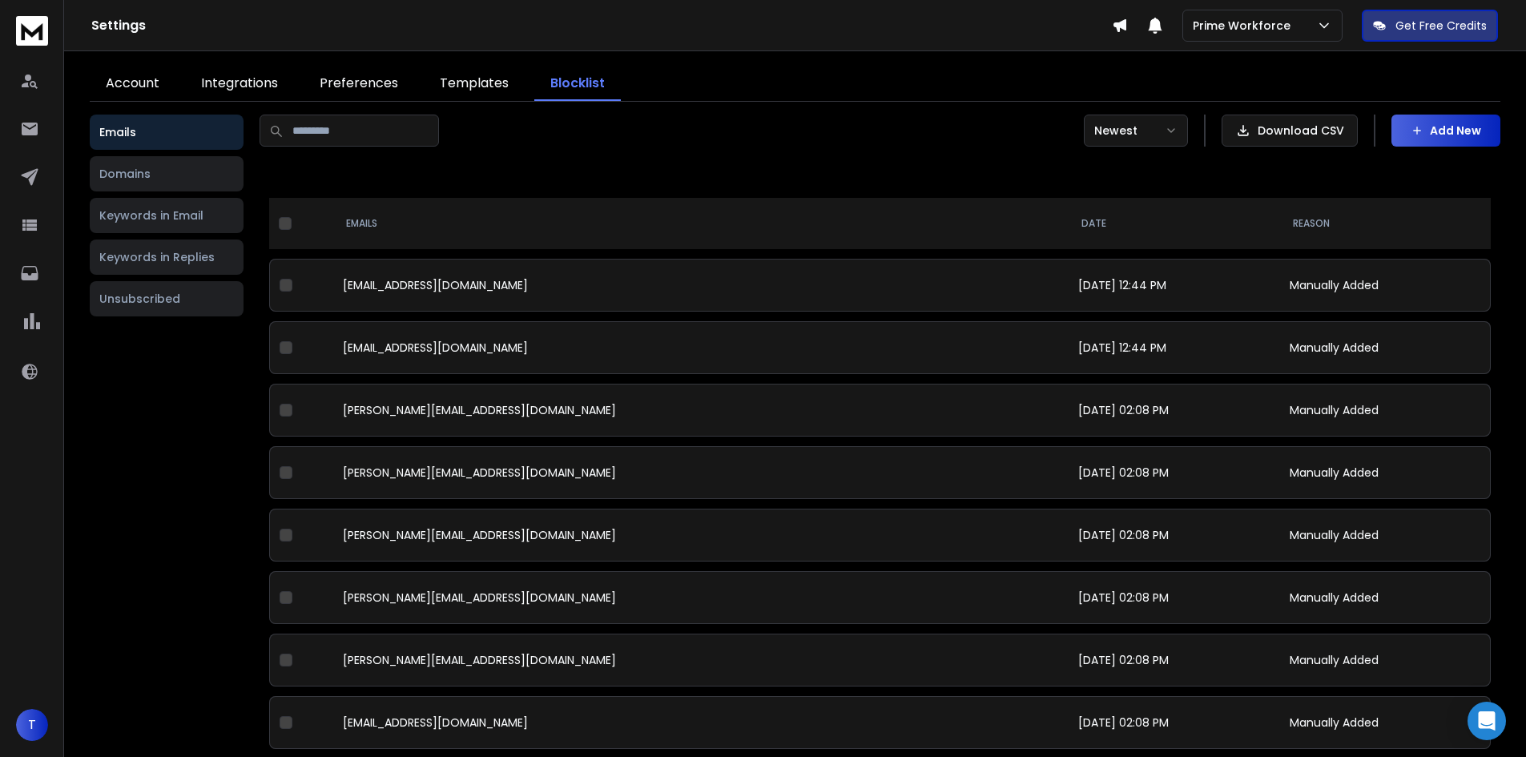
click at [1405, 133] on button "Add New" at bounding box center [1445, 131] width 109 height 32
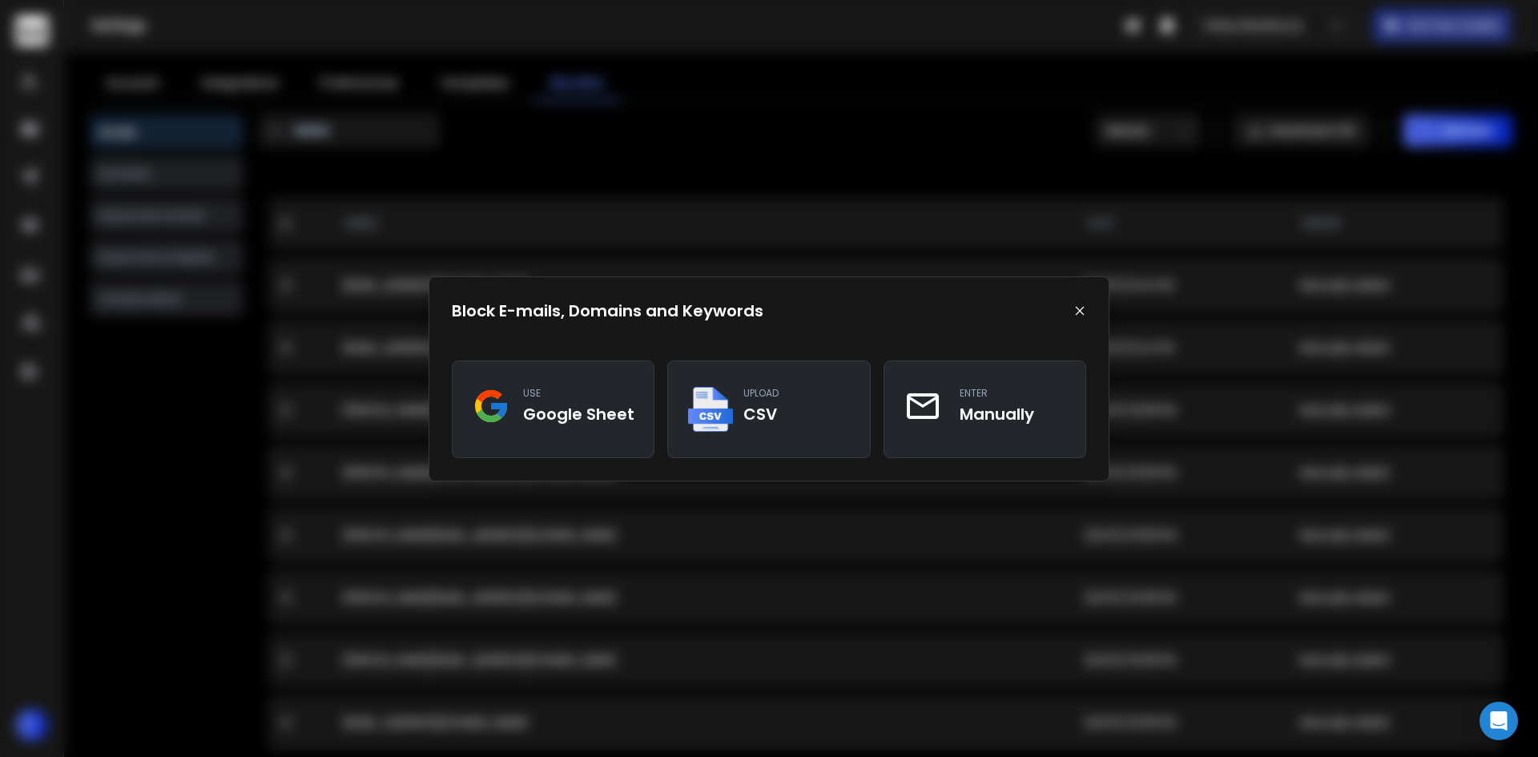
click at [943, 436] on div "enter Manually" at bounding box center [984, 409] width 203 height 98
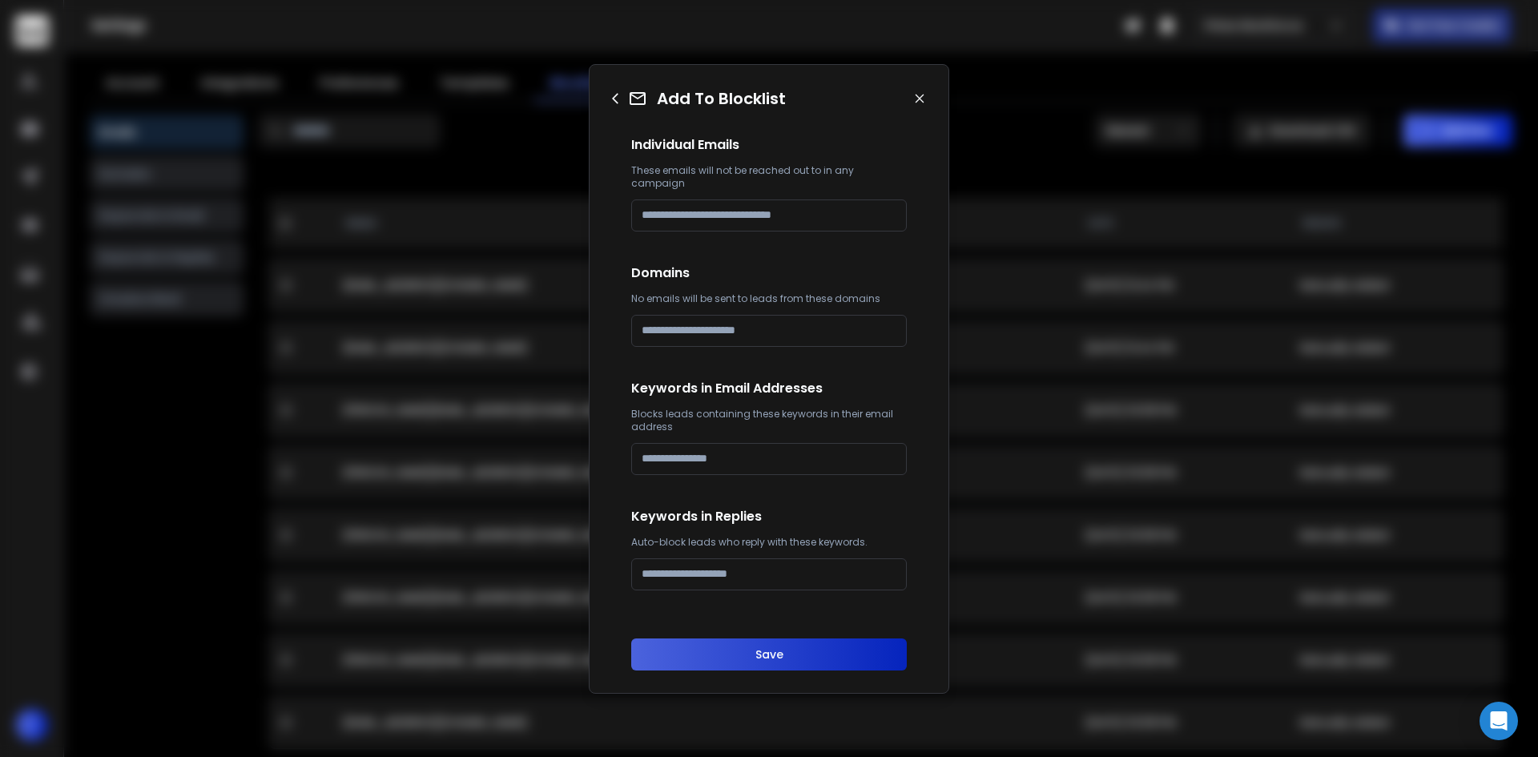
click at [680, 222] on input at bounding box center [769, 215] width 276 height 32
paste input "**********"
type input "**********"
click at [777, 650] on button "Save" at bounding box center [769, 654] width 276 height 32
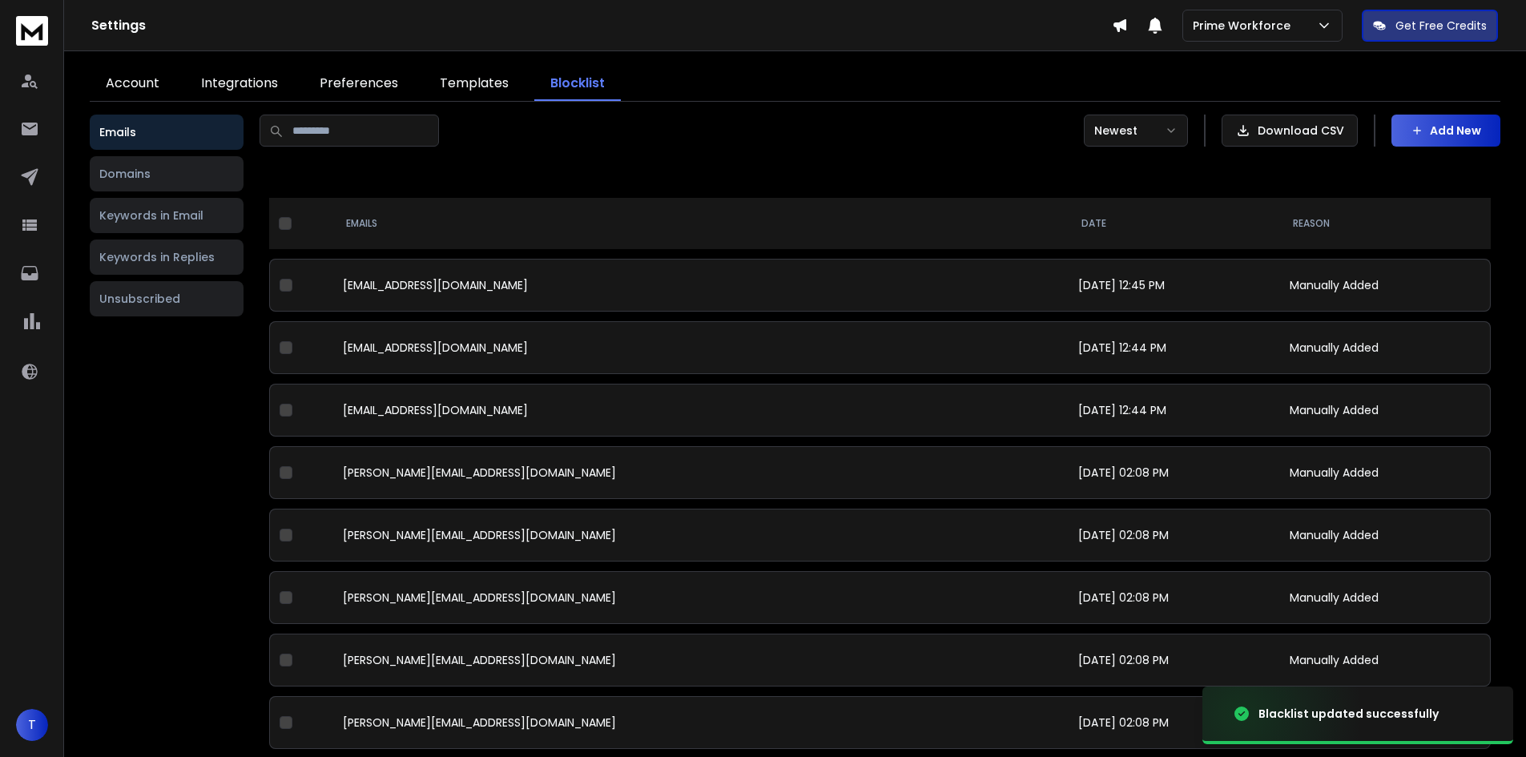
drag, startPoint x: 1441, startPoint y: 109, endPoint x: 1433, endPoint y: 116, distance: 10.8
click at [1440, 110] on div "Emails Domains Keywords in Email Keywords in Replies Unsubscribed Newest Downlo…" at bounding box center [795, 429] width 1411 height 654
click at [1422, 125] on button "Add New" at bounding box center [1445, 131] width 109 height 32
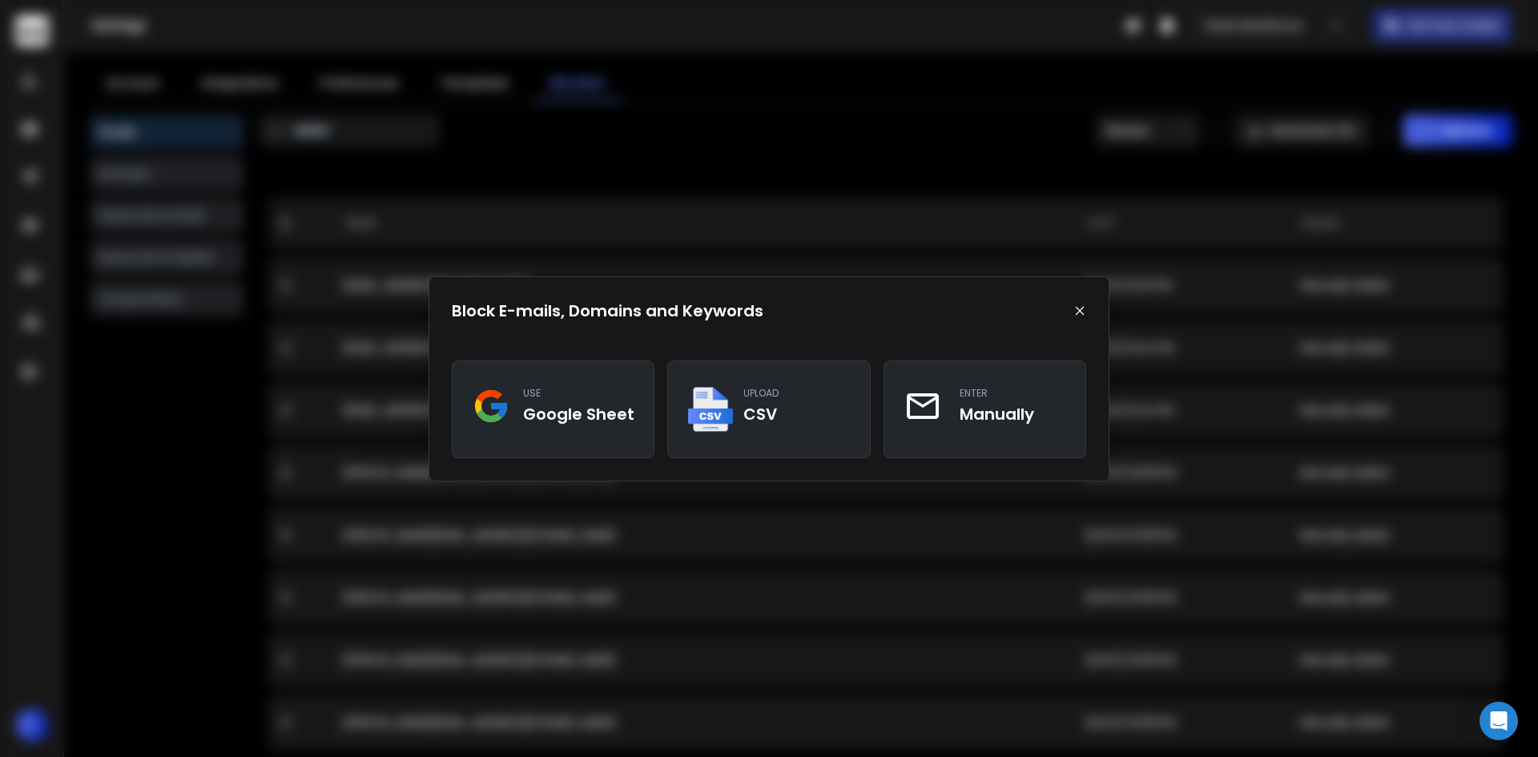
click at [945, 427] on div at bounding box center [925, 409] width 43 height 45
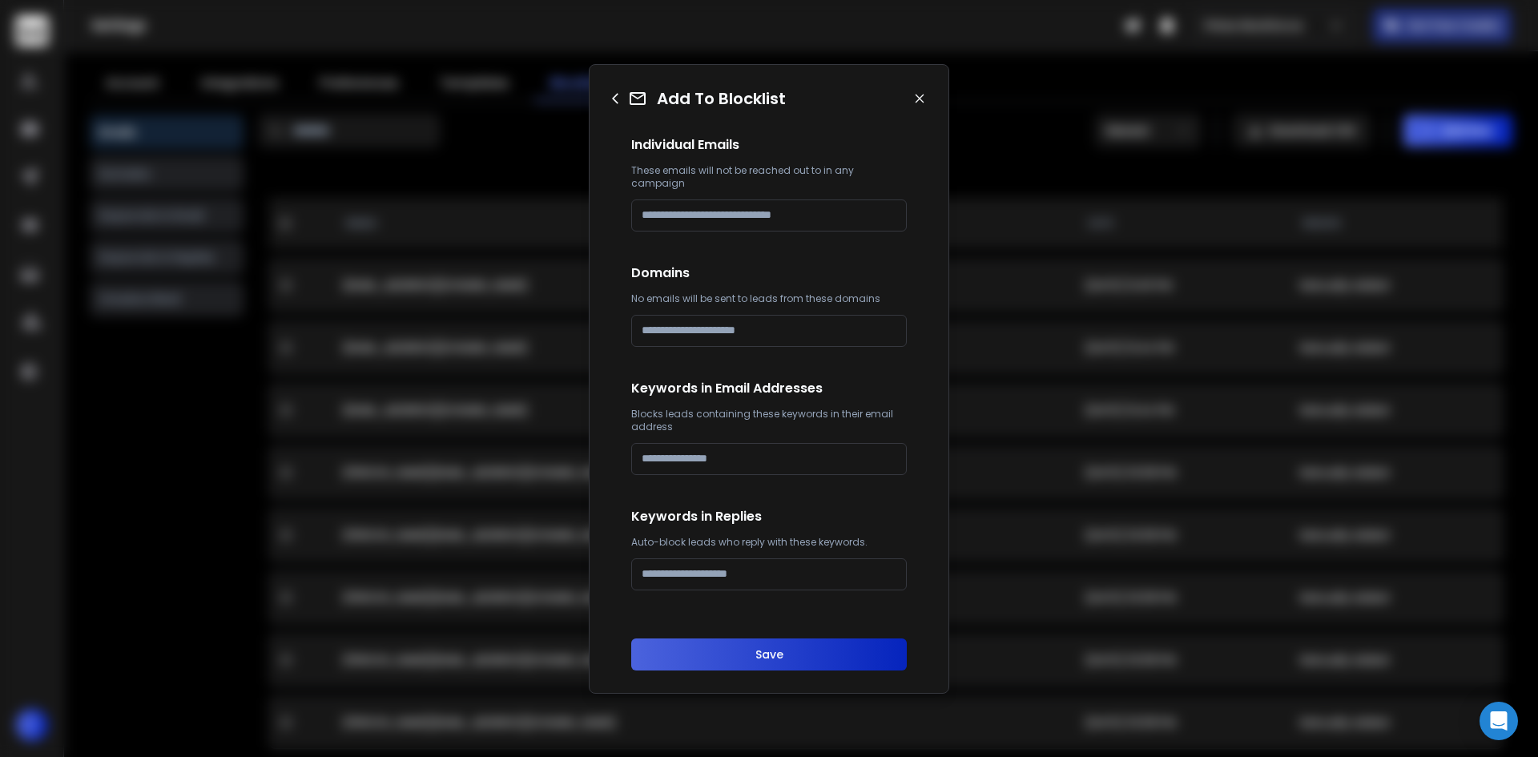
click at [659, 199] on input at bounding box center [769, 215] width 276 height 32
paste input "**********"
type input "**********"
click at [761, 658] on button "Save" at bounding box center [769, 654] width 276 height 32
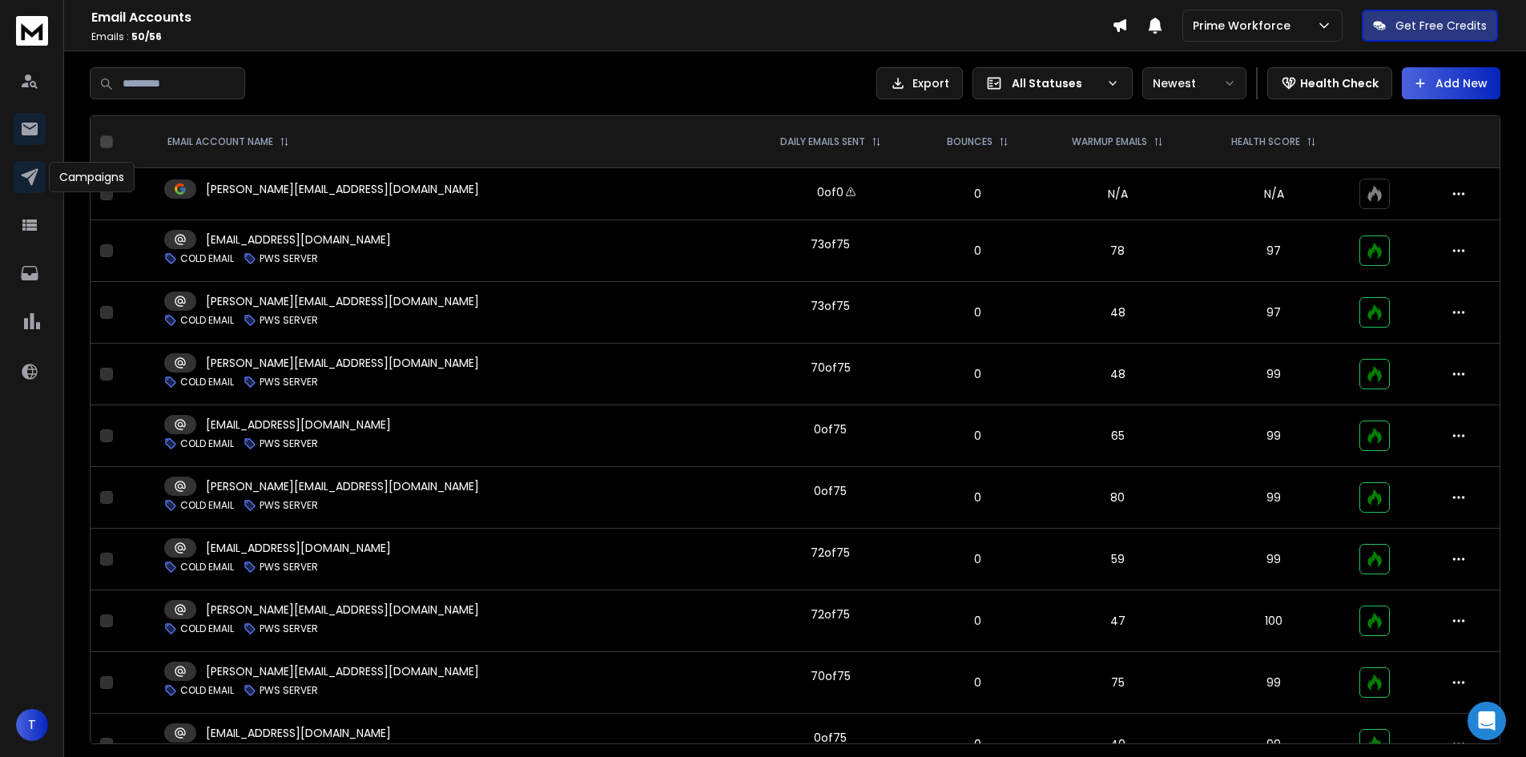
click at [33, 181] on icon at bounding box center [29, 176] width 17 height 17
